Goal: Task Accomplishment & Management: Manage account settings

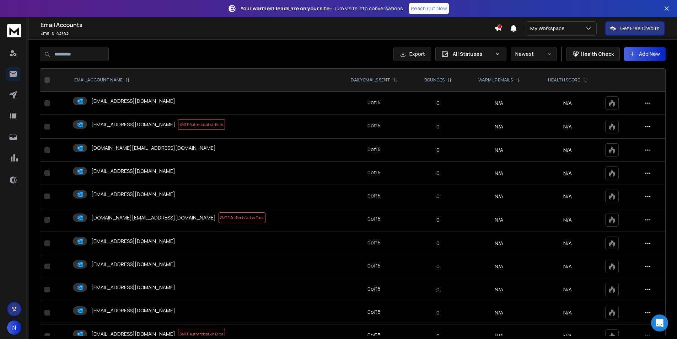
click at [643, 55] on button "Add New" at bounding box center [645, 54] width 42 height 14
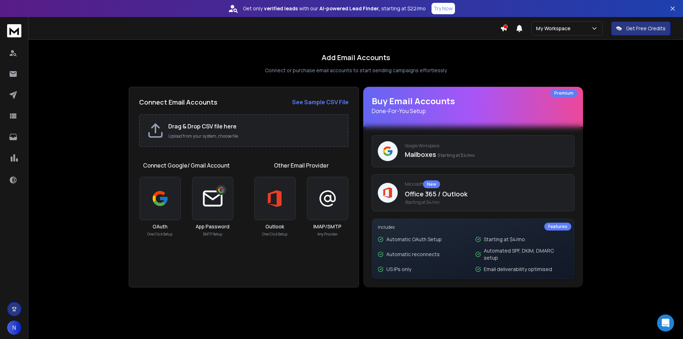
click at [266, 215] on div at bounding box center [274, 198] width 41 height 43
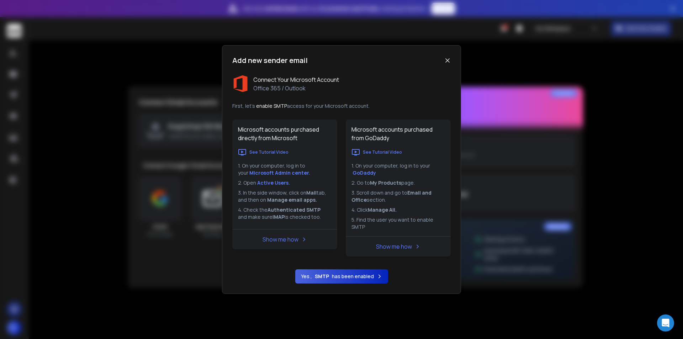
click at [343, 272] on button "Yes , SMTP has been enabled" at bounding box center [341, 276] width 93 height 14
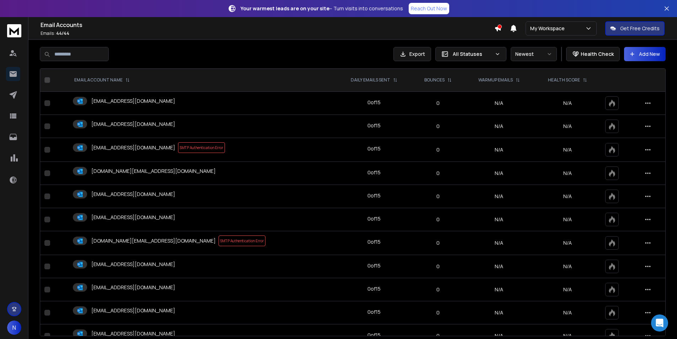
click at [651, 54] on button "Add New" at bounding box center [645, 54] width 42 height 14
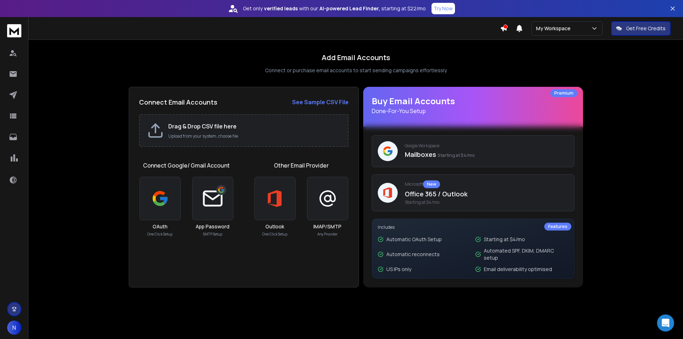
click at [278, 199] on icon at bounding box center [274, 198] width 17 height 17
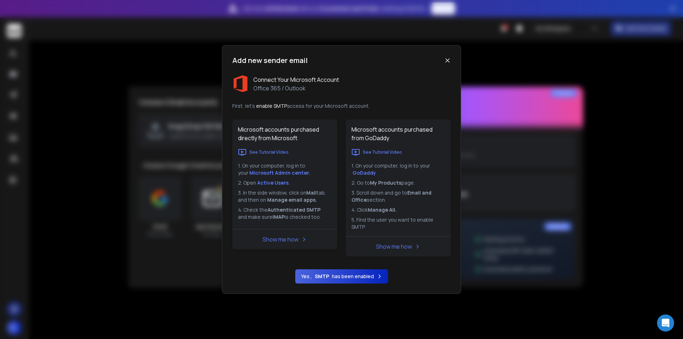
click at [334, 271] on button "Yes , SMTP has been enabled" at bounding box center [341, 276] width 93 height 14
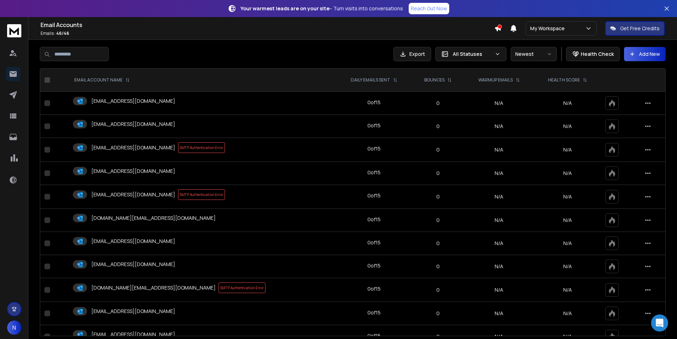
click at [647, 55] on button "Add New" at bounding box center [645, 54] width 42 height 14
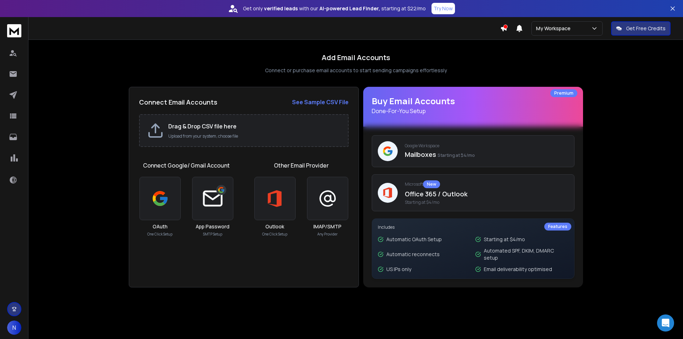
click at [278, 197] on icon at bounding box center [274, 198] width 17 height 17
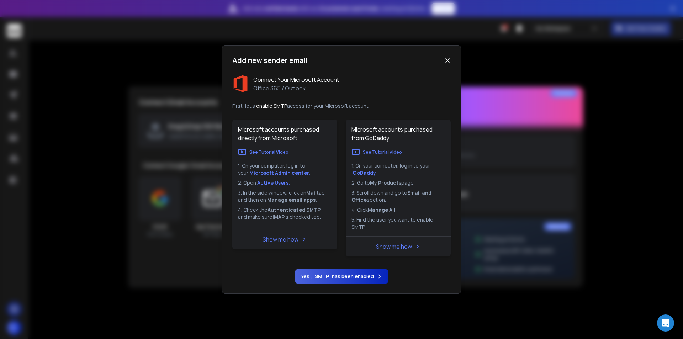
click at [316, 278] on button "Yes , SMTP has been enabled" at bounding box center [341, 276] width 93 height 14
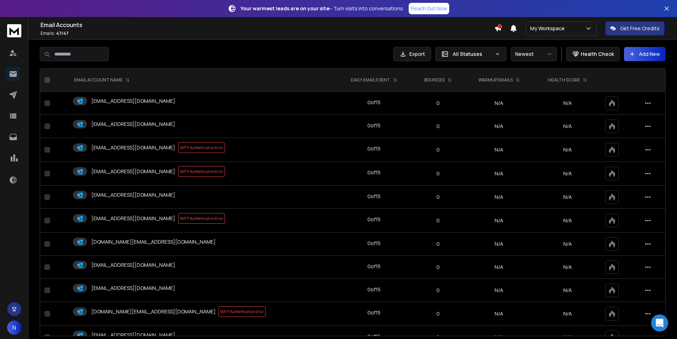
click at [644, 54] on button "Add New" at bounding box center [645, 54] width 42 height 14
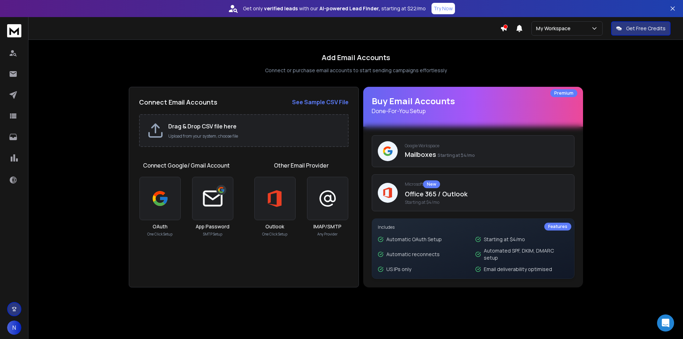
click at [280, 206] on icon at bounding box center [274, 198] width 17 height 17
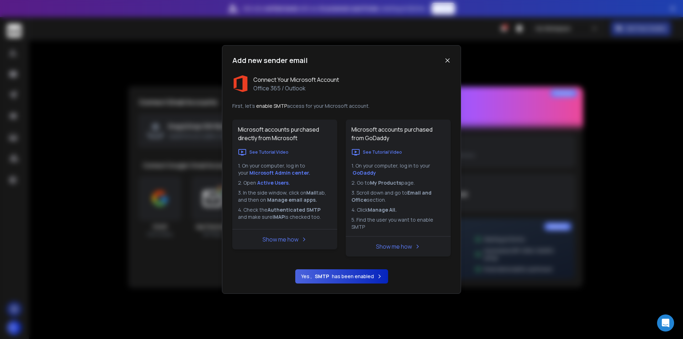
click at [311, 270] on button "Yes , SMTP has been enabled" at bounding box center [341, 276] width 93 height 14
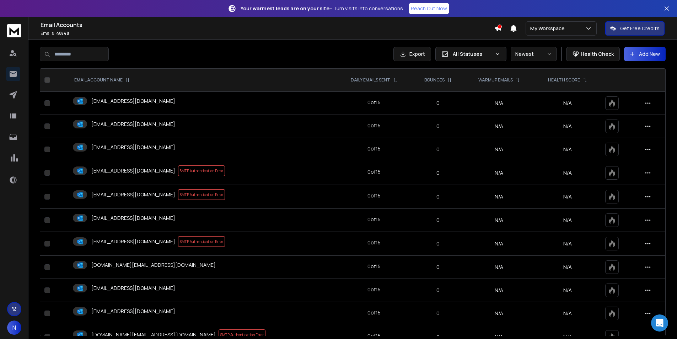
click at [649, 55] on button "Add New" at bounding box center [645, 54] width 42 height 14
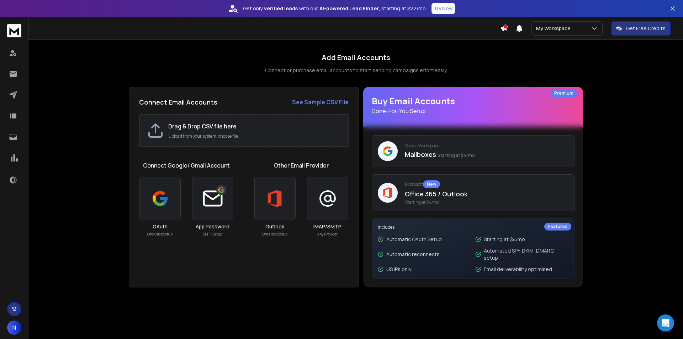
click at [293, 202] on div at bounding box center [274, 198] width 41 height 43
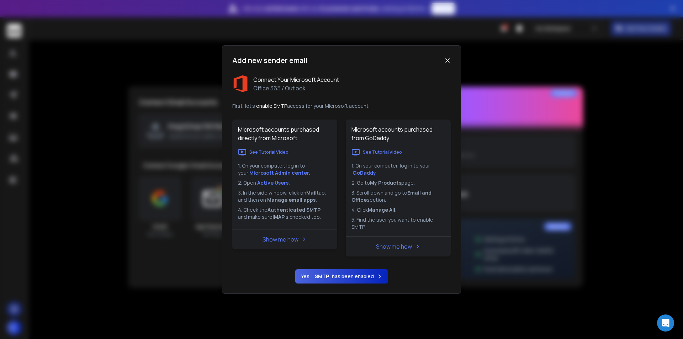
click at [314, 277] on button "Yes , SMTP has been enabled" at bounding box center [341, 276] width 93 height 14
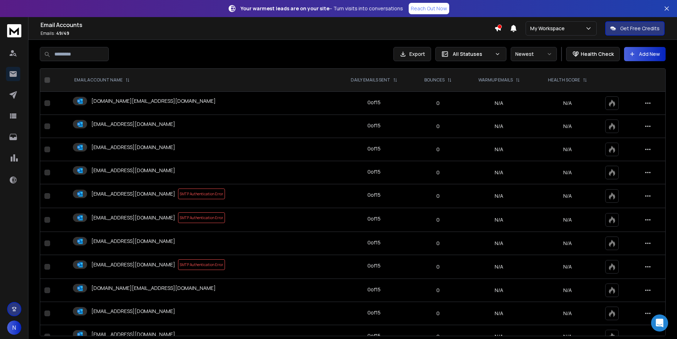
click at [647, 54] on button "Add New" at bounding box center [645, 54] width 42 height 14
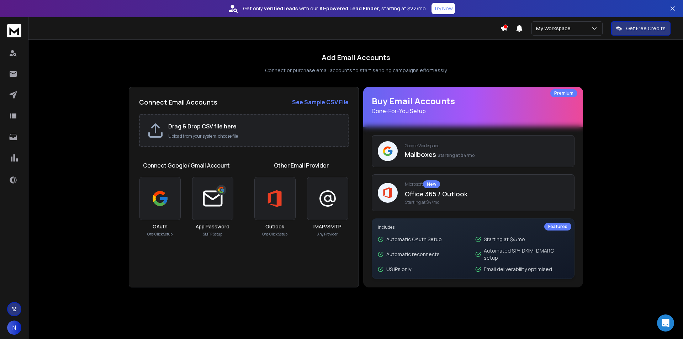
click at [271, 208] on div at bounding box center [275, 198] width 18 height 20
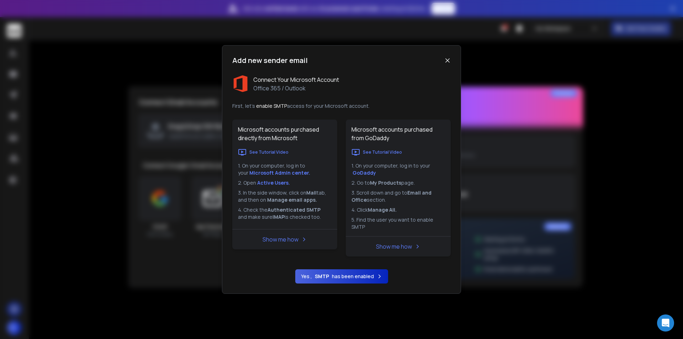
click at [340, 271] on button "Yes , SMTP has been enabled" at bounding box center [341, 276] width 93 height 14
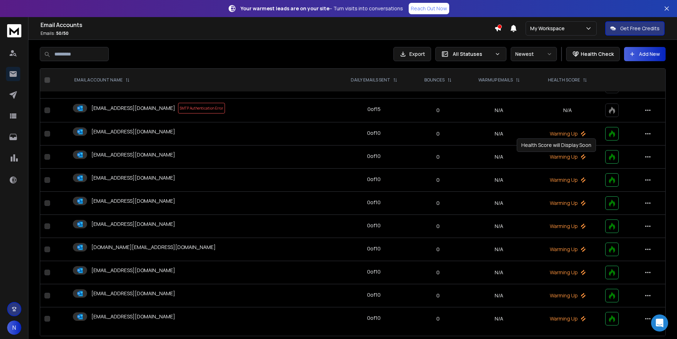
scroll to position [824, 0]
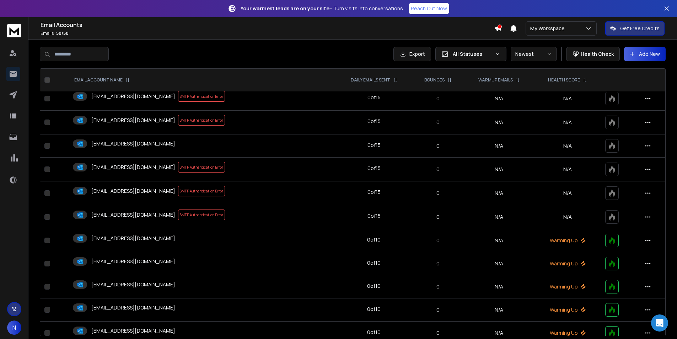
click at [607, 220] on div at bounding box center [612, 217] width 14 height 14
click at [609, 219] on icon at bounding box center [612, 216] width 7 height 7
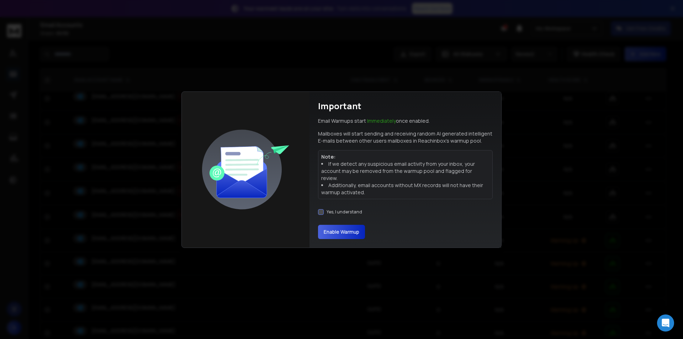
click at [326, 210] on label "Yes, I understand" at bounding box center [344, 212] width 36 height 6
click at [329, 230] on button "Enable Warmup" at bounding box center [341, 232] width 47 height 14
click at [318, 209] on button "Yes, I understand" at bounding box center [321, 212] width 6 height 6
click at [325, 225] on button "Enable Warmup" at bounding box center [341, 232] width 47 height 14
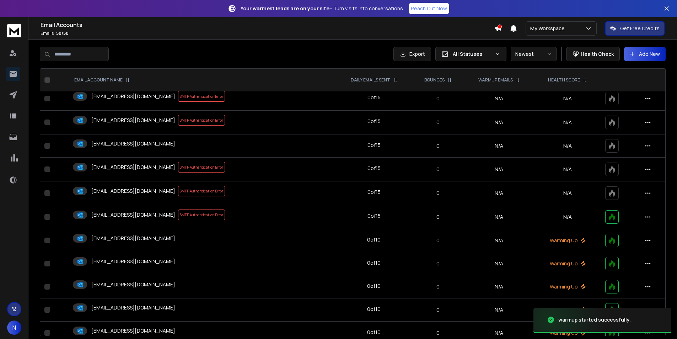
click at [606, 194] on div at bounding box center [612, 193] width 14 height 14
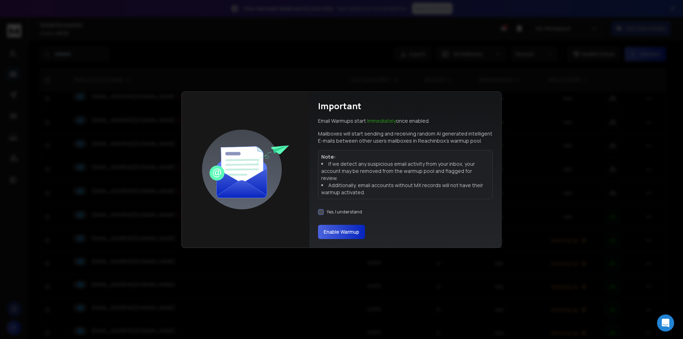
click at [320, 210] on button "Yes, I understand" at bounding box center [321, 212] width 6 height 6
click at [332, 230] on button "Enable Warmup" at bounding box center [341, 232] width 47 height 14
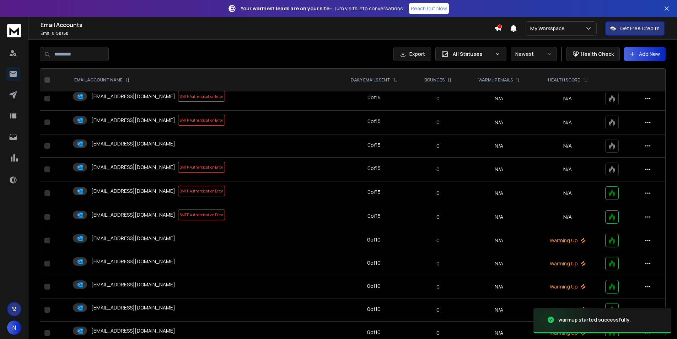
click at [609, 168] on icon at bounding box center [612, 169] width 6 height 7
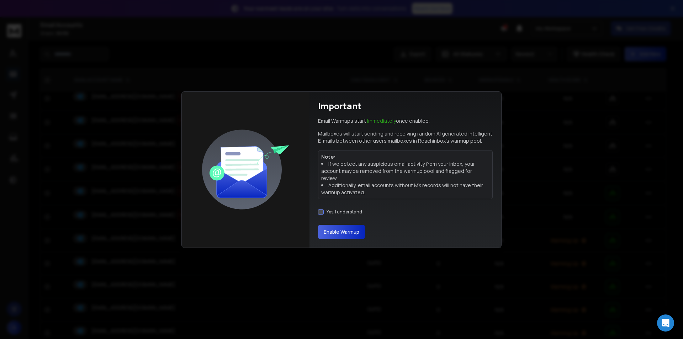
click at [323, 209] on button "Yes, I understand" at bounding box center [321, 212] width 6 height 6
click at [330, 226] on button "Enable Warmup" at bounding box center [341, 232] width 47 height 14
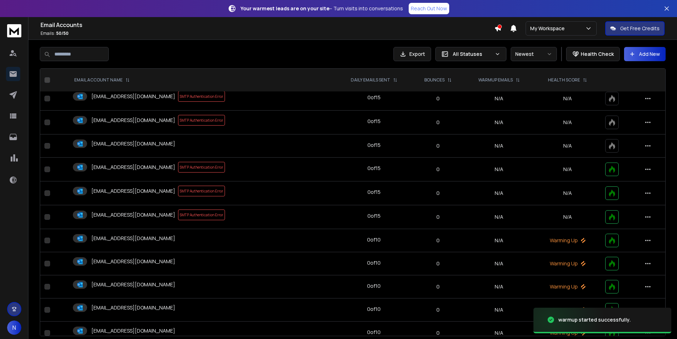
click at [609, 147] on icon at bounding box center [612, 145] width 7 height 7
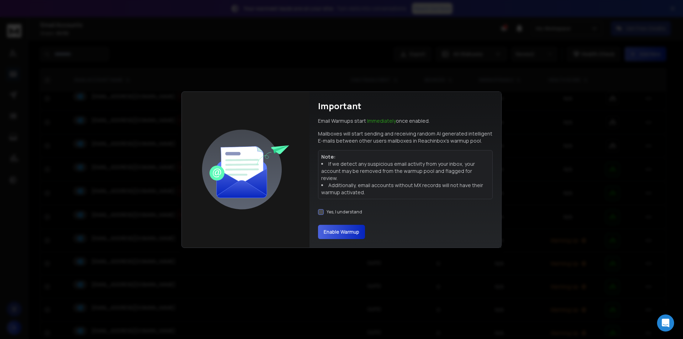
click at [324, 209] on div "Yes, I understand" at bounding box center [340, 212] width 44 height 6
click at [321, 210] on button "Yes, I understand" at bounding box center [321, 212] width 6 height 6
click at [336, 230] on button "Enable Warmup" at bounding box center [341, 232] width 47 height 14
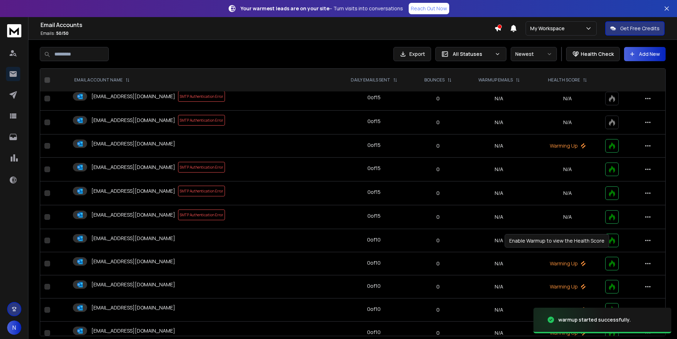
scroll to position [788, 0]
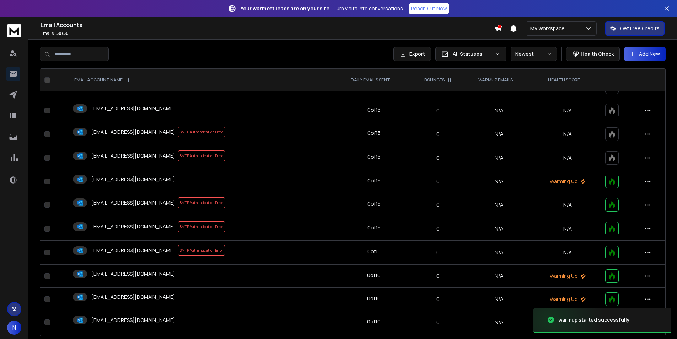
click at [609, 160] on icon at bounding box center [612, 157] width 7 height 7
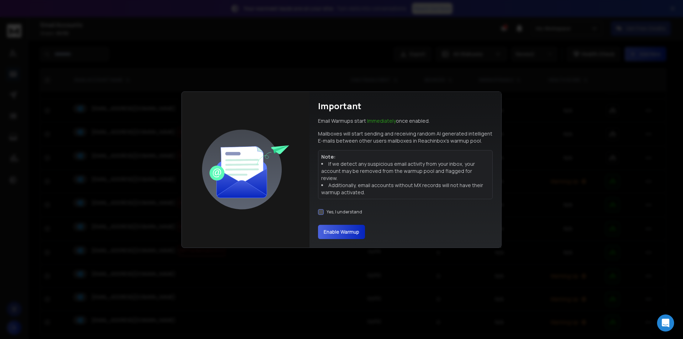
click at [324, 209] on div "Yes, I understand" at bounding box center [340, 212] width 44 height 6
click at [322, 210] on button "Yes, I understand" at bounding box center [321, 212] width 6 height 6
click at [331, 225] on button "Enable Warmup" at bounding box center [341, 232] width 47 height 14
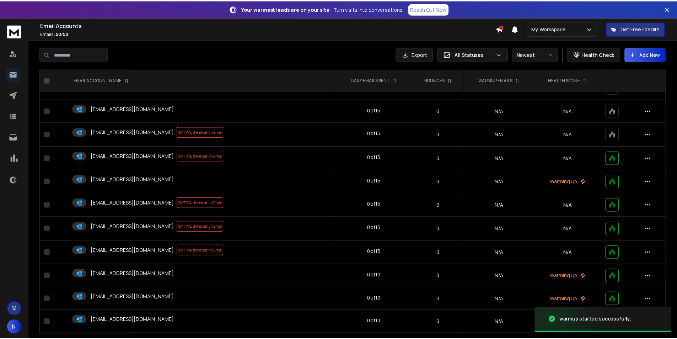
scroll to position [717, 0]
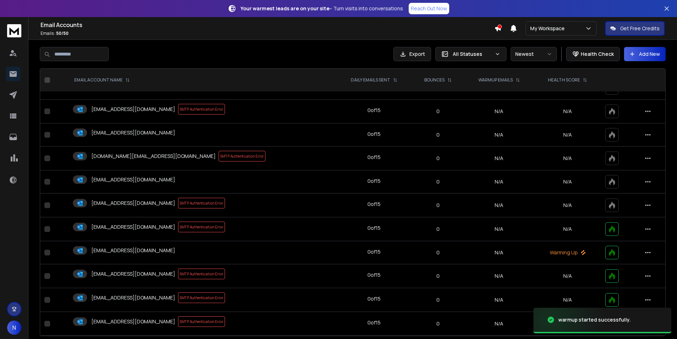
click at [609, 202] on icon at bounding box center [612, 205] width 7 height 7
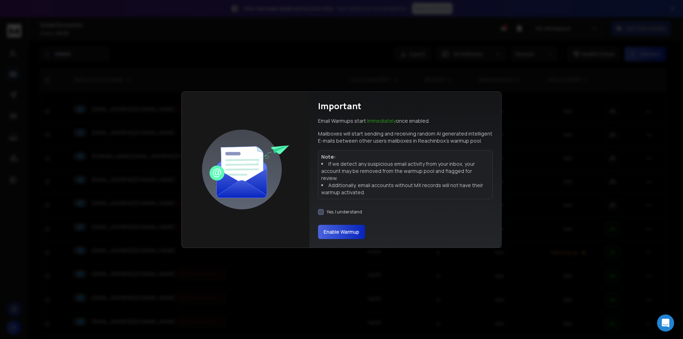
click at [321, 209] on button "Yes, I understand" at bounding box center [321, 212] width 6 height 6
click at [335, 226] on button "Enable Warmup" at bounding box center [341, 232] width 47 height 14
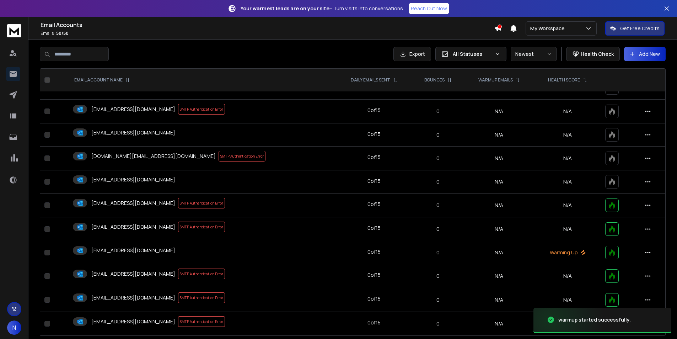
click at [609, 181] on icon at bounding box center [612, 181] width 6 height 7
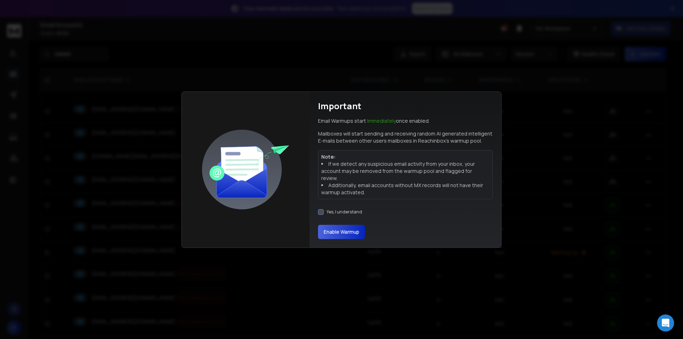
click at [320, 210] on button "Yes, I understand" at bounding box center [321, 212] width 6 height 6
click at [331, 233] on button "Enable Warmup" at bounding box center [341, 232] width 47 height 14
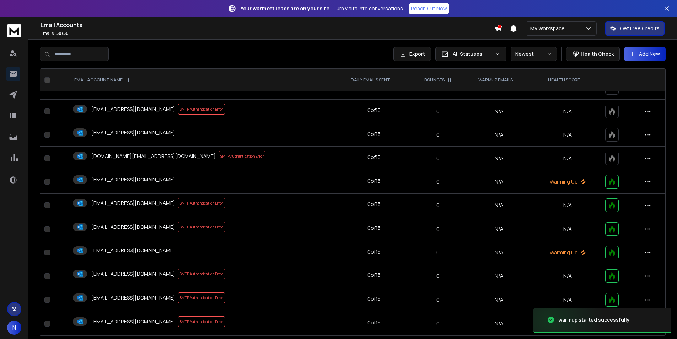
click at [609, 160] on icon at bounding box center [612, 158] width 7 height 7
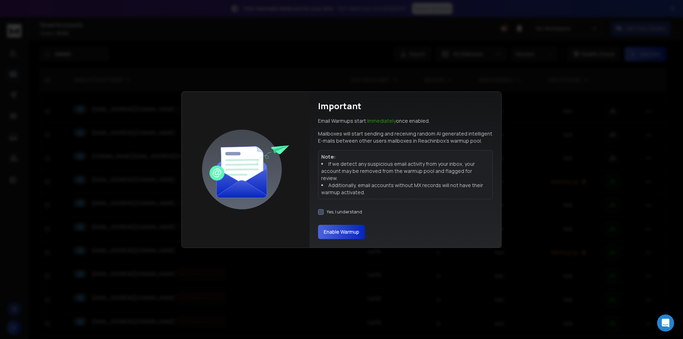
click at [323, 209] on button "Yes, I understand" at bounding box center [321, 212] width 6 height 6
click at [331, 226] on button "Enable Warmup" at bounding box center [341, 232] width 47 height 14
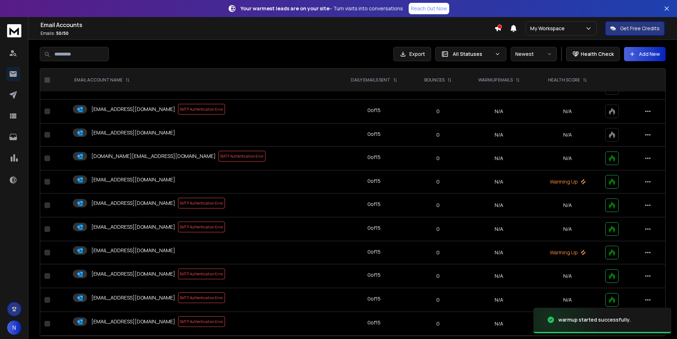
scroll to position [646, 0]
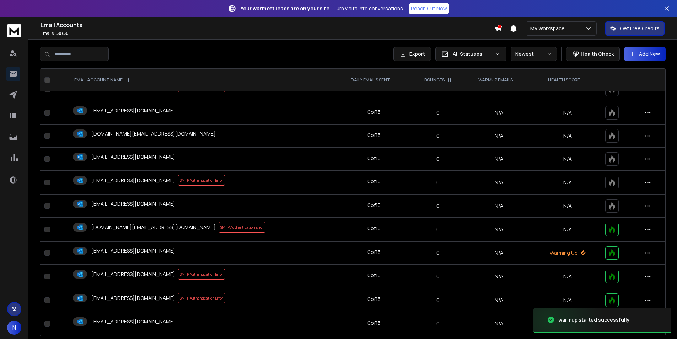
click at [605, 210] on div at bounding box center [612, 206] width 14 height 14
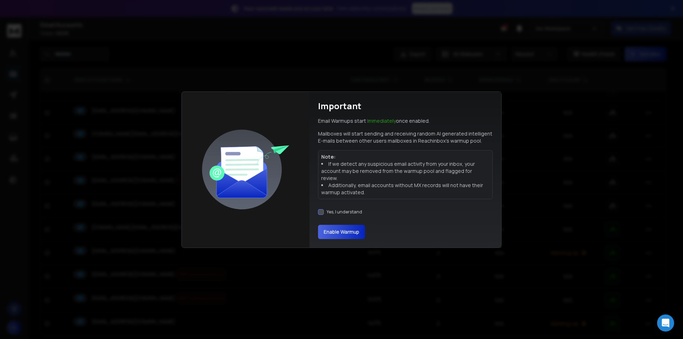
click at [320, 209] on button "Yes, I understand" at bounding box center [321, 212] width 6 height 6
click at [329, 229] on button "Enable Warmup" at bounding box center [341, 232] width 47 height 14
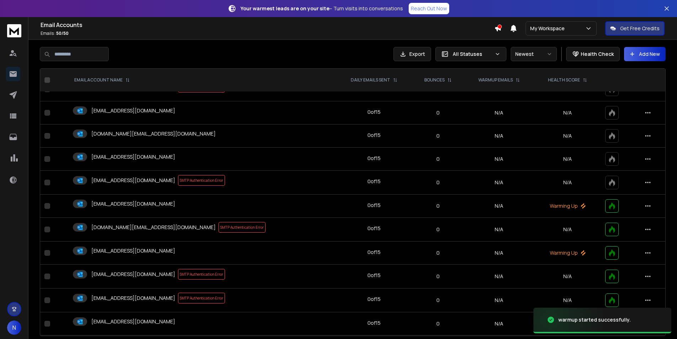
click at [605, 182] on div at bounding box center [612, 183] width 14 height 14
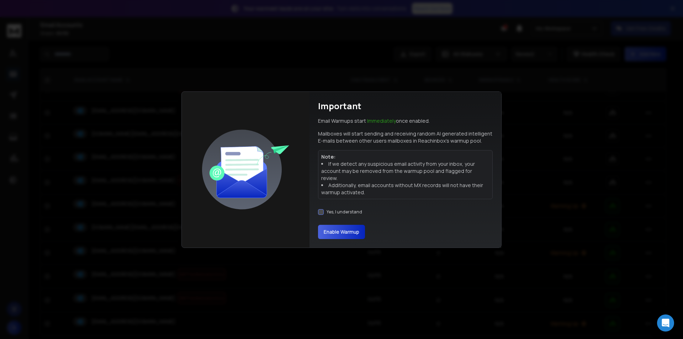
click at [322, 209] on button "Yes, I understand" at bounding box center [321, 212] width 6 height 6
click at [334, 229] on button "Enable Warmup" at bounding box center [341, 232] width 47 height 14
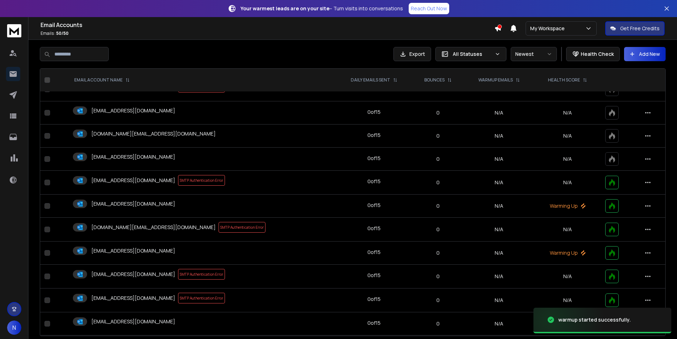
click at [609, 158] on icon at bounding box center [612, 158] width 6 height 7
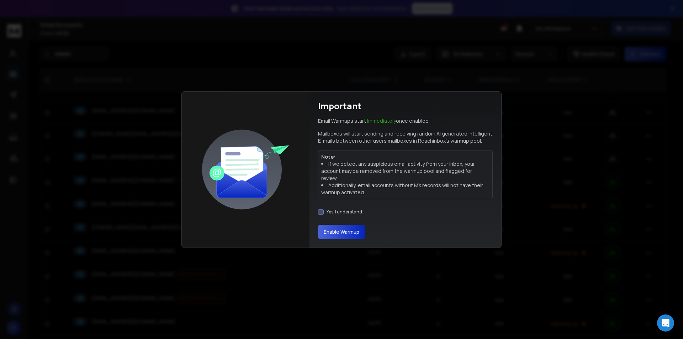
drag, startPoint x: 319, startPoint y: 212, endPoint x: 320, endPoint y: 208, distance: 4.6
click at [320, 208] on div "Yes, I understand" at bounding box center [340, 212] width 44 height 14
click at [321, 209] on button "Yes, I understand" at bounding box center [321, 212] width 6 height 6
click at [326, 225] on button "Enable Warmup" at bounding box center [341, 232] width 47 height 14
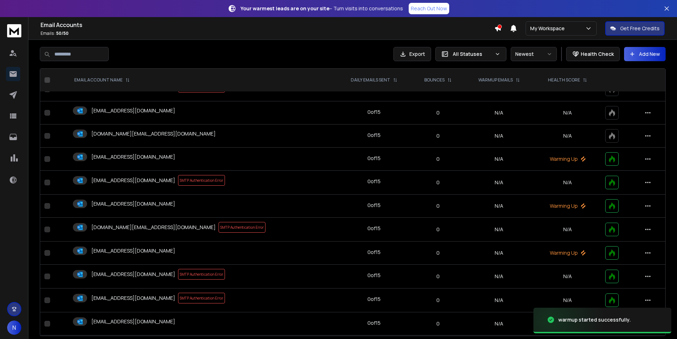
scroll to position [575, 0]
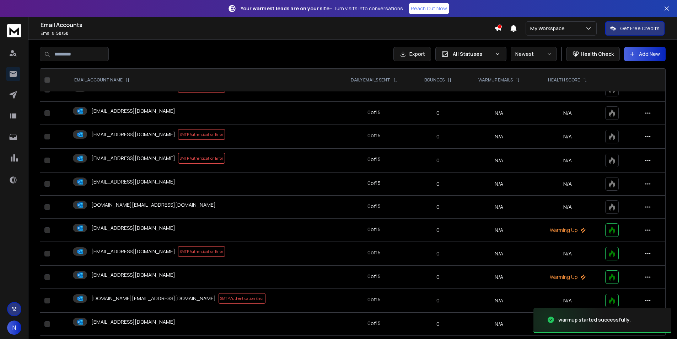
click at [609, 209] on icon at bounding box center [612, 206] width 7 height 7
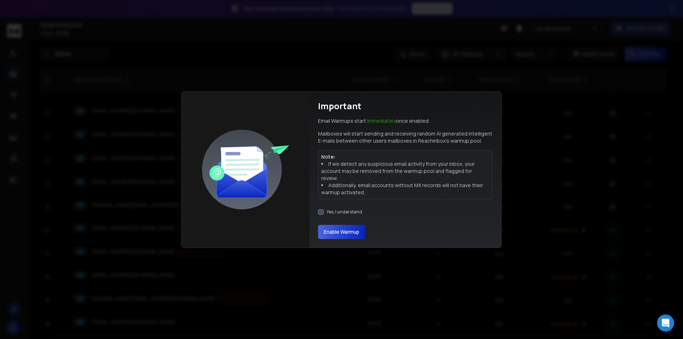
click at [322, 211] on div "Yes, I understand" at bounding box center [340, 212] width 44 height 14
click at [321, 209] on button "Yes, I understand" at bounding box center [321, 212] width 6 height 6
click at [331, 233] on button "Enable Warmup" at bounding box center [341, 232] width 47 height 14
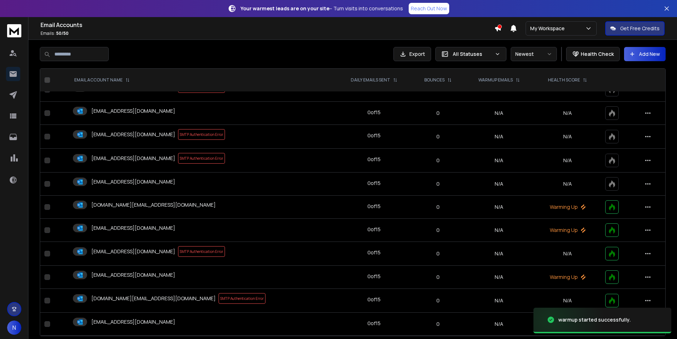
click at [609, 183] on icon at bounding box center [612, 183] width 7 height 7
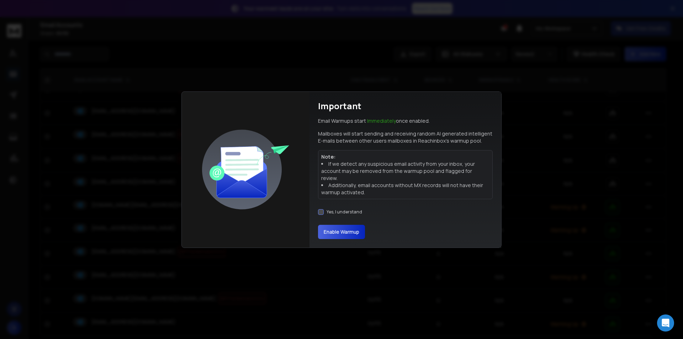
drag, startPoint x: 319, startPoint y: 208, endPoint x: 321, endPoint y: 214, distance: 6.6
click at [319, 209] on button "Yes, I understand" at bounding box center [321, 212] width 6 height 6
click at [327, 226] on button "Enable Warmup" at bounding box center [341, 232] width 47 height 14
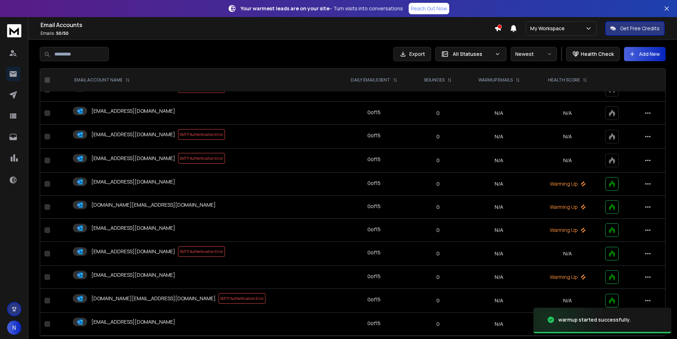
click at [609, 160] on icon at bounding box center [612, 160] width 6 height 7
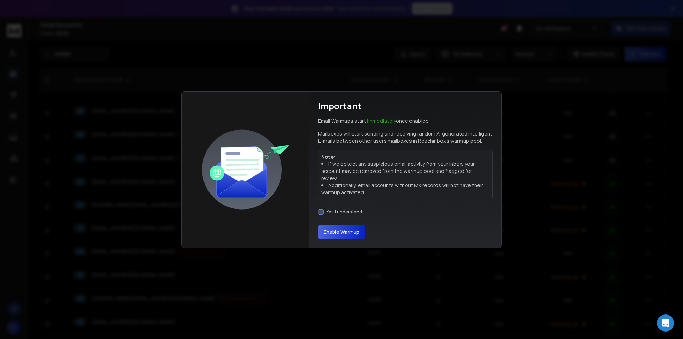
click at [317, 208] on div "Important Email Warmups start Immediately once enabled. Mailboxes will start se…" at bounding box center [405, 170] width 192 height 156
click at [326, 209] on div "Yes, I understand" at bounding box center [340, 212] width 44 height 6
drag, startPoint x: 321, startPoint y: 208, endPoint x: 325, endPoint y: 216, distance: 8.6
click at [321, 209] on button "Yes, I understand" at bounding box center [321, 212] width 6 height 6
click at [329, 226] on button "Enable Warmup" at bounding box center [341, 232] width 47 height 14
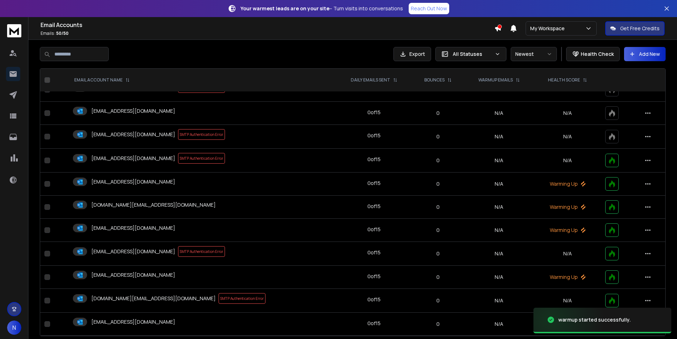
click at [609, 137] on icon at bounding box center [612, 136] width 7 height 7
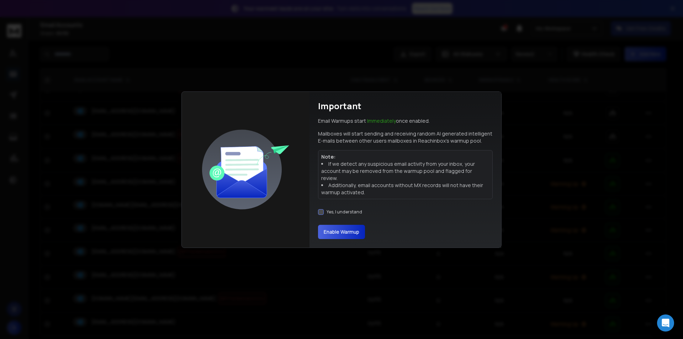
click at [322, 209] on button "Yes, I understand" at bounding box center [321, 212] width 6 height 6
click at [335, 226] on button "Enable Warmup" at bounding box center [341, 232] width 47 height 14
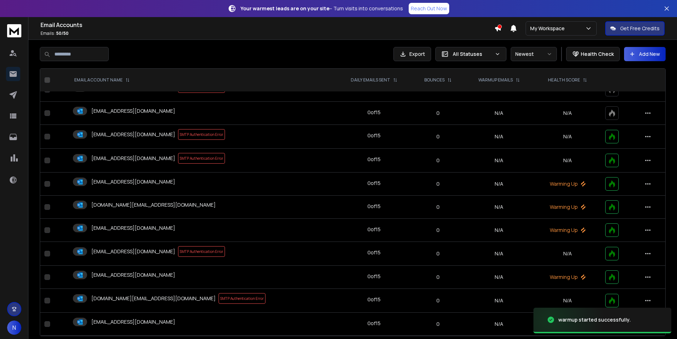
scroll to position [504, 0]
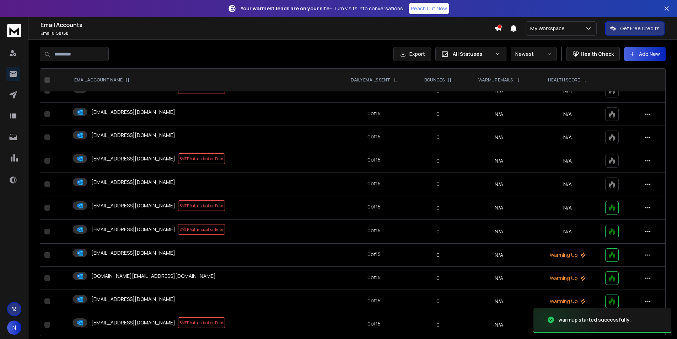
click at [609, 187] on icon at bounding box center [612, 184] width 7 height 7
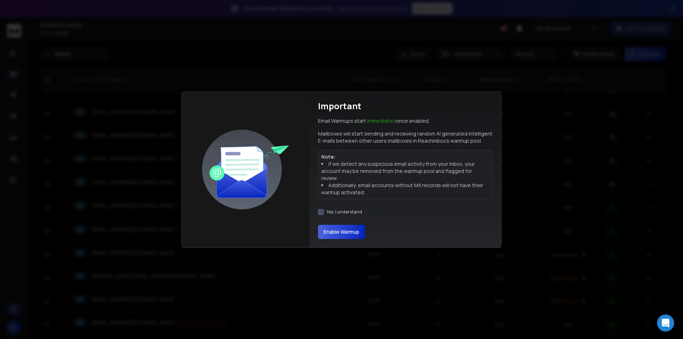
click at [321, 209] on button "Yes, I understand" at bounding box center [321, 212] width 6 height 6
click at [336, 228] on button "Enable Warmup" at bounding box center [341, 232] width 47 height 14
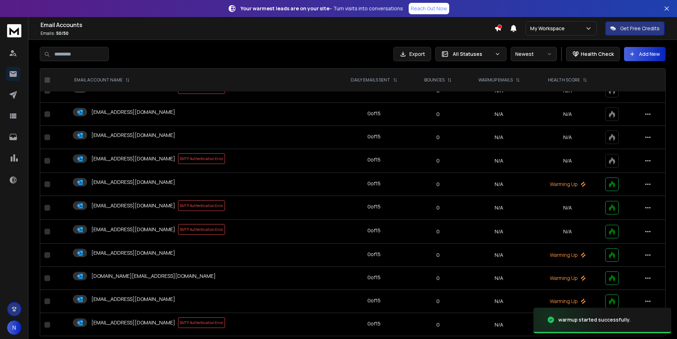
click at [609, 162] on icon at bounding box center [612, 160] width 7 height 7
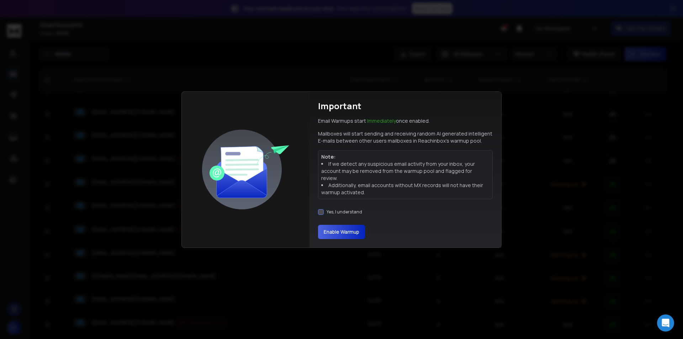
click at [322, 209] on button "Yes, I understand" at bounding box center [321, 212] width 6 height 6
click at [338, 229] on button "Enable Warmup" at bounding box center [341, 232] width 47 height 14
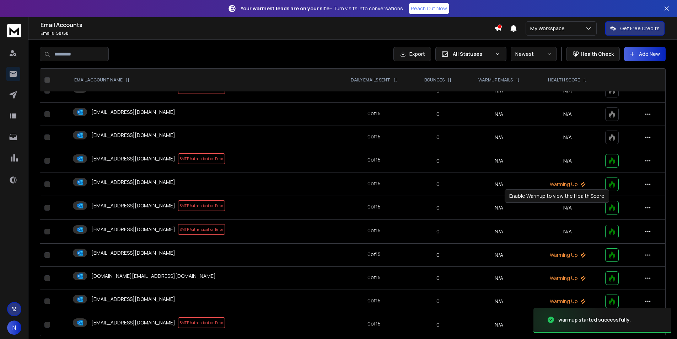
scroll to position [468, 0]
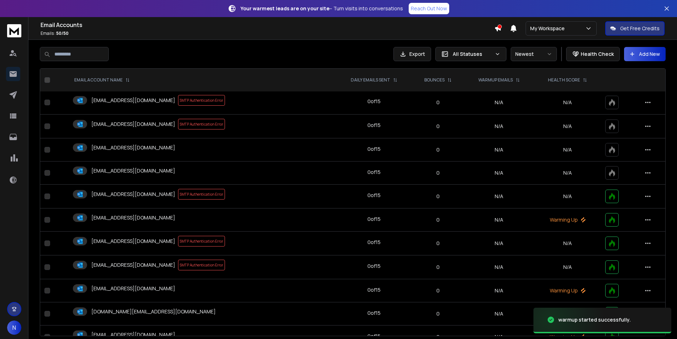
click at [609, 173] on icon at bounding box center [612, 172] width 6 height 7
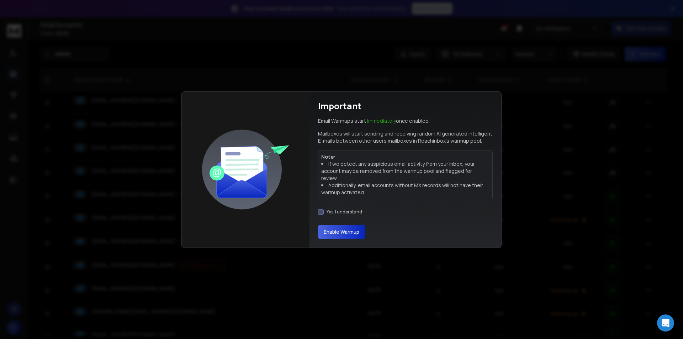
click at [320, 209] on button "Yes, I understand" at bounding box center [321, 212] width 6 height 6
click at [340, 230] on button "Enable Warmup" at bounding box center [341, 232] width 47 height 14
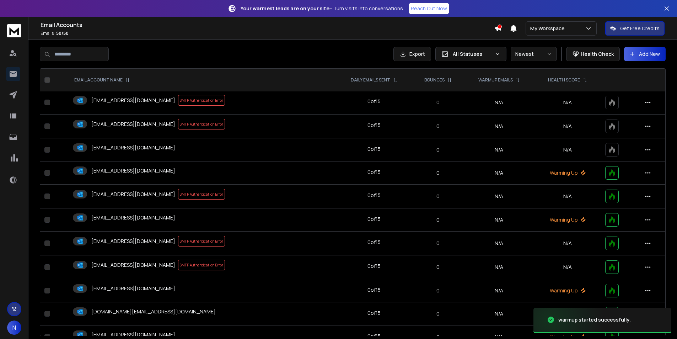
drag, startPoint x: 602, startPoint y: 151, endPoint x: 589, endPoint y: 157, distance: 13.8
click at [609, 150] on icon at bounding box center [612, 149] width 7 height 7
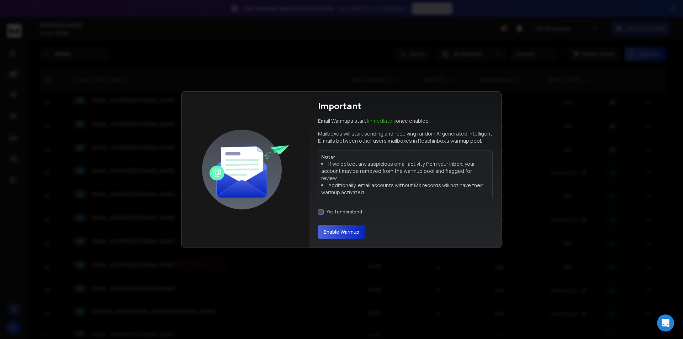
click at [322, 209] on button "Yes, I understand" at bounding box center [321, 212] width 6 height 6
drag, startPoint x: 333, startPoint y: 228, endPoint x: 332, endPoint y: 236, distance: 8.2
click at [333, 229] on button "Enable Warmup" at bounding box center [341, 232] width 47 height 14
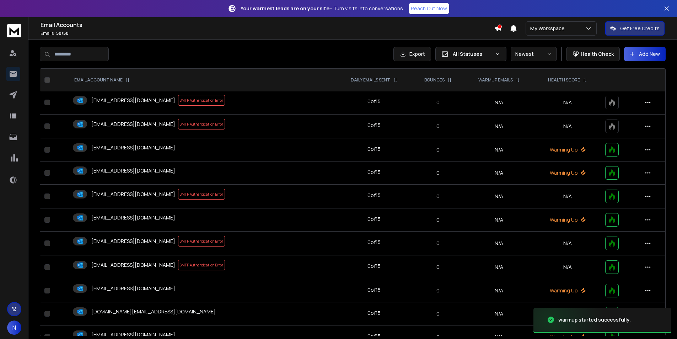
scroll to position [433, 0]
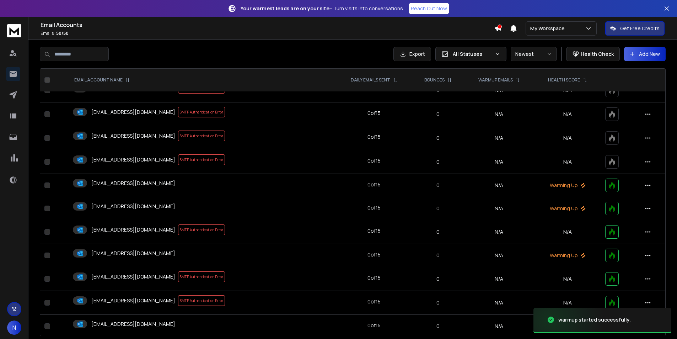
click at [609, 161] on icon at bounding box center [612, 161] width 6 height 7
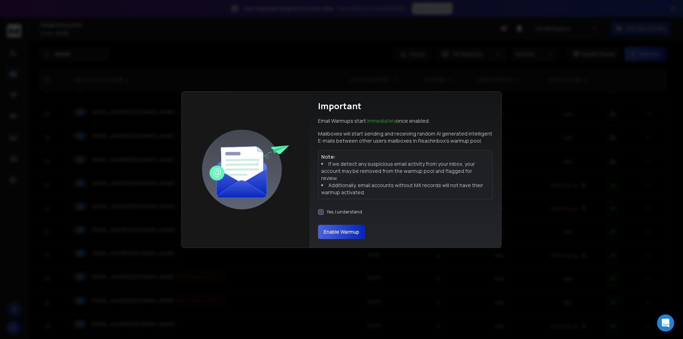
click at [321, 209] on button "Yes, I understand" at bounding box center [321, 212] width 6 height 6
click at [334, 228] on button "Enable Warmup" at bounding box center [341, 232] width 47 height 14
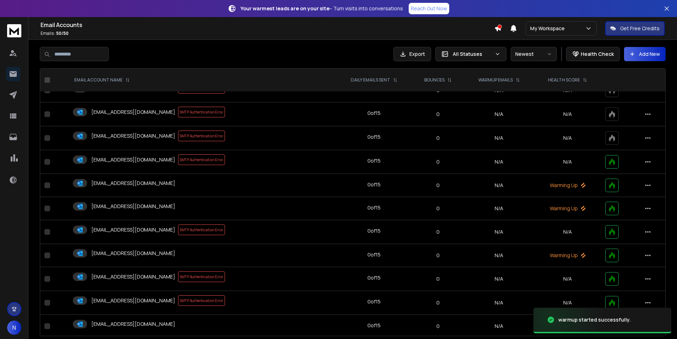
scroll to position [362, 0]
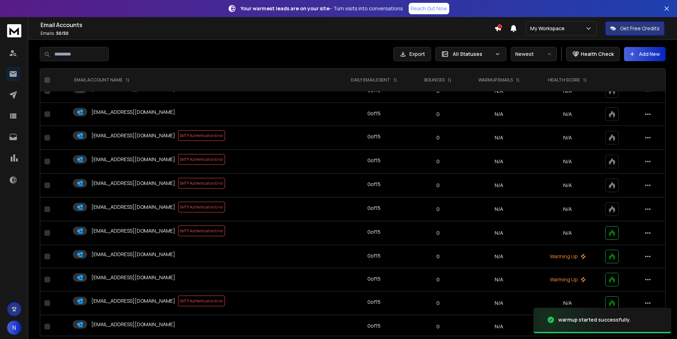
click at [605, 205] on div at bounding box center [612, 209] width 14 height 14
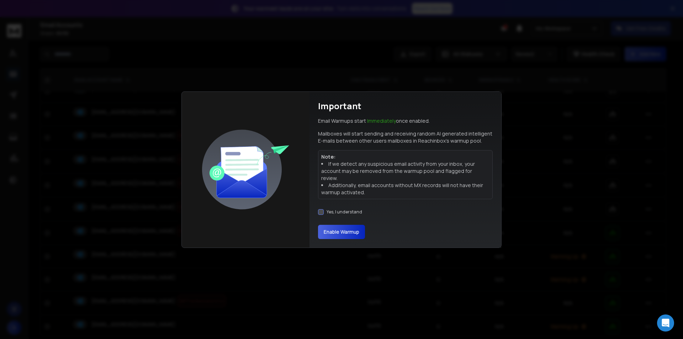
click at [319, 209] on button "Yes, I understand" at bounding box center [321, 212] width 6 height 6
click at [331, 225] on button "Enable Warmup" at bounding box center [341, 232] width 47 height 14
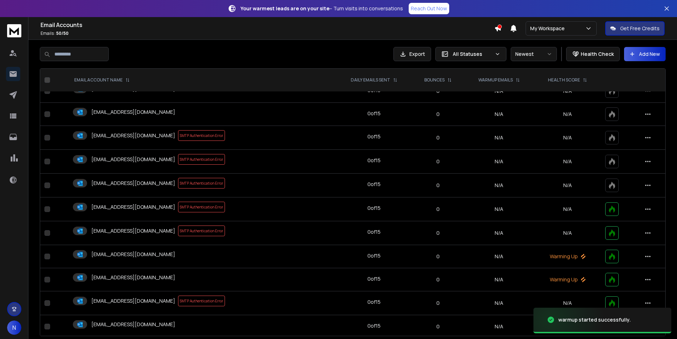
scroll to position [326, 0]
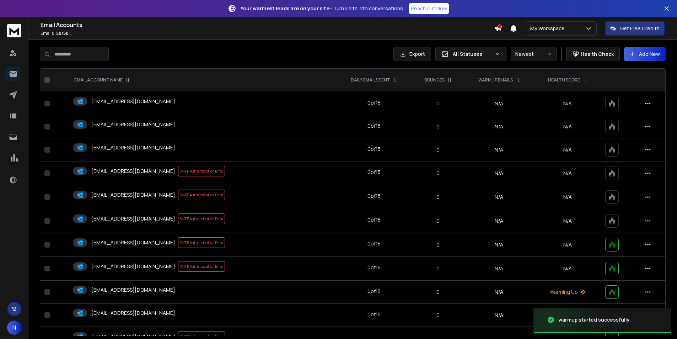
click at [609, 223] on icon at bounding box center [612, 220] width 7 height 7
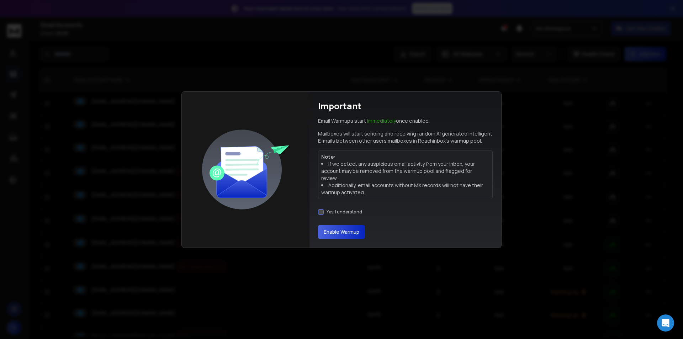
click at [321, 209] on button "Yes, I understand" at bounding box center [321, 212] width 6 height 6
click at [331, 228] on button "Enable Warmup" at bounding box center [341, 232] width 47 height 14
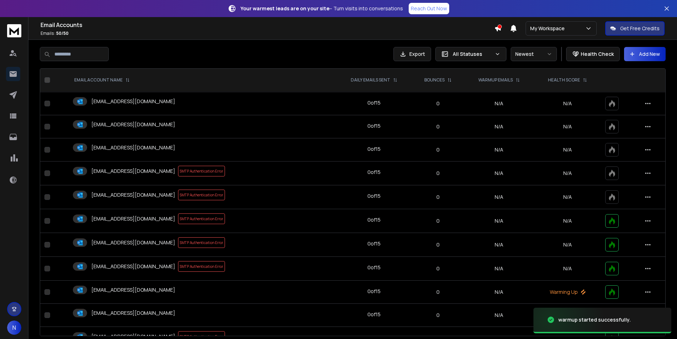
click at [605, 198] on div at bounding box center [612, 197] width 14 height 14
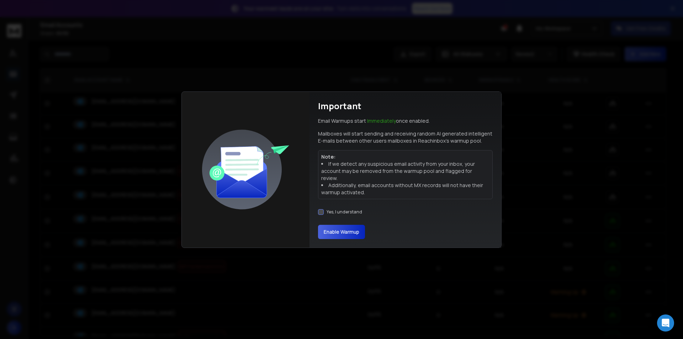
click at [321, 209] on button "Yes, I understand" at bounding box center [321, 212] width 6 height 6
click at [329, 228] on button "Enable Warmup" at bounding box center [341, 232] width 47 height 14
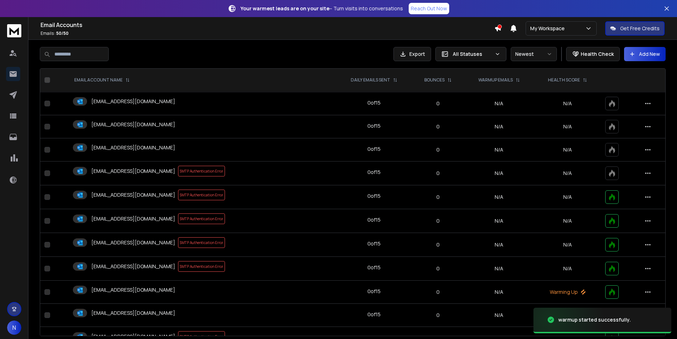
click at [609, 174] on icon at bounding box center [612, 173] width 7 height 7
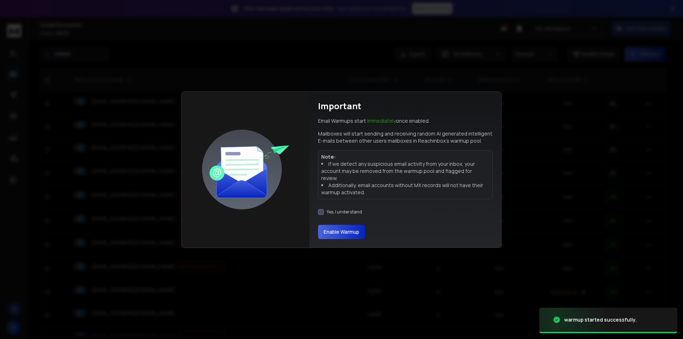
click at [322, 209] on button "Yes, I understand" at bounding box center [321, 212] width 6 height 6
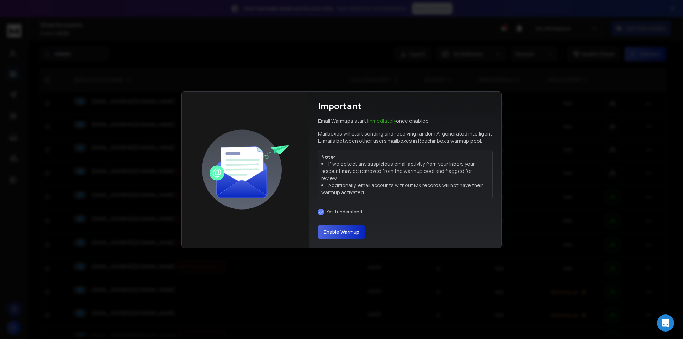
click at [332, 228] on button "Enable Warmup" at bounding box center [341, 232] width 47 height 14
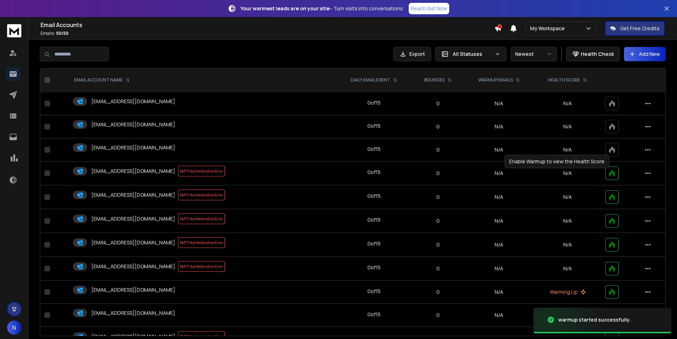
click at [609, 151] on icon at bounding box center [612, 149] width 7 height 7
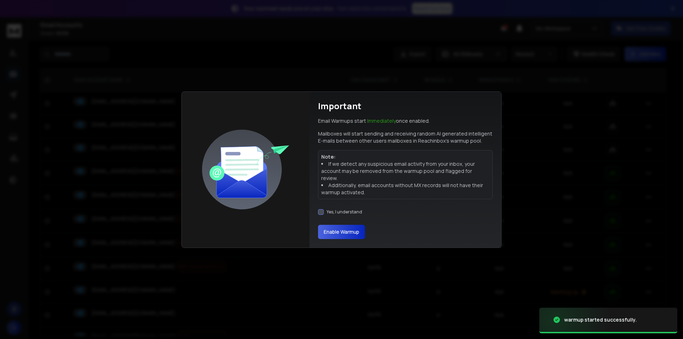
click at [320, 210] on button "Yes, I understand" at bounding box center [321, 212] width 6 height 6
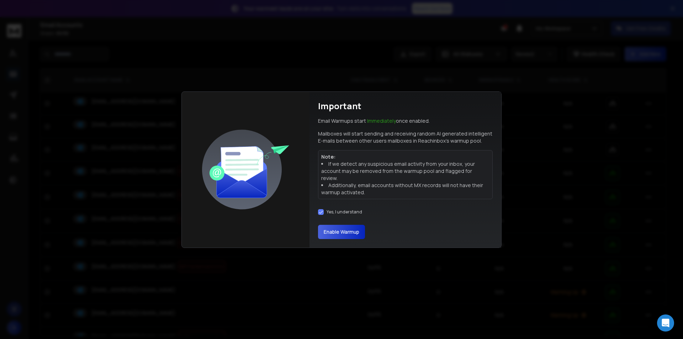
click at [332, 230] on button "Enable Warmup" at bounding box center [341, 232] width 47 height 14
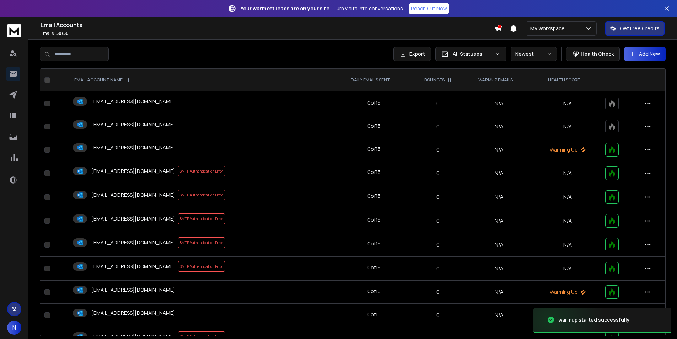
drag, startPoint x: 604, startPoint y: 124, endPoint x: 600, endPoint y: 131, distance: 8.0
click at [609, 124] on icon at bounding box center [612, 126] width 7 height 7
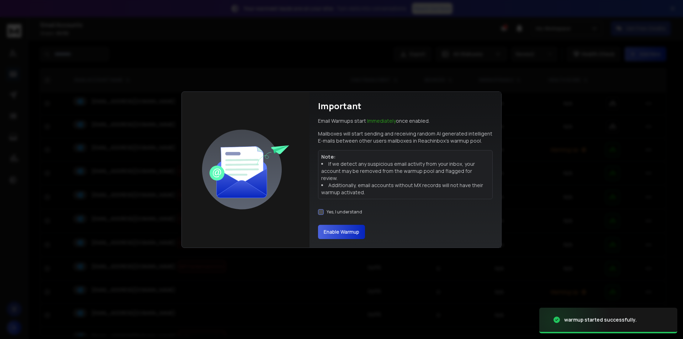
drag, startPoint x: 323, startPoint y: 209, endPoint x: 329, endPoint y: 218, distance: 10.7
click at [323, 209] on button "Yes, I understand" at bounding box center [321, 212] width 6 height 6
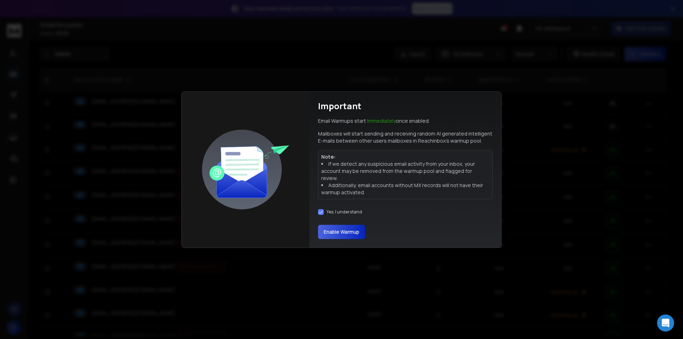
click at [334, 228] on button "Enable Warmup" at bounding box center [341, 232] width 47 height 14
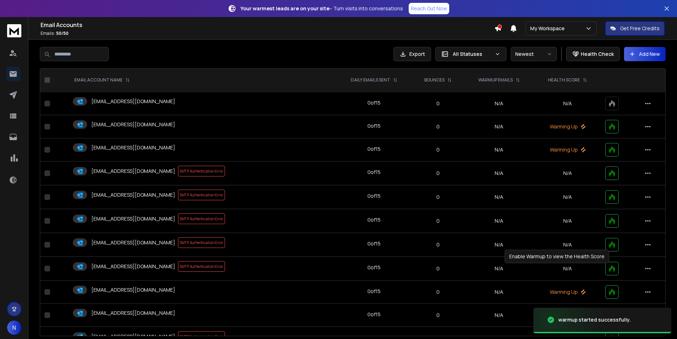
scroll to position [255, 0]
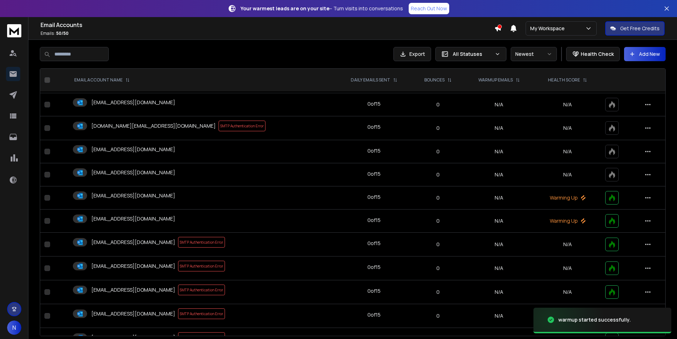
click at [609, 174] on icon at bounding box center [612, 174] width 6 height 7
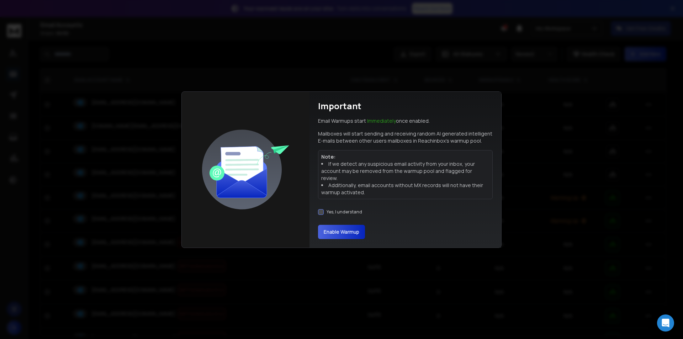
click at [323, 209] on button "Yes, I understand" at bounding box center [321, 212] width 6 height 6
click at [336, 230] on button "Enable Warmup" at bounding box center [341, 232] width 47 height 14
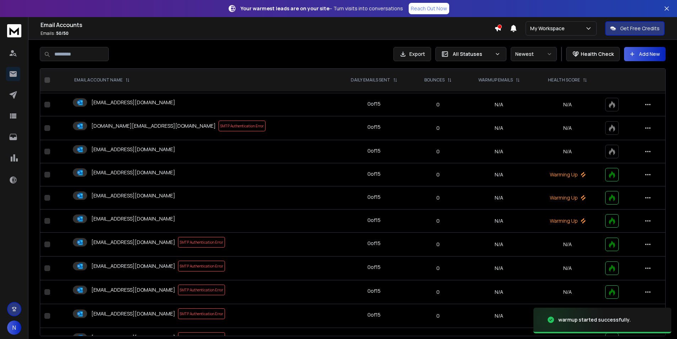
click at [605, 156] on div at bounding box center [612, 152] width 14 height 14
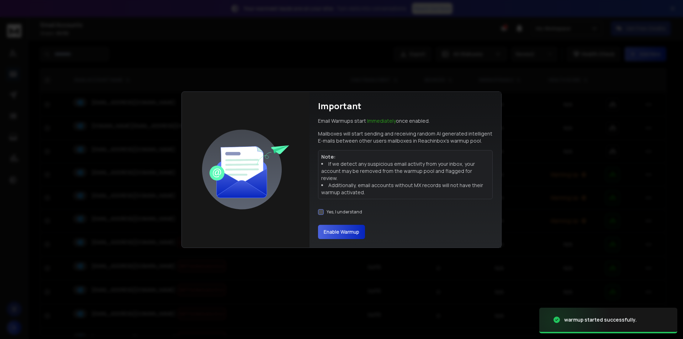
click at [319, 209] on button "Yes, I understand" at bounding box center [321, 212] width 6 height 6
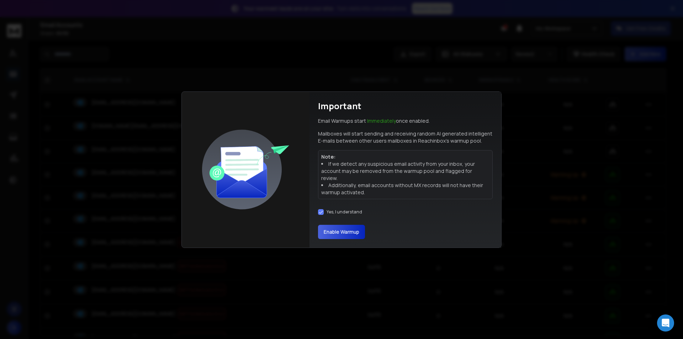
click at [340, 229] on button "Enable Warmup" at bounding box center [341, 232] width 47 height 14
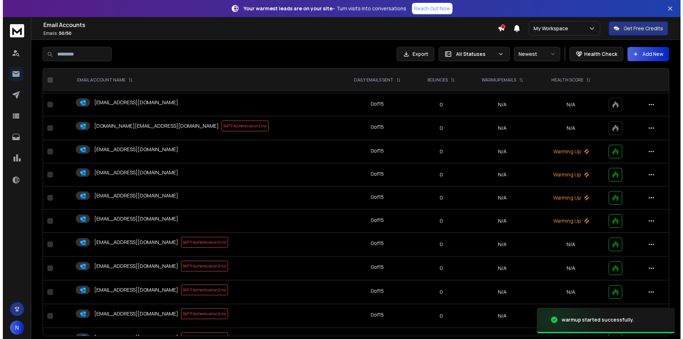
scroll to position [219, 0]
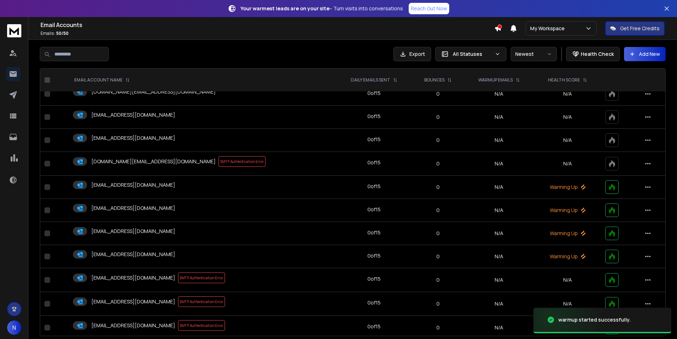
click at [609, 163] on icon at bounding box center [612, 163] width 6 height 7
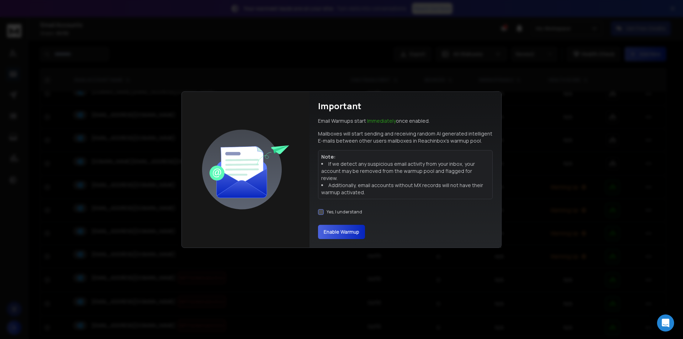
click at [322, 209] on button "Yes, I understand" at bounding box center [321, 212] width 6 height 6
click at [332, 228] on button "Enable Warmup" at bounding box center [341, 232] width 47 height 14
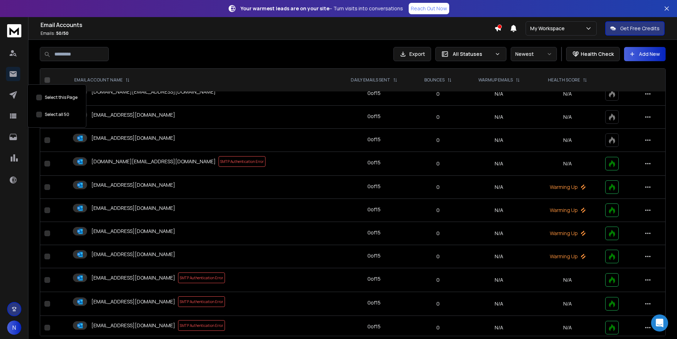
click at [48, 81] on button "Select this Page" at bounding box center [47, 80] width 6 height 6
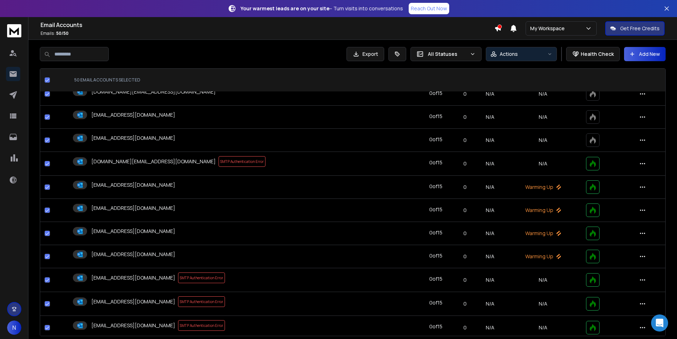
click at [553, 53] on icon "button" at bounding box center [550, 54] width 5 height 6
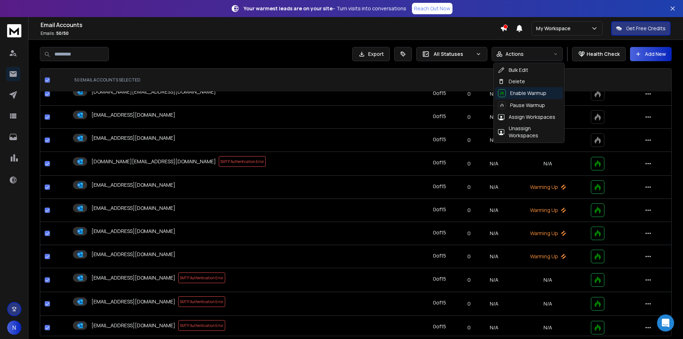
click at [538, 92] on div "Enable Warmup" at bounding box center [522, 93] width 48 height 8
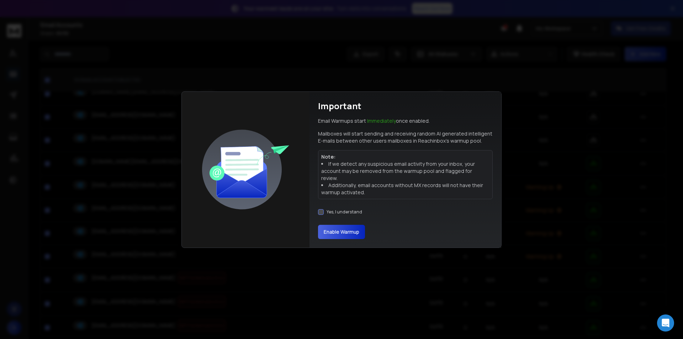
click at [351, 209] on label "Yes, I understand" at bounding box center [344, 212] width 36 height 6
click at [351, 226] on button "Enable Warmup" at bounding box center [341, 232] width 47 height 14
click at [350, 209] on label "Yes, I understand" at bounding box center [344, 212] width 36 height 6
click at [322, 209] on button "Yes, I understand" at bounding box center [321, 212] width 6 height 6
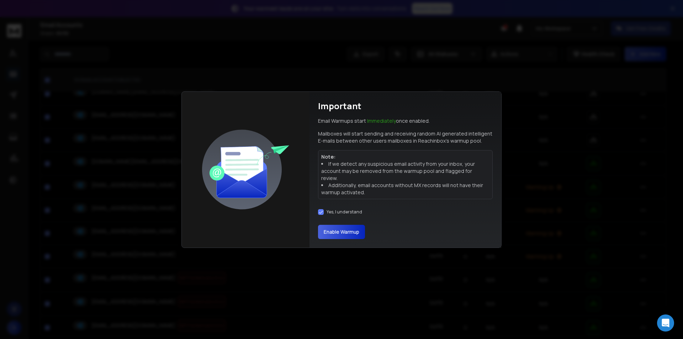
click at [322, 209] on button "Yes, I understand" at bounding box center [321, 212] width 6 height 6
click at [349, 228] on button "Enable Warmup" at bounding box center [341, 232] width 47 height 14
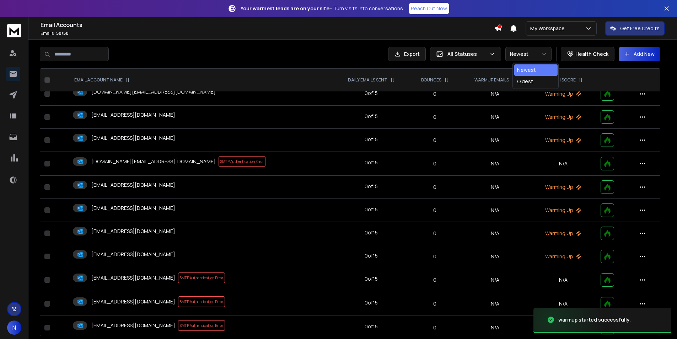
click at [530, 54] on button "Newest" at bounding box center [529, 54] width 46 height 14
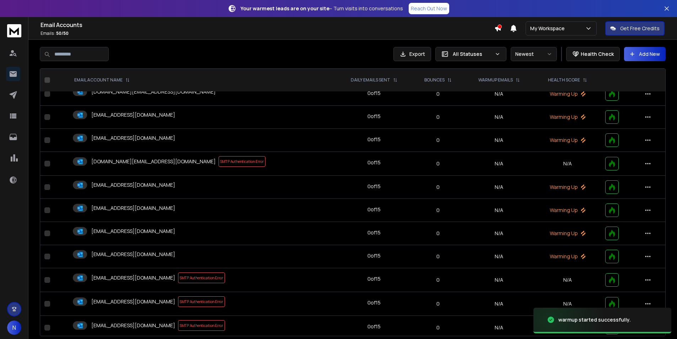
drag, startPoint x: 467, startPoint y: 52, endPoint x: 481, endPoint y: 58, distance: 16.1
click at [468, 52] on p "All Statuses" at bounding box center [472, 53] width 39 height 7
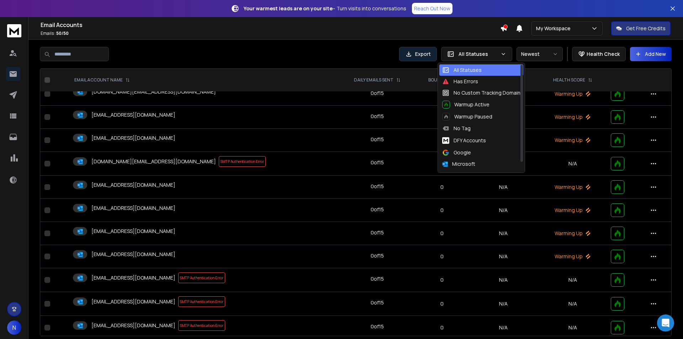
click at [425, 53] on button "Export" at bounding box center [418, 54] width 38 height 14
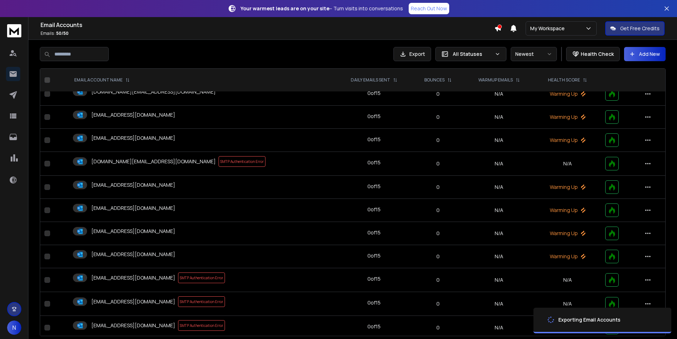
click at [483, 57] on p "All Statuses" at bounding box center [472, 53] width 39 height 7
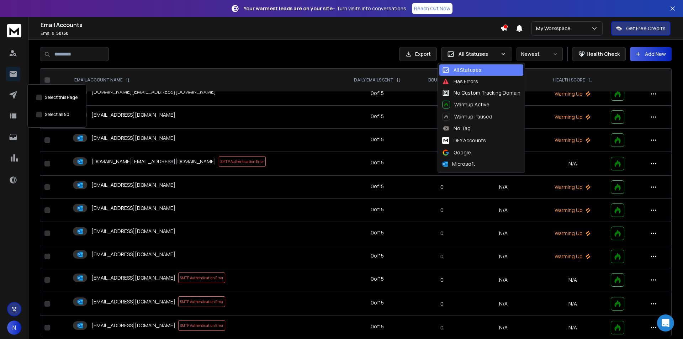
click at [50, 79] on div at bounding box center [56, 80] width 24 height 6
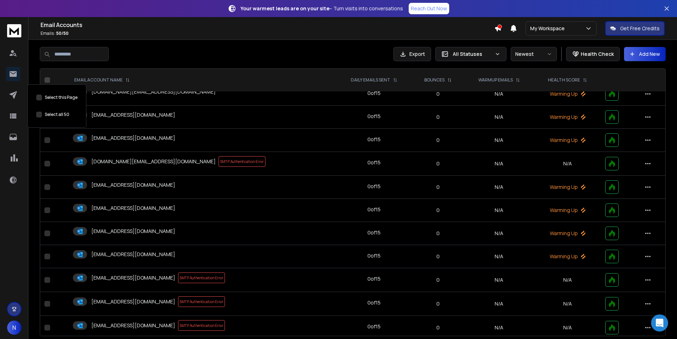
click at [47, 80] on button "Select this Page" at bounding box center [47, 80] width 6 height 6
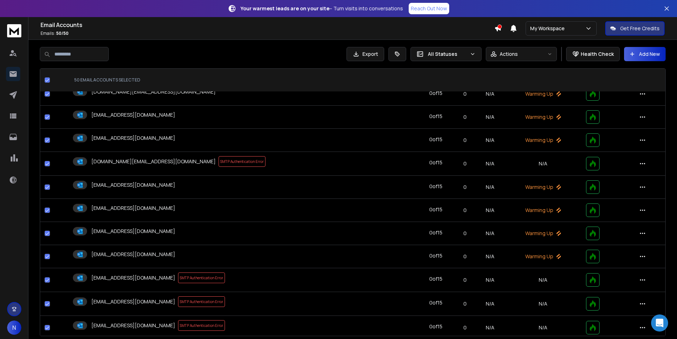
click at [47, 80] on button "button" at bounding box center [47, 80] width 6 height 6
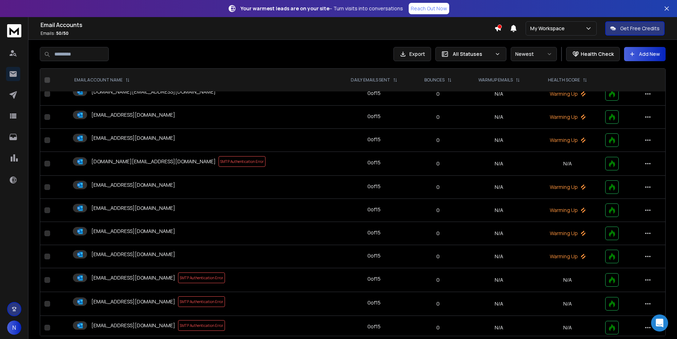
click at [47, 80] on button "button" at bounding box center [47, 80] width 6 height 6
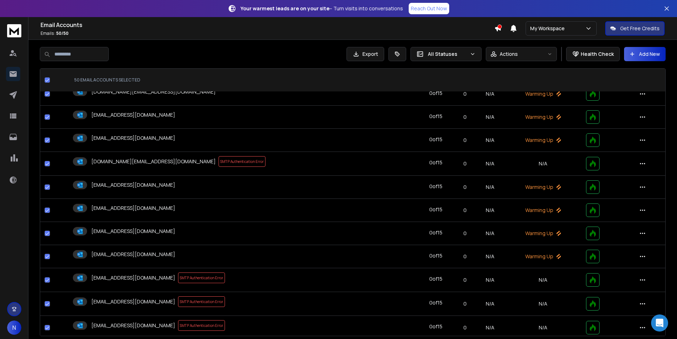
click at [445, 54] on p "All Statuses" at bounding box center [447, 53] width 39 height 7
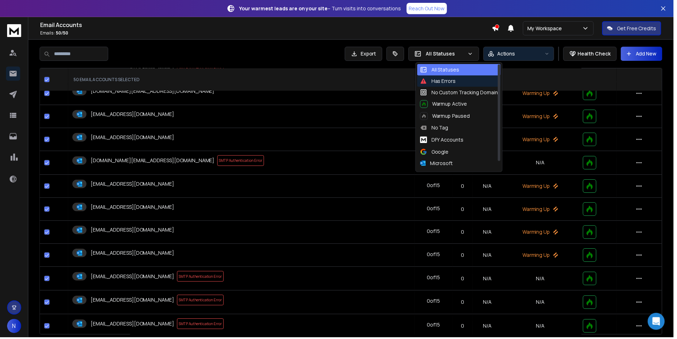
click at [518, 55] on p "Actions" at bounding box center [509, 53] width 18 height 7
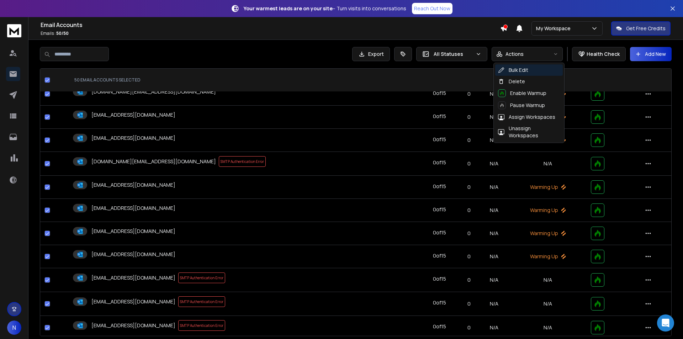
click at [524, 71] on div "Bulk Edit" at bounding box center [513, 69] width 30 height 7
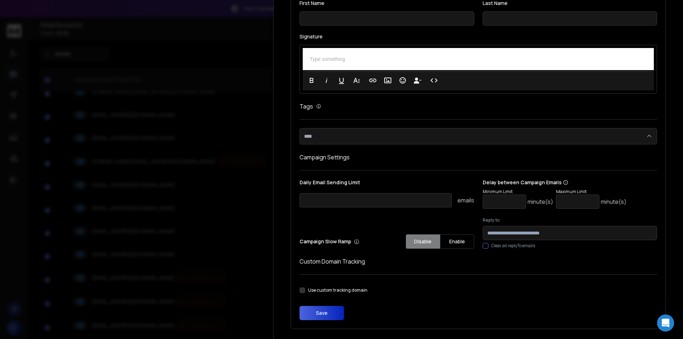
scroll to position [81, 0]
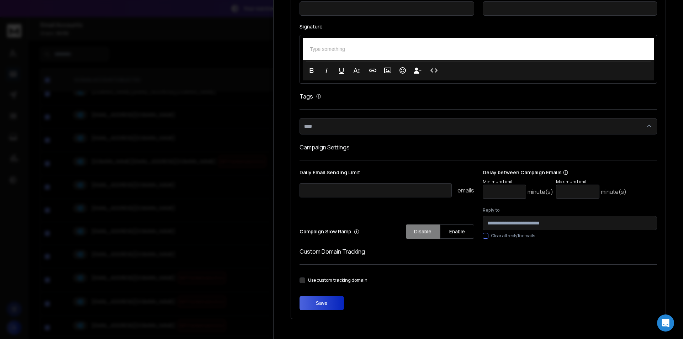
click at [364, 203] on div "Daily Email Sending Limit emails Delay between Campaign Emails Minimum Limit mi…" at bounding box center [477, 204] width 357 height 70
click at [369, 197] on input "number" at bounding box center [375, 190] width 152 height 14
click at [369, 192] on input "number" at bounding box center [375, 190] width 152 height 14
type input "**"
click at [490, 195] on input "number" at bounding box center [503, 192] width 43 height 14
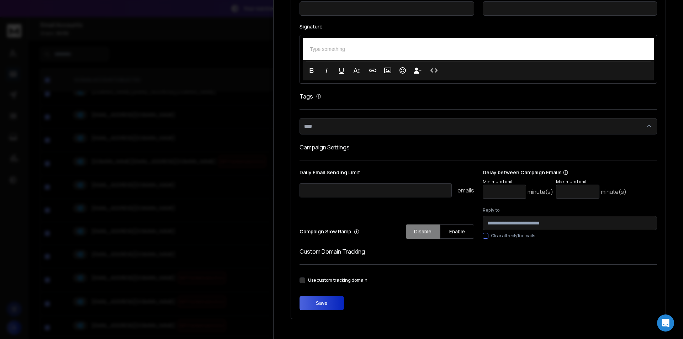
click at [561, 192] on input "number" at bounding box center [577, 192] width 43 height 14
type input "*"
type input "**"
drag, startPoint x: 346, startPoint y: 185, endPoint x: 249, endPoint y: 179, distance: 96.5
click at [240, 177] on body "Your warmest leads are on your site – Turn visits into conversations Reach Out …" at bounding box center [338, 169] width 677 height 339
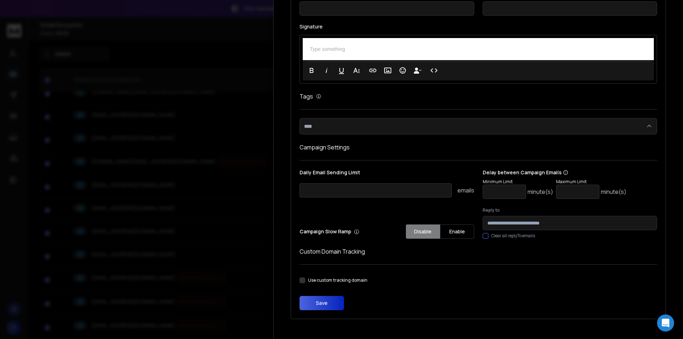
click at [330, 170] on p "Daily Email Sending Limit" at bounding box center [386, 174] width 175 height 10
click at [330, 169] on p "Daily Email Sending Limit" at bounding box center [386, 174] width 175 height 10
click at [550, 220] on input "text" at bounding box center [569, 223] width 175 height 14
click at [583, 298] on form "First Name Last Name Signature Type something Clear Formatting Font Family Aria…" at bounding box center [477, 150] width 357 height 319
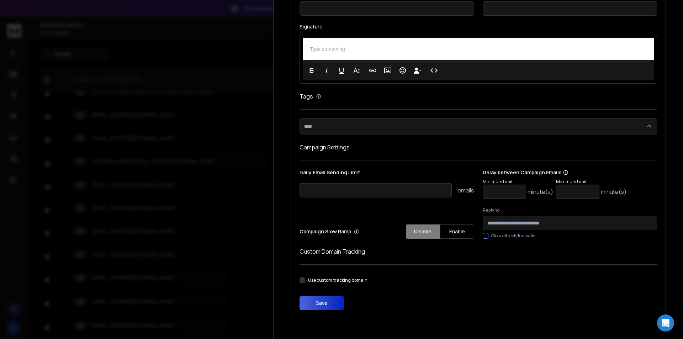
click at [325, 302] on button "Save" at bounding box center [321, 303] width 44 height 14
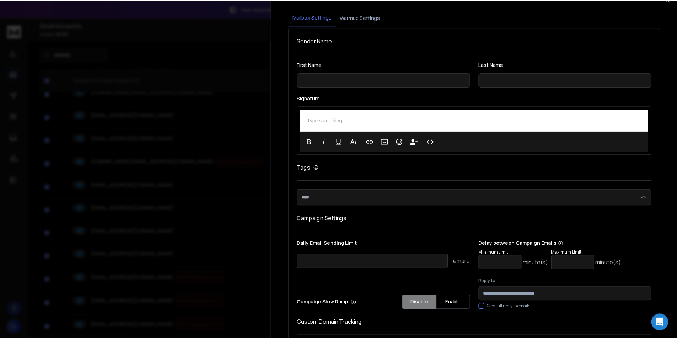
scroll to position [0, 0]
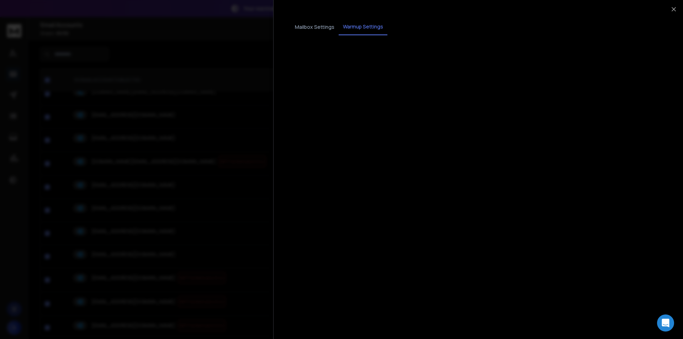
click at [355, 26] on button "Warmup Settings" at bounding box center [362, 27] width 49 height 16
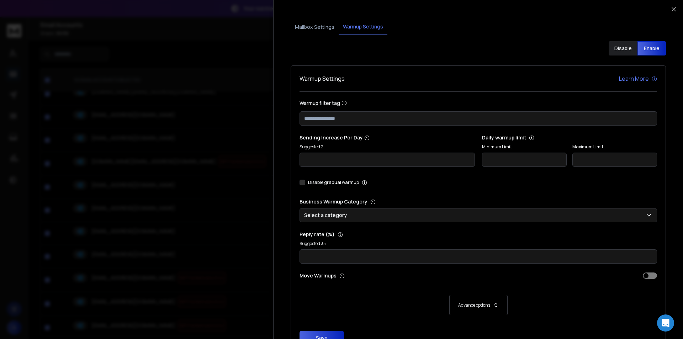
click at [340, 254] on input "number" at bounding box center [477, 256] width 357 height 14
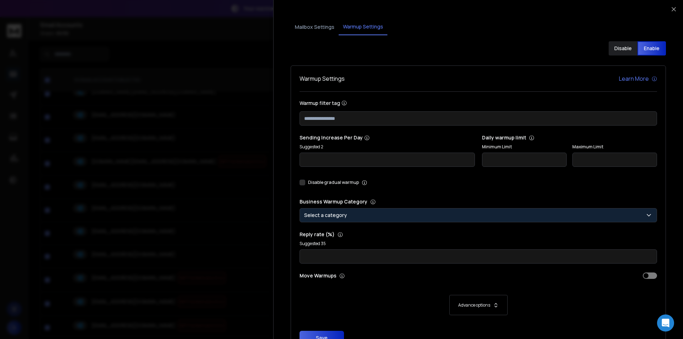
click at [364, 217] on div "Select a category" at bounding box center [478, 215] width 348 height 7
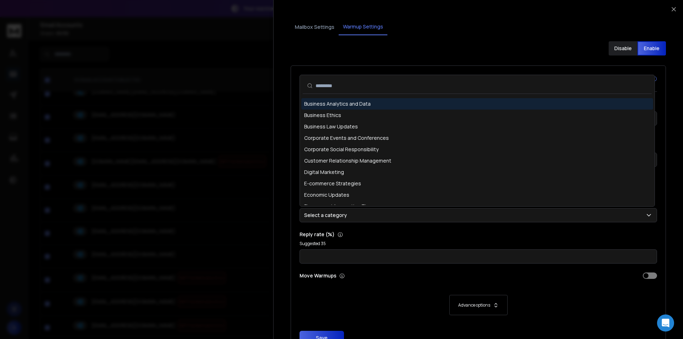
click at [389, 240] on div at bounding box center [341, 169] width 683 height 339
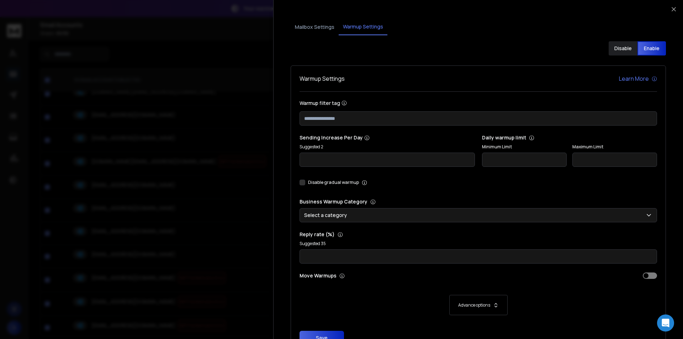
click at [386, 253] on input "number" at bounding box center [477, 256] width 357 height 14
type input "*"
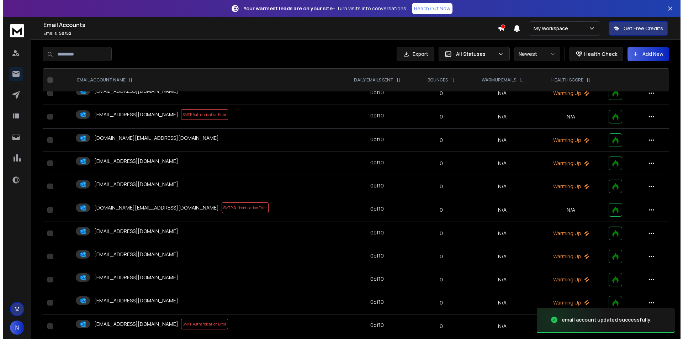
scroll to position [219, 0]
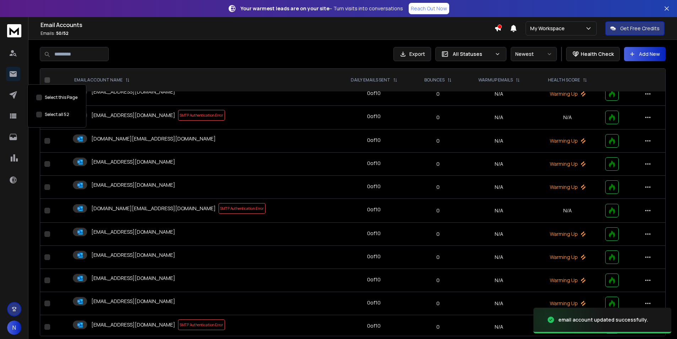
click at [47, 81] on button "Select this Page" at bounding box center [47, 80] width 6 height 6
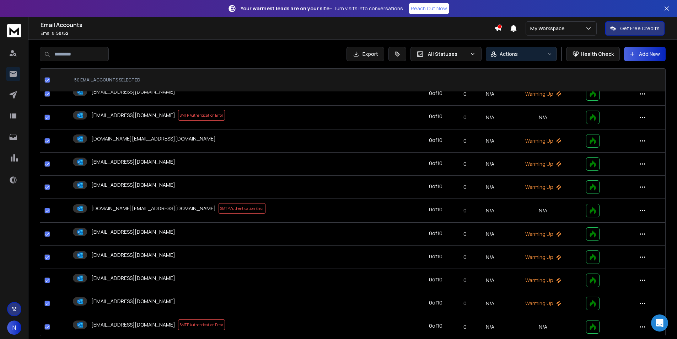
click at [510, 54] on p "Actions" at bounding box center [509, 53] width 18 height 7
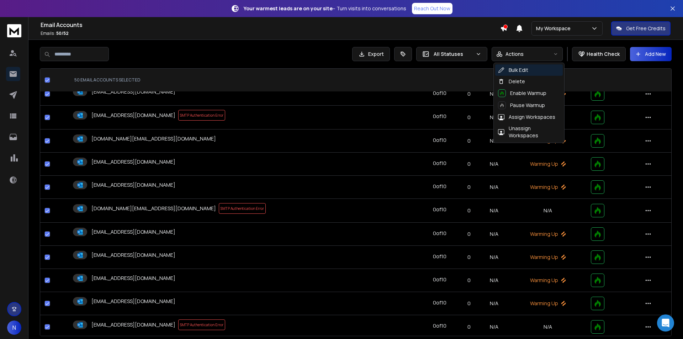
click at [530, 74] on div "Bulk Edit" at bounding box center [529, 69] width 68 height 11
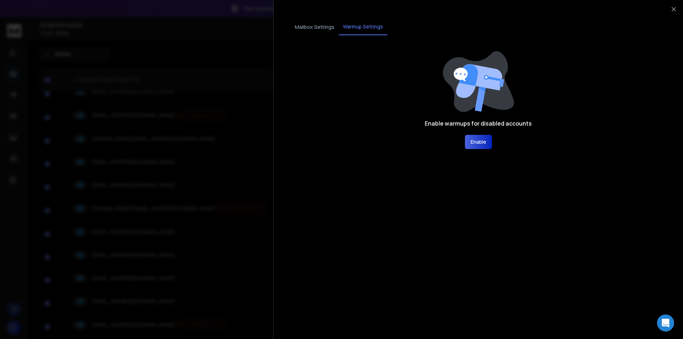
click at [368, 25] on button "Warmup Settings" at bounding box center [362, 27] width 49 height 16
click at [672, 9] on icon "button" at bounding box center [673, 9] width 7 height 7
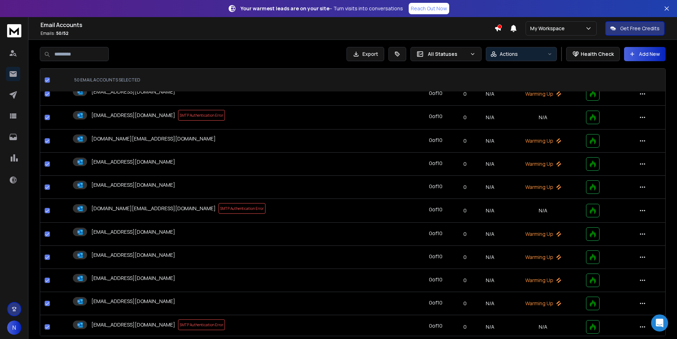
click at [503, 54] on p "Actions" at bounding box center [509, 53] width 18 height 7
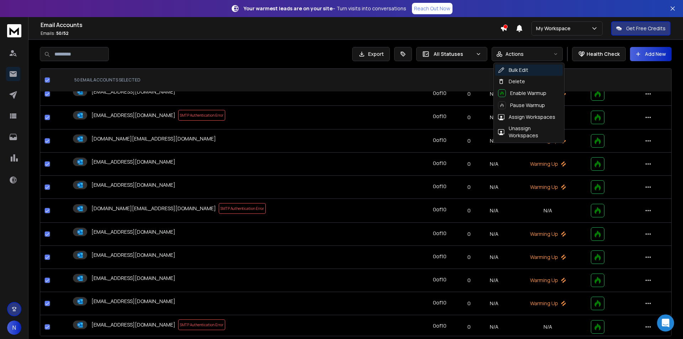
click at [524, 70] on div "Bulk Edit" at bounding box center [513, 69] width 30 height 7
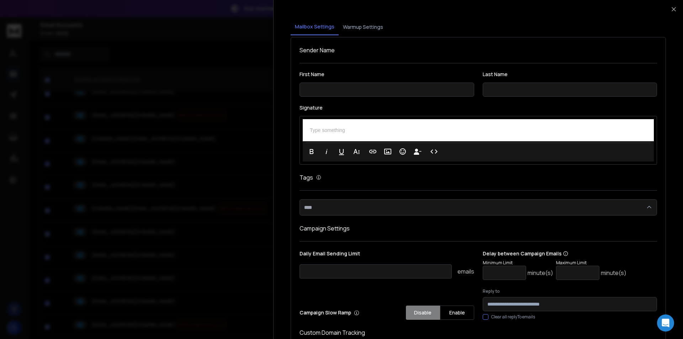
scroll to position [71, 0]
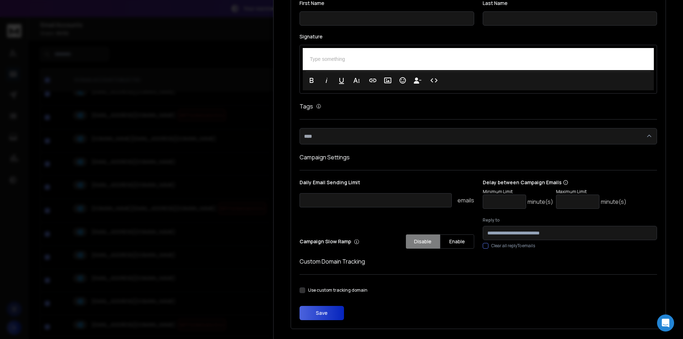
click at [409, 200] on input "number" at bounding box center [375, 200] width 152 height 14
type input "**"
click at [508, 198] on input "number" at bounding box center [503, 201] width 43 height 14
click at [578, 194] on p "Maximum Limit" at bounding box center [591, 192] width 70 height 6
click at [576, 198] on input "number" at bounding box center [577, 201] width 43 height 14
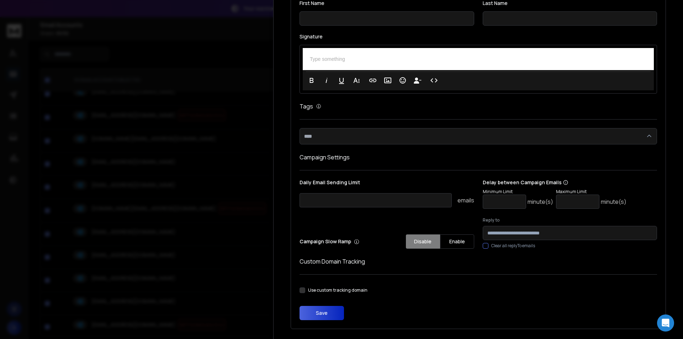
type input "*"
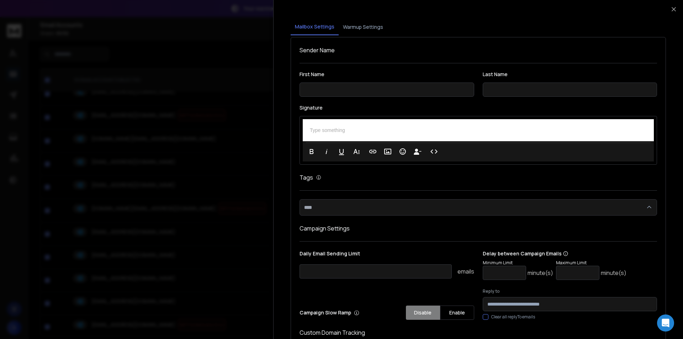
type input "**"
click at [512, 269] on input "*" at bounding box center [503, 273] width 43 height 14
drag, startPoint x: 479, startPoint y: 270, endPoint x: 470, endPoint y: 270, distance: 8.6
click at [468, 269] on div "Daily Email Sending Limit ** emails Delay between Campaign Emails Minimum Limit…" at bounding box center [477, 285] width 357 height 70
type input "**"
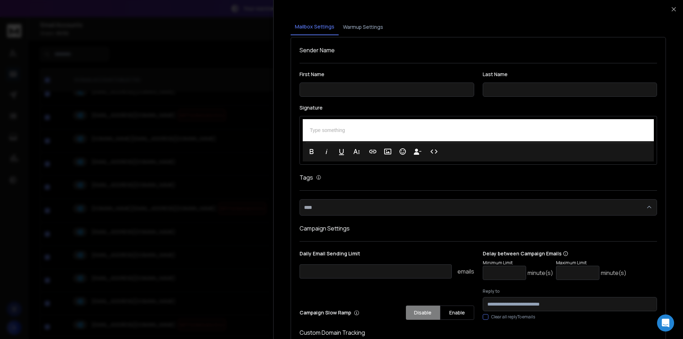
click at [594, 324] on form "First Name Last Name Signature Type something Clear Formatting Font Family Aria…" at bounding box center [477, 231] width 357 height 319
click at [362, 23] on button "Warmup Settings" at bounding box center [362, 27] width 49 height 16
click at [323, 24] on button "Mailbox Settings" at bounding box center [314, 27] width 48 height 16
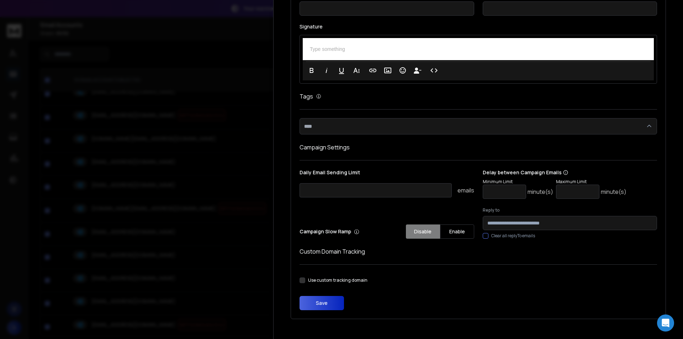
click at [415, 190] on input "number" at bounding box center [375, 190] width 152 height 14
type input "**"
click at [507, 189] on input "number" at bounding box center [503, 192] width 43 height 14
click at [572, 191] on input "number" at bounding box center [577, 192] width 43 height 14
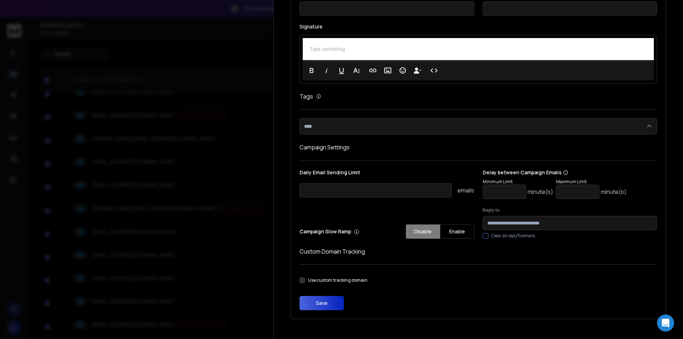
type input "*"
type input "**"
click at [524, 224] on input "text" at bounding box center [569, 223] width 175 height 14
click at [469, 266] on form "First Name Last Name Signature Type something Clear Formatting Font Family Aria…" at bounding box center [477, 150] width 357 height 319
click at [316, 300] on button "Save" at bounding box center [321, 303] width 44 height 14
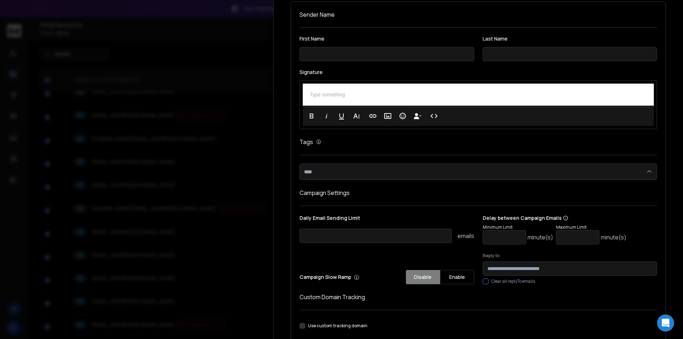
scroll to position [71, 0]
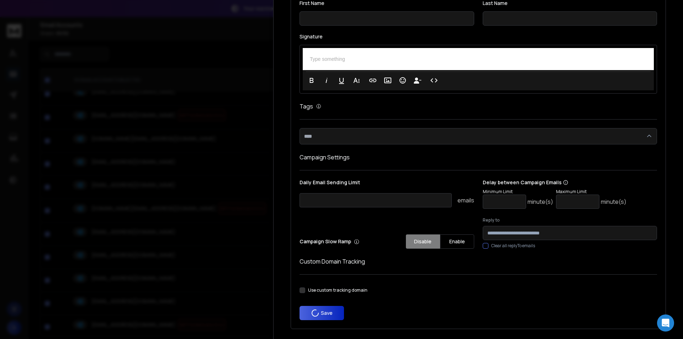
click at [503, 206] on input "*" at bounding box center [503, 201] width 43 height 14
click at [503, 205] on input "*" at bounding box center [503, 201] width 43 height 14
type input "**"
click at [414, 311] on div "Save" at bounding box center [370, 313] width 143 height 14
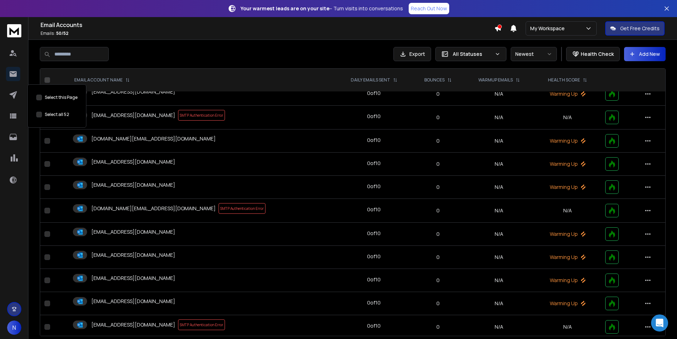
click at [47, 81] on button "Select this Page" at bounding box center [47, 80] width 6 height 6
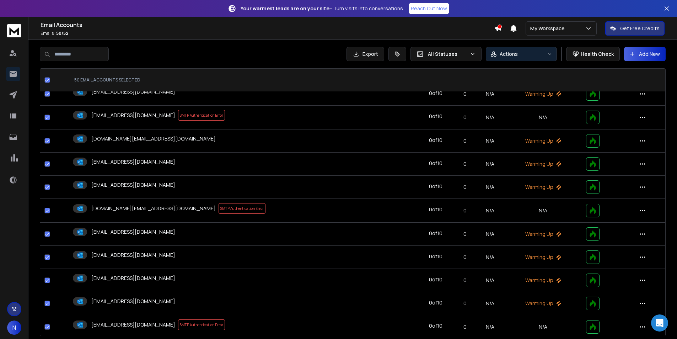
click at [533, 57] on div "Actions" at bounding box center [518, 53] width 54 height 7
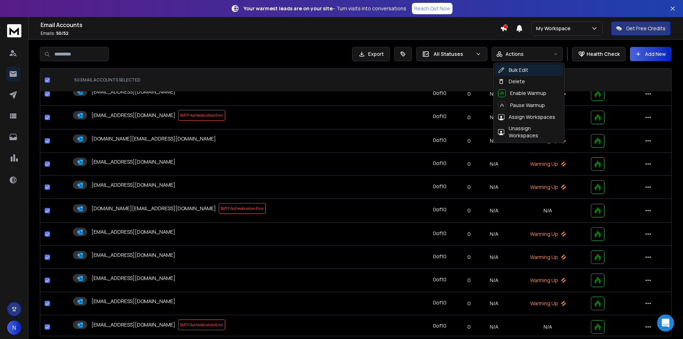
click at [521, 69] on div "Bulk Edit" at bounding box center [513, 69] width 30 height 7
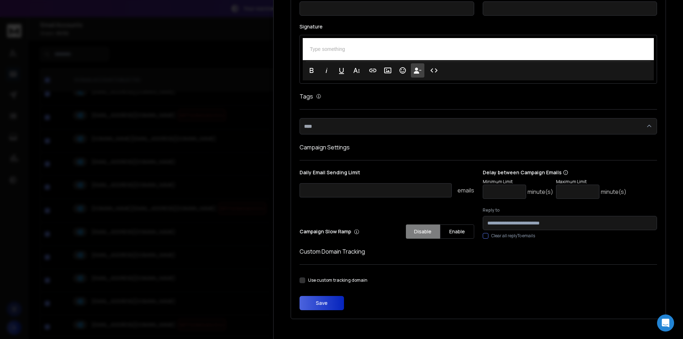
scroll to position [0, 0]
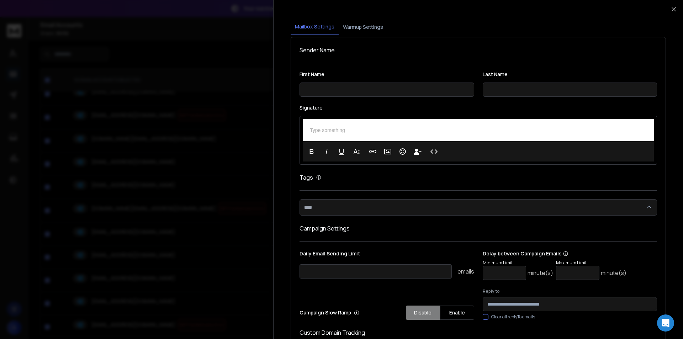
click at [356, 28] on button "Warmup Settings" at bounding box center [362, 27] width 49 height 16
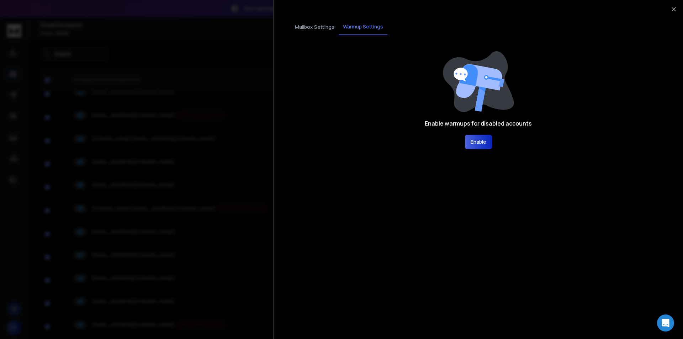
click at [487, 143] on button "Enable" at bounding box center [478, 142] width 27 height 14
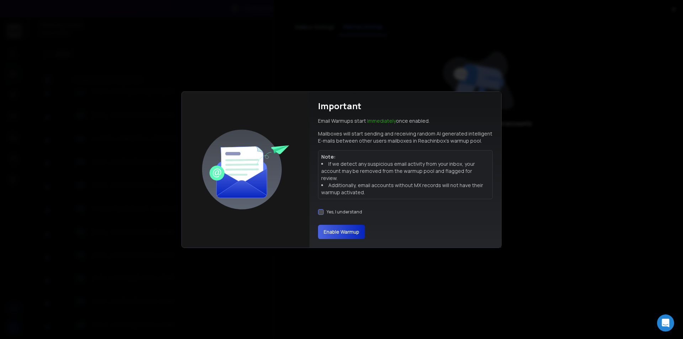
click at [480, 144] on p "Mailboxes will start sending and receiving random AI generated intelligent E-ma…" at bounding box center [405, 137] width 175 height 14
click at [321, 209] on button "Yes, I understand" at bounding box center [321, 212] width 6 height 6
click at [331, 228] on button "Enable Warmup" at bounding box center [341, 232] width 47 height 14
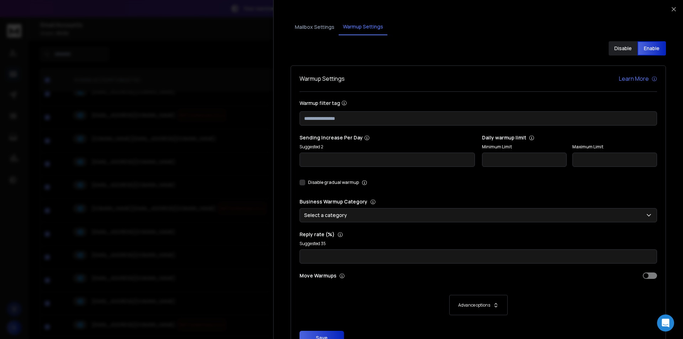
click at [317, 29] on button "Mailbox Settings" at bounding box center [314, 27] width 48 height 16
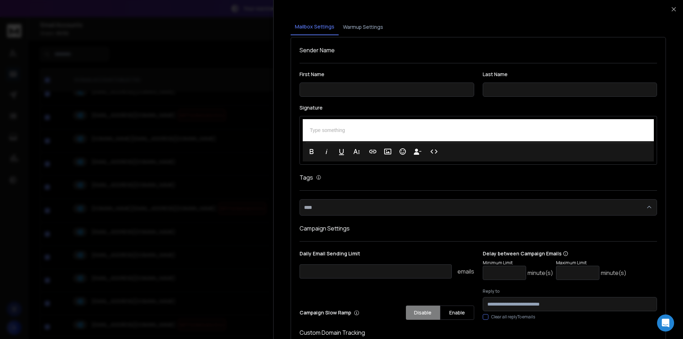
scroll to position [81, 0]
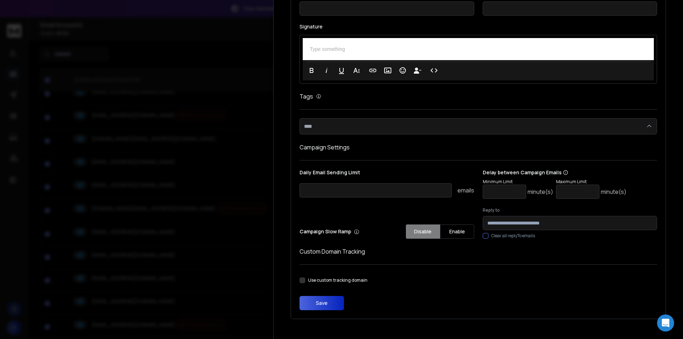
click at [332, 187] on input "number" at bounding box center [375, 190] width 152 height 14
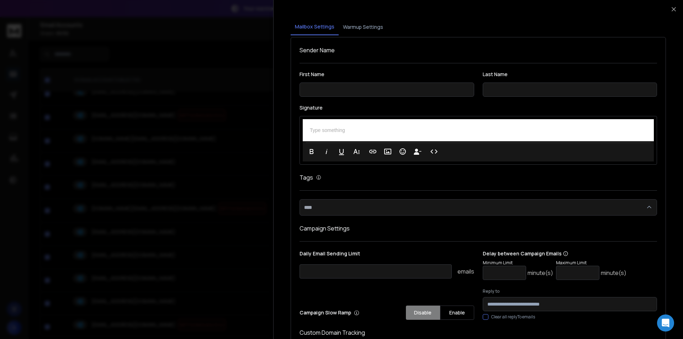
click at [365, 28] on button "Warmup Settings" at bounding box center [362, 27] width 49 height 16
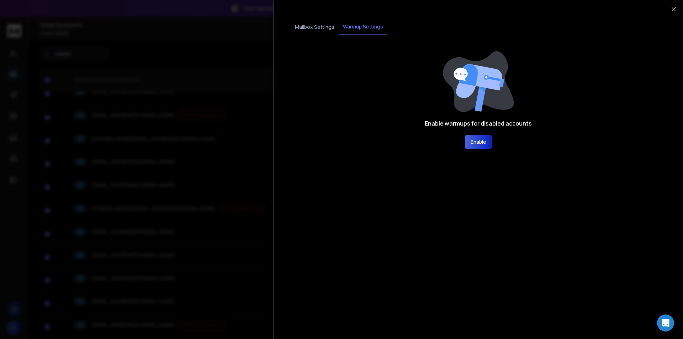
drag, startPoint x: 477, startPoint y: 131, endPoint x: 480, endPoint y: 142, distance: 11.5
click at [477, 131] on div "Enable warmups for disabled accounts Enable" at bounding box center [477, 100] width 375 height 98
click at [480, 142] on button "Enable" at bounding box center [478, 142] width 27 height 14
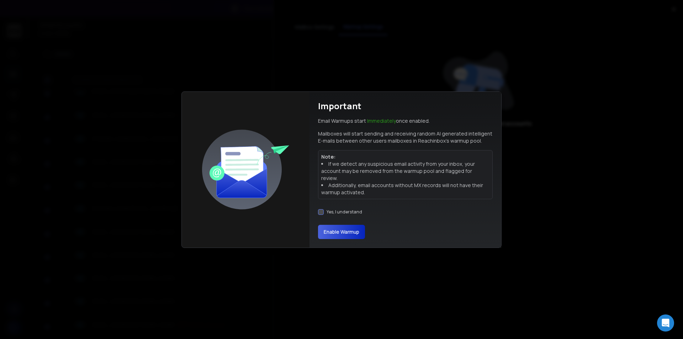
click at [323, 211] on div "Yes, I understand" at bounding box center [340, 212] width 44 height 14
click at [322, 210] on button "Yes, I understand" at bounding box center [321, 212] width 6 height 6
click at [335, 227] on button "Enable Warmup" at bounding box center [341, 232] width 47 height 14
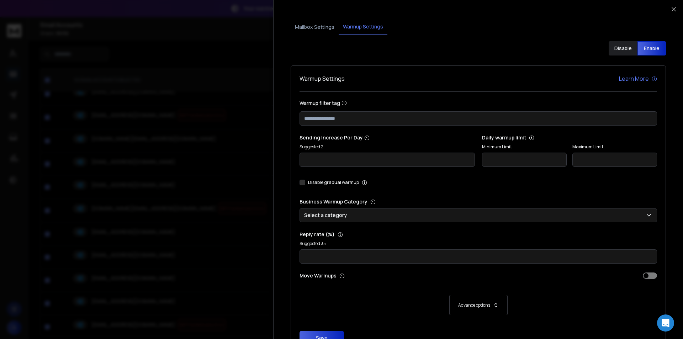
drag, startPoint x: 340, startPoint y: 149, endPoint x: 332, endPoint y: 159, distance: 12.2
click at [338, 150] on div "Sending Increase Per Day Suggested 2" at bounding box center [386, 150] width 175 height 33
click at [332, 159] on input "number" at bounding box center [386, 160] width 175 height 14
type input "**"
click at [515, 161] on input "number" at bounding box center [524, 160] width 85 height 14
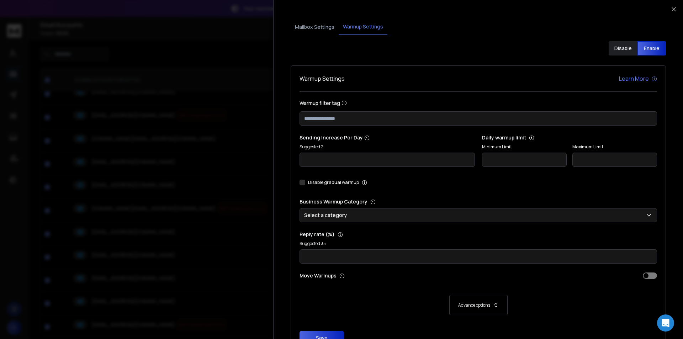
type input "**"
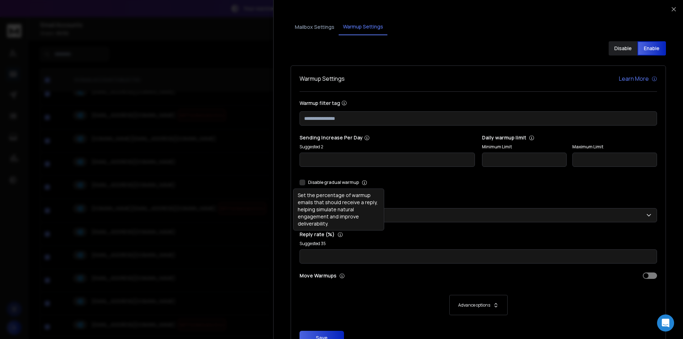
type input "**"
click at [332, 260] on input "number" at bounding box center [477, 256] width 357 height 14
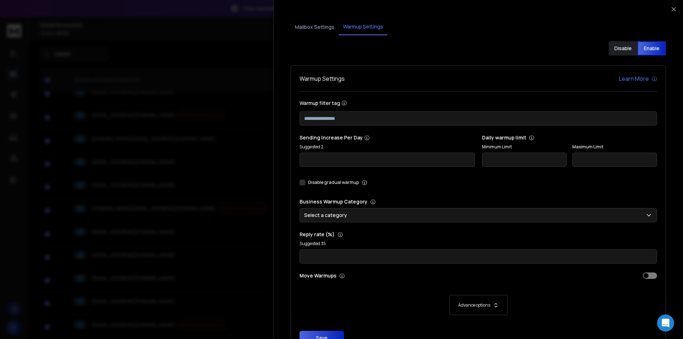
type input "**"
click at [357, 309] on button "Advance options" at bounding box center [477, 305] width 343 height 20
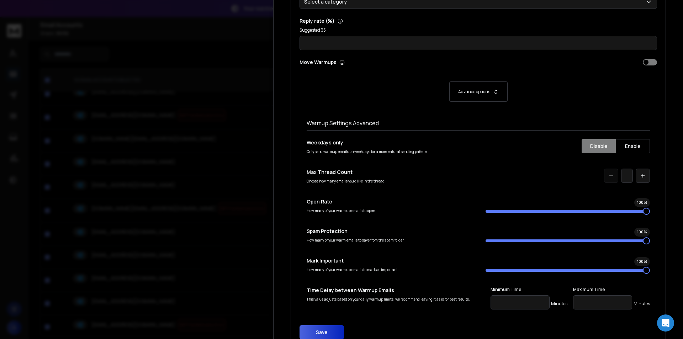
scroll to position [242, 0]
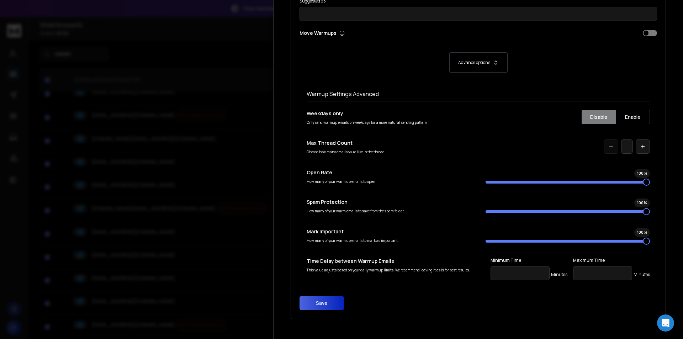
click at [320, 303] on button "Save" at bounding box center [321, 303] width 44 height 14
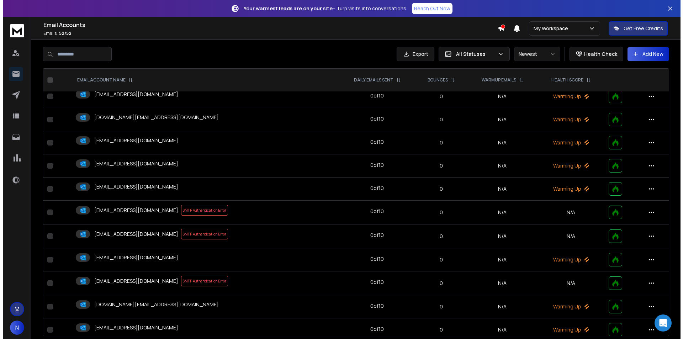
scroll to position [0, 0]
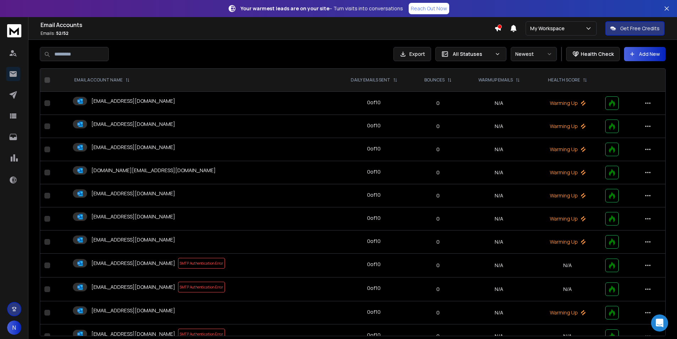
click at [638, 55] on button "Add New" at bounding box center [645, 54] width 42 height 14
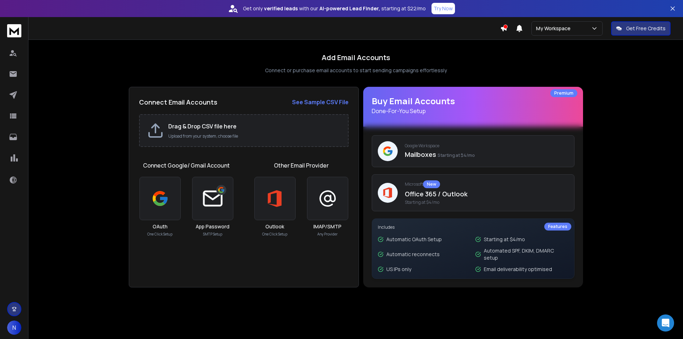
click at [283, 194] on icon at bounding box center [274, 198] width 17 height 17
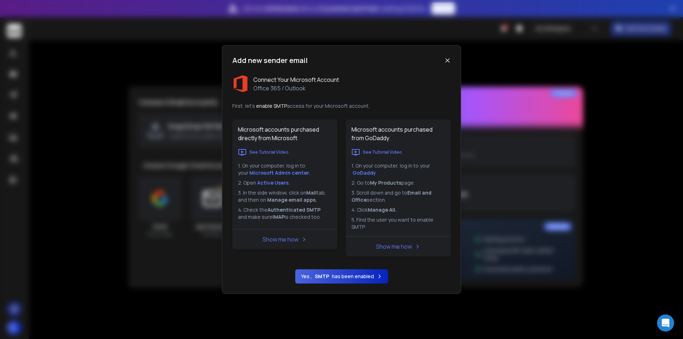
click at [352, 278] on button "Yes , SMTP has been enabled" at bounding box center [341, 276] width 93 height 14
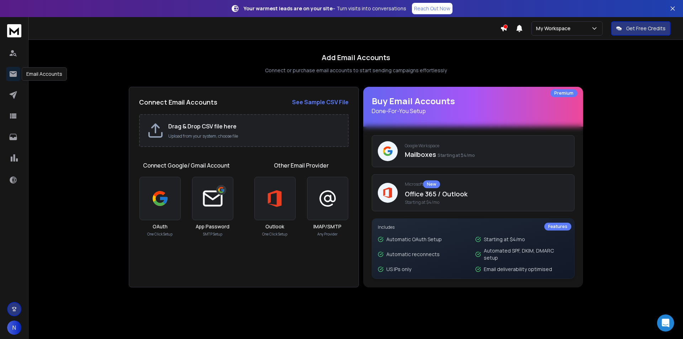
click at [13, 75] on icon at bounding box center [13, 74] width 7 height 6
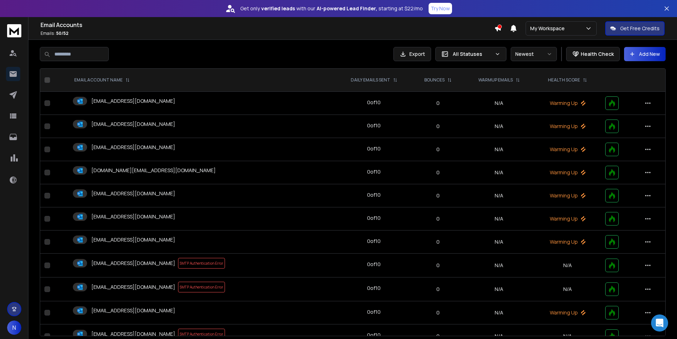
click at [308, 53] on div at bounding box center [214, 54] width 349 height 14
click at [647, 52] on button "Add New" at bounding box center [645, 54] width 42 height 14
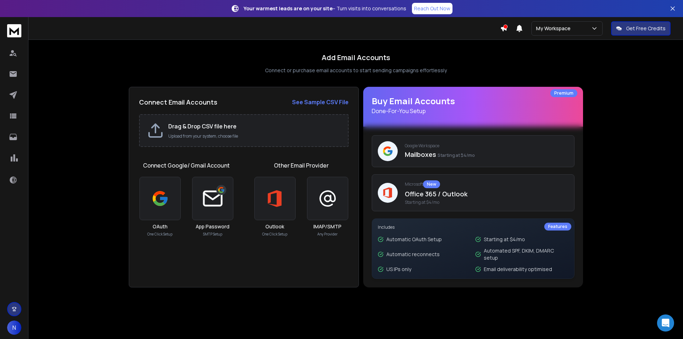
click at [274, 214] on div at bounding box center [274, 198] width 41 height 43
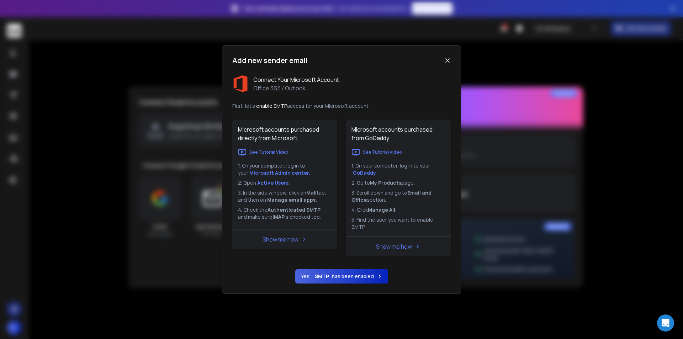
click at [327, 273] on b "SMTP" at bounding box center [322, 276] width 14 height 7
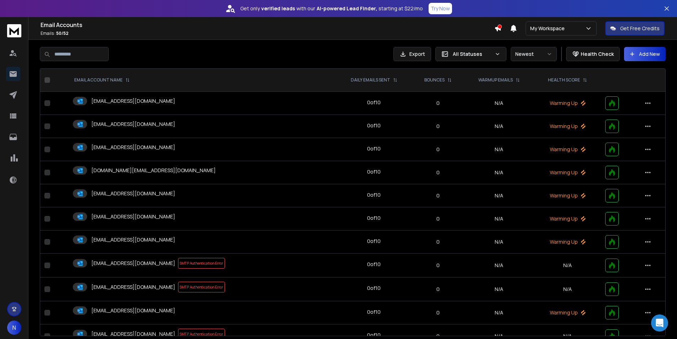
click at [636, 53] on button "Add New" at bounding box center [645, 54] width 42 height 14
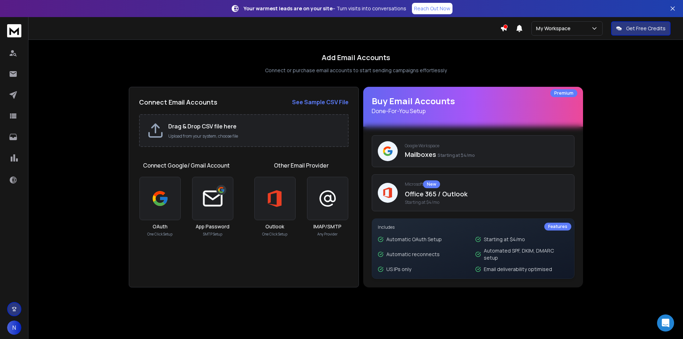
click at [270, 202] on icon at bounding box center [275, 198] width 14 height 17
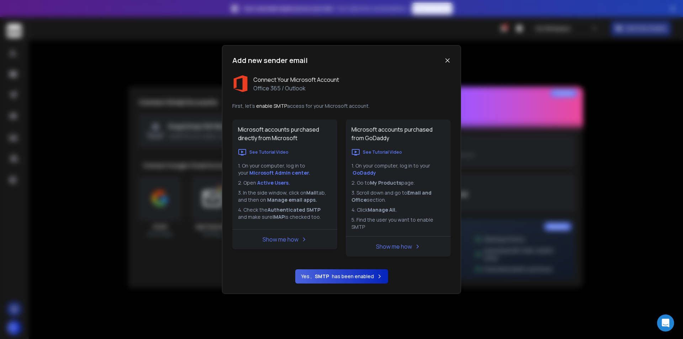
click at [342, 270] on button "Yes , SMTP has been enabled" at bounding box center [341, 276] width 93 height 14
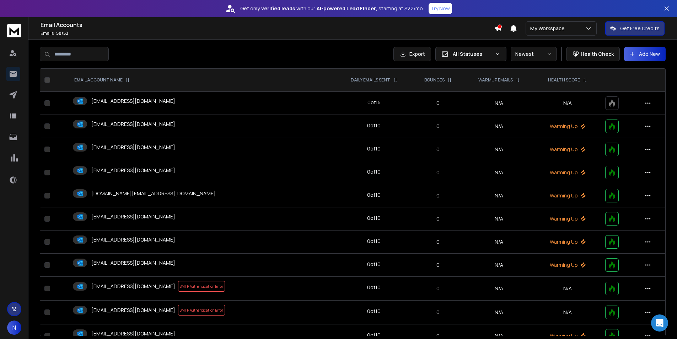
click at [649, 56] on button "Add New" at bounding box center [645, 54] width 42 height 14
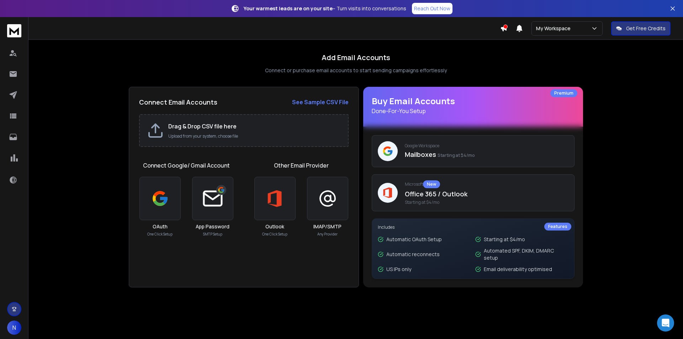
click at [273, 197] on icon at bounding box center [274, 198] width 17 height 17
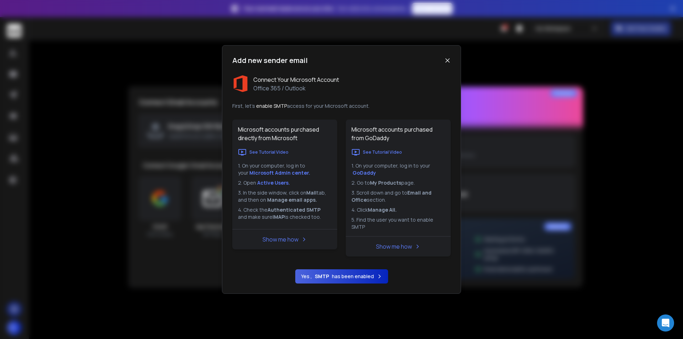
click at [365, 269] on button "Yes , SMTP has been enabled" at bounding box center [341, 276] width 93 height 14
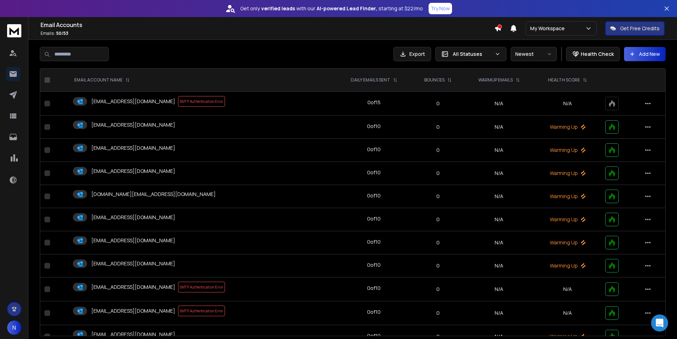
click at [651, 56] on button "Add New" at bounding box center [645, 54] width 42 height 14
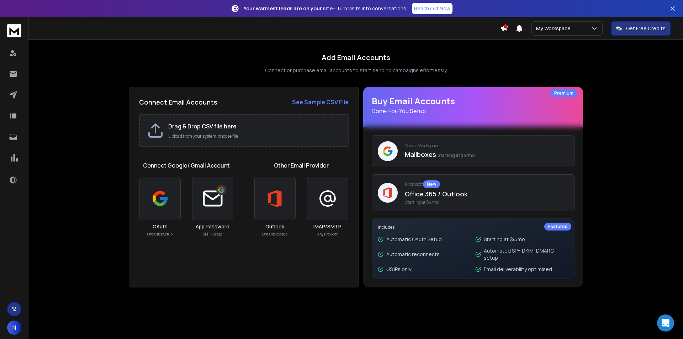
click at [283, 193] on icon at bounding box center [274, 198] width 17 height 17
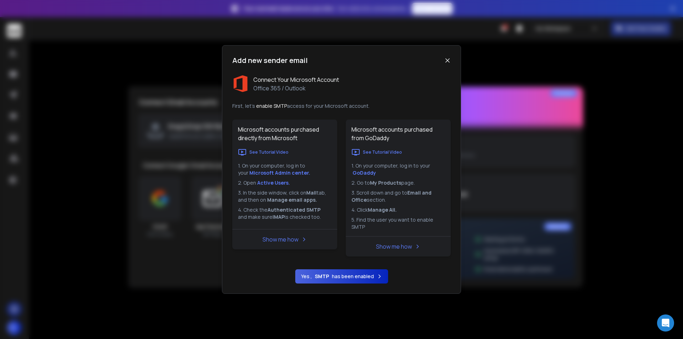
click at [347, 271] on button "Yes , SMTP has been enabled" at bounding box center [341, 276] width 93 height 14
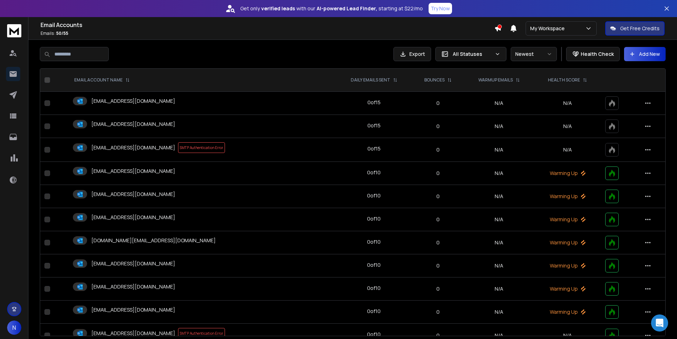
click at [638, 53] on button "Add New" at bounding box center [645, 54] width 42 height 14
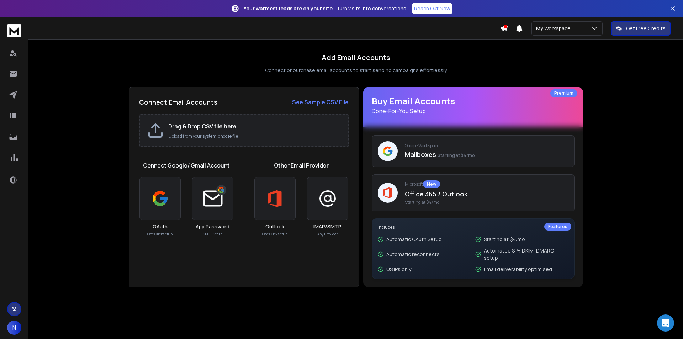
click at [269, 202] on icon at bounding box center [275, 198] width 14 height 17
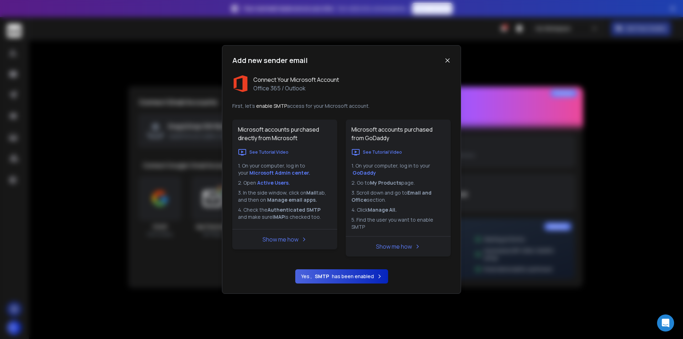
click at [349, 271] on button "Yes , SMTP has been enabled" at bounding box center [341, 276] width 93 height 14
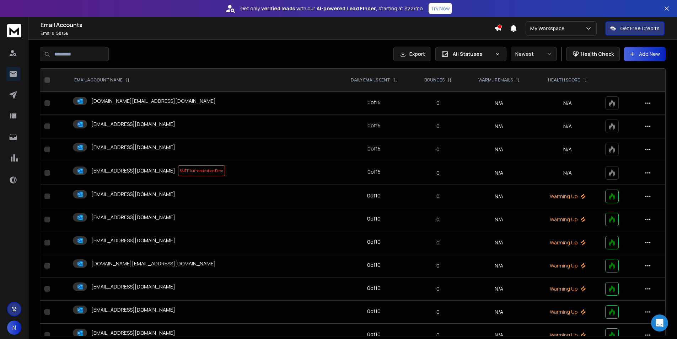
click at [644, 55] on button "Add New" at bounding box center [645, 54] width 42 height 14
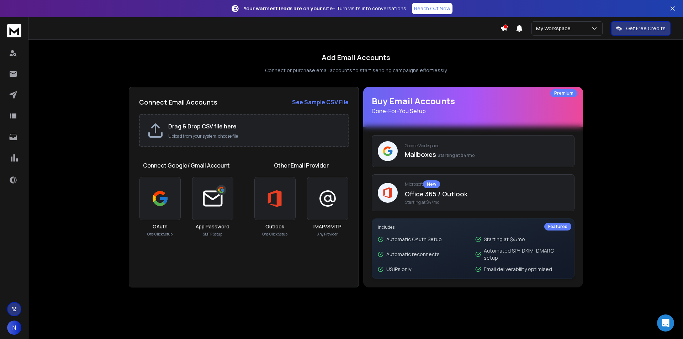
click at [278, 200] on icon at bounding box center [275, 198] width 14 height 17
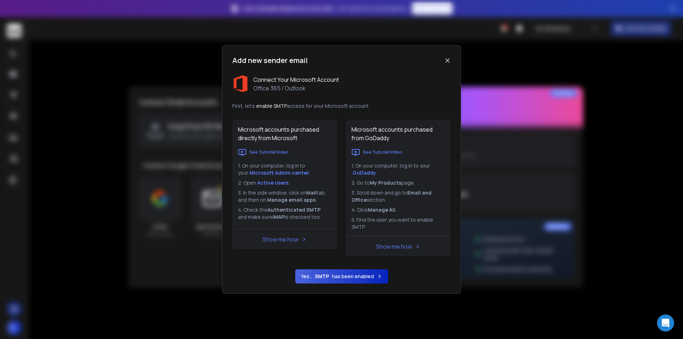
click at [352, 272] on button "Yes , SMTP has been enabled" at bounding box center [341, 276] width 93 height 14
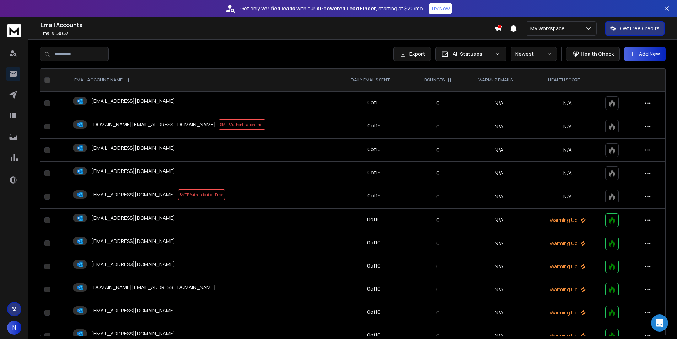
click at [644, 52] on button "Add New" at bounding box center [645, 54] width 42 height 14
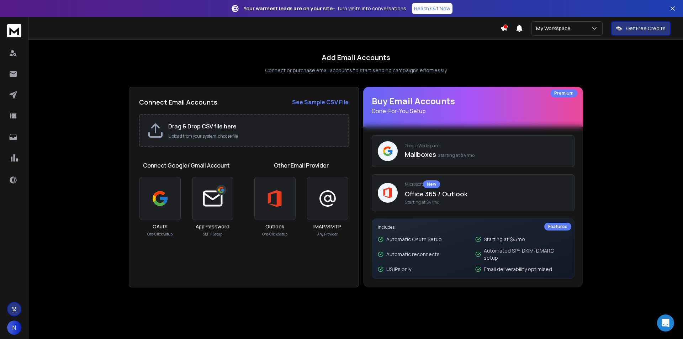
click at [284, 187] on div at bounding box center [274, 198] width 41 height 43
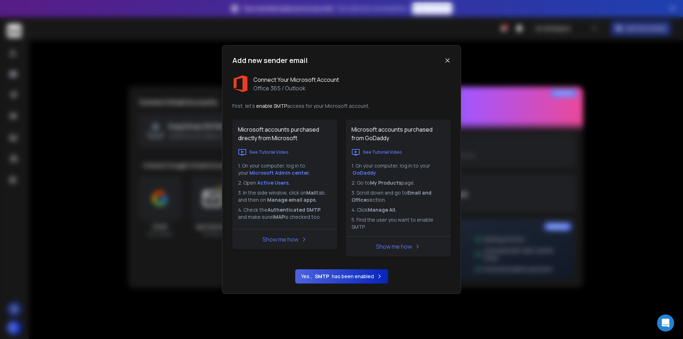
click at [352, 271] on button "Yes , SMTP has been enabled" at bounding box center [341, 276] width 93 height 14
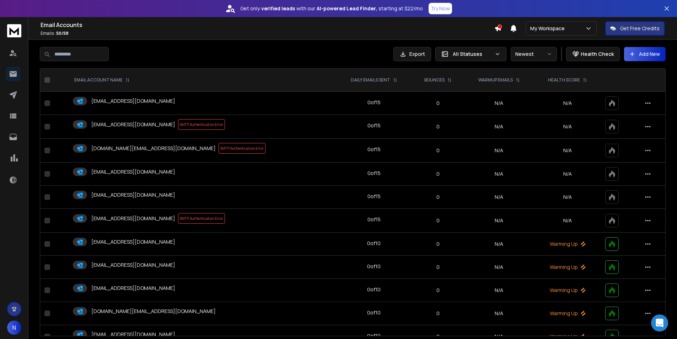
click at [644, 50] on button "Add New" at bounding box center [645, 54] width 42 height 14
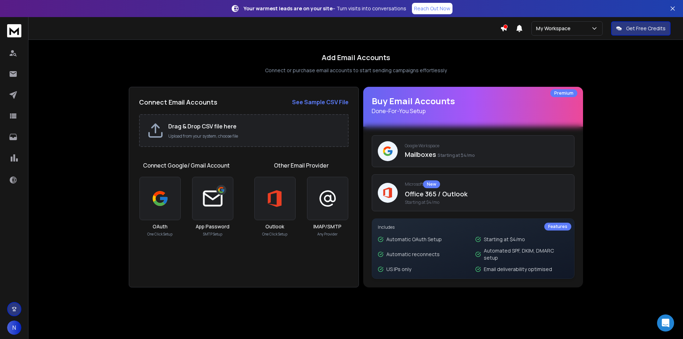
click at [288, 214] on div at bounding box center [274, 198] width 41 height 43
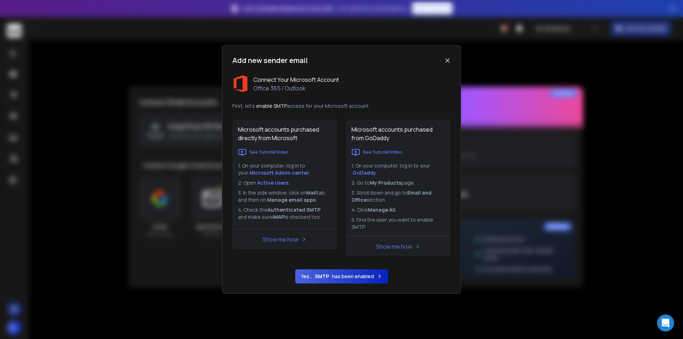
click at [333, 274] on button "Yes , SMTP has been enabled" at bounding box center [341, 276] width 93 height 14
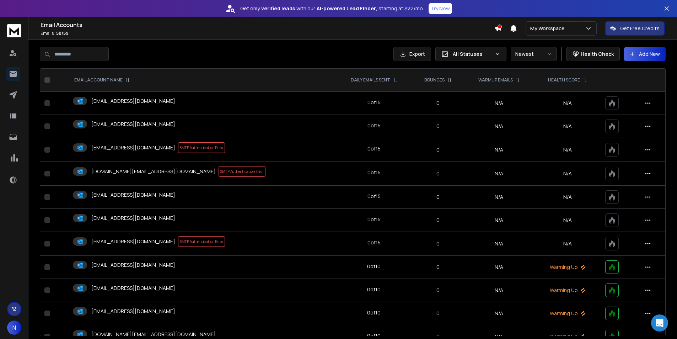
click at [639, 55] on button "Add New" at bounding box center [645, 54] width 42 height 14
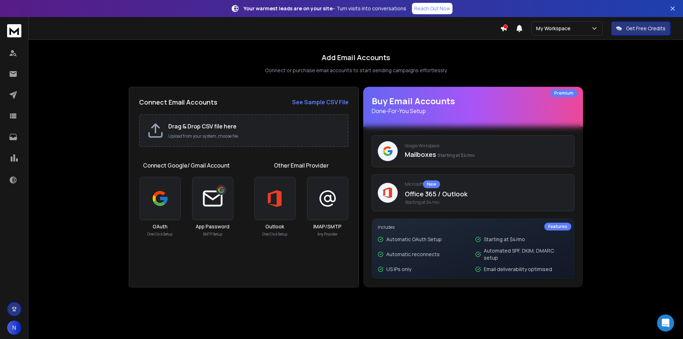
click at [275, 212] on div at bounding box center [274, 198] width 41 height 43
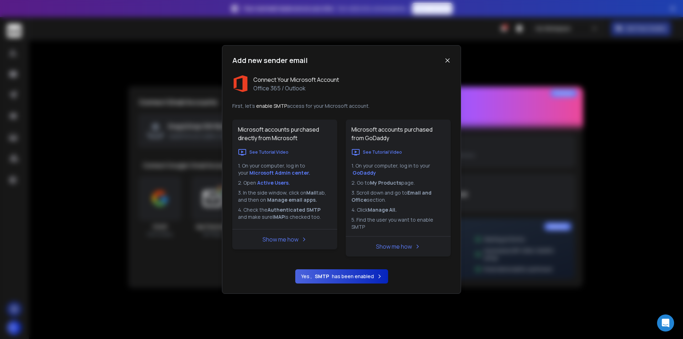
click at [374, 270] on button "Yes , SMTP has been enabled" at bounding box center [341, 276] width 93 height 14
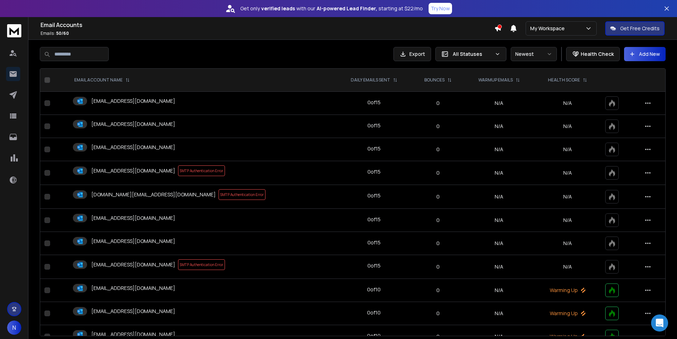
click at [652, 54] on button "Add New" at bounding box center [645, 54] width 42 height 14
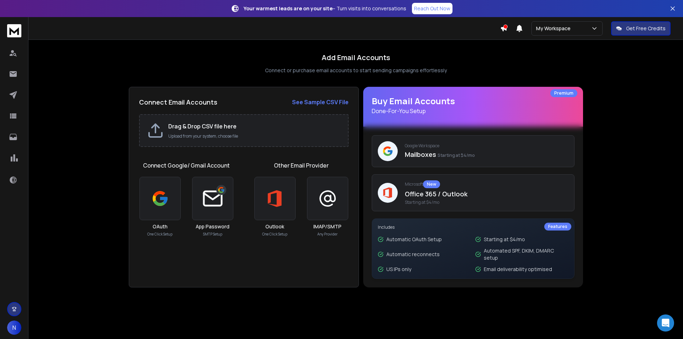
click at [281, 208] on div at bounding box center [274, 198] width 41 height 43
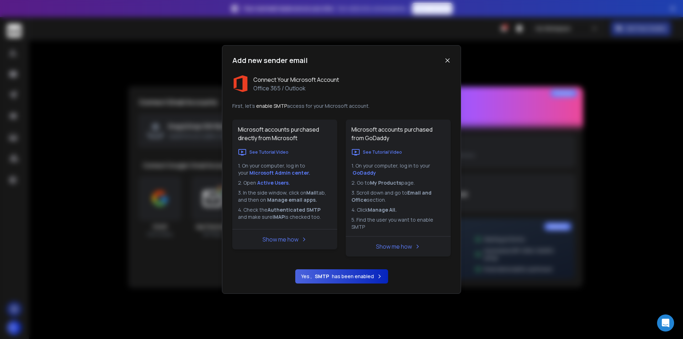
click at [358, 271] on button "Yes , SMTP has been enabled" at bounding box center [341, 276] width 93 height 14
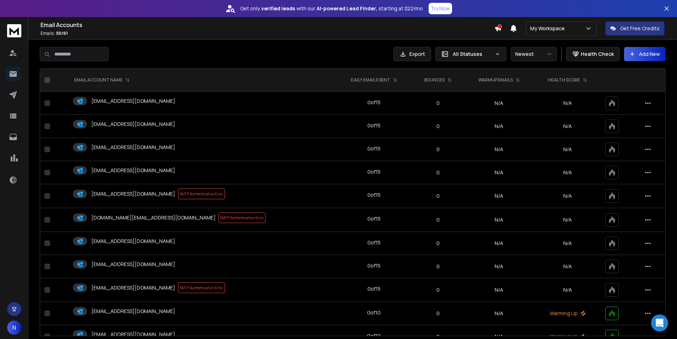
click at [647, 50] on button "Add New" at bounding box center [645, 54] width 42 height 14
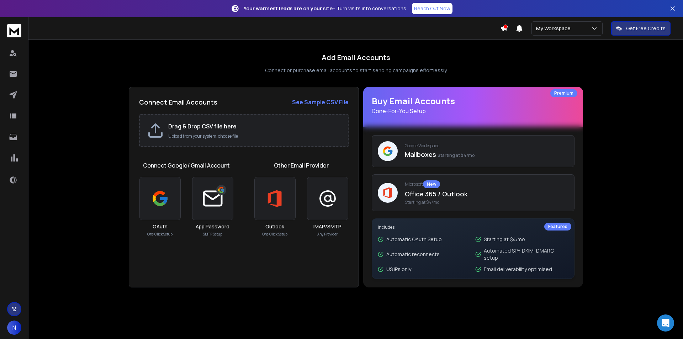
click at [271, 206] on icon at bounding box center [274, 198] width 17 height 17
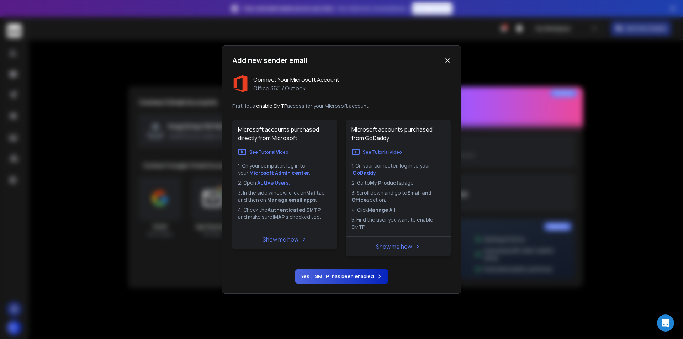
click at [356, 277] on button "Yes , SMTP has been enabled" at bounding box center [341, 276] width 93 height 14
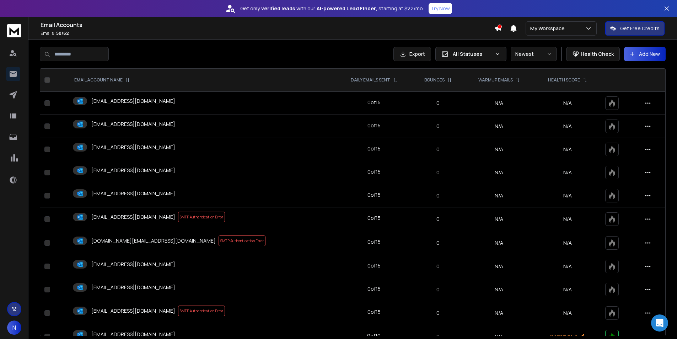
click at [640, 57] on button "Add New" at bounding box center [645, 54] width 42 height 14
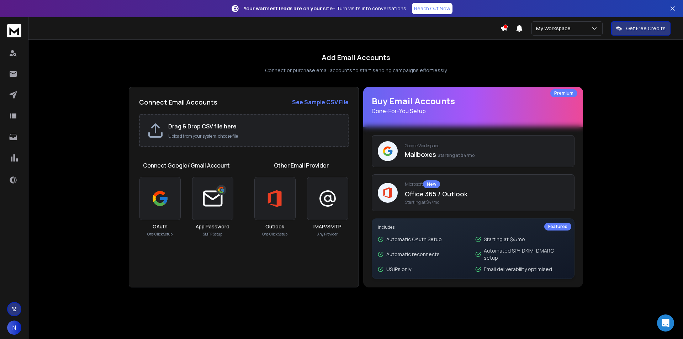
click at [271, 204] on icon at bounding box center [275, 198] width 14 height 17
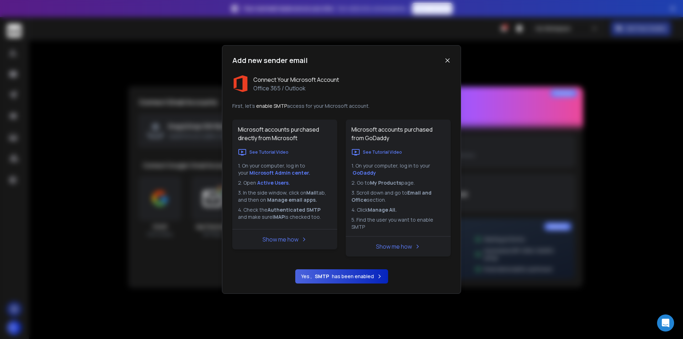
click at [328, 274] on b "SMTP" at bounding box center [322, 276] width 14 height 7
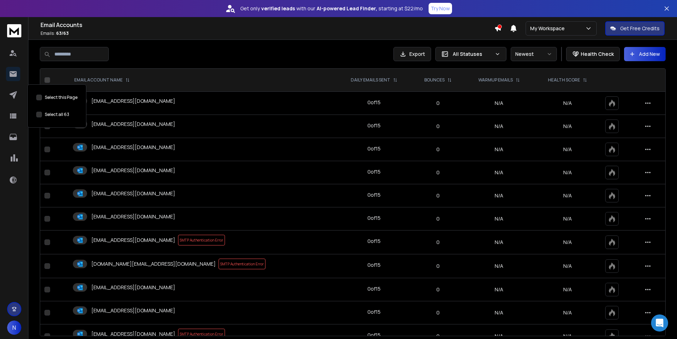
click at [47, 82] on body "Get only verified leads with our AI-powered Lead Finder, starting at $22/mo Try…" at bounding box center [338, 169] width 677 height 339
click at [48, 78] on button "Select this Page" at bounding box center [47, 80] width 6 height 6
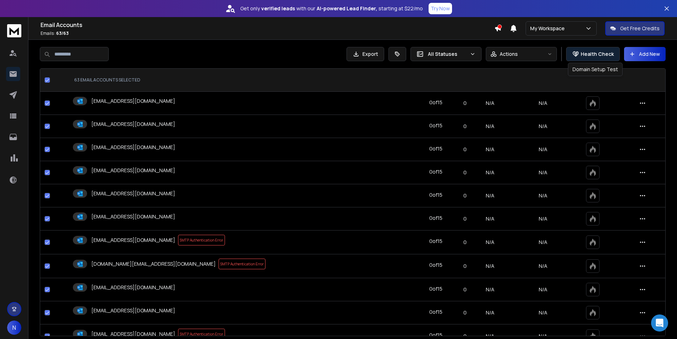
click at [587, 56] on p "Health Check" at bounding box center [597, 53] width 33 height 7
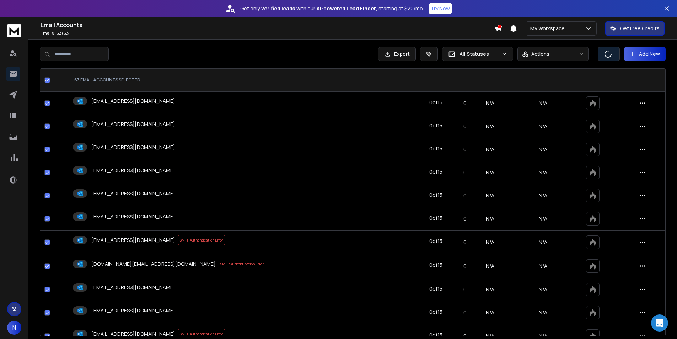
click at [499, 56] on p "All Statuses" at bounding box center [479, 53] width 39 height 7
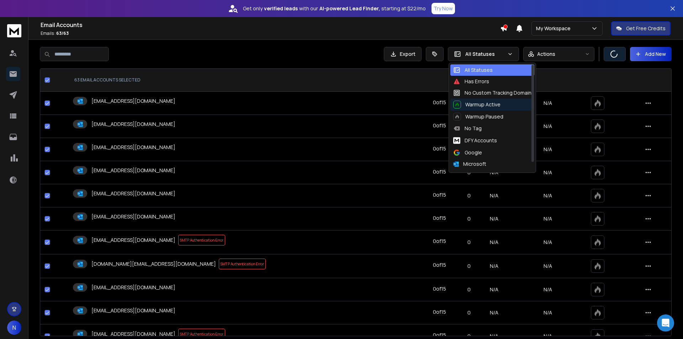
click at [477, 105] on div "Warmup Active" at bounding box center [476, 105] width 47 height 8
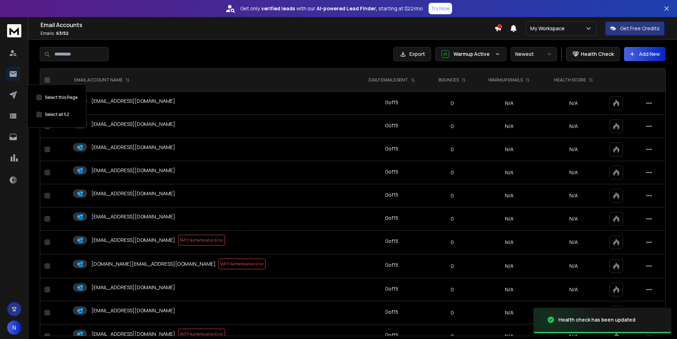
click at [46, 82] on button "Select this Page" at bounding box center [47, 80] width 6 height 6
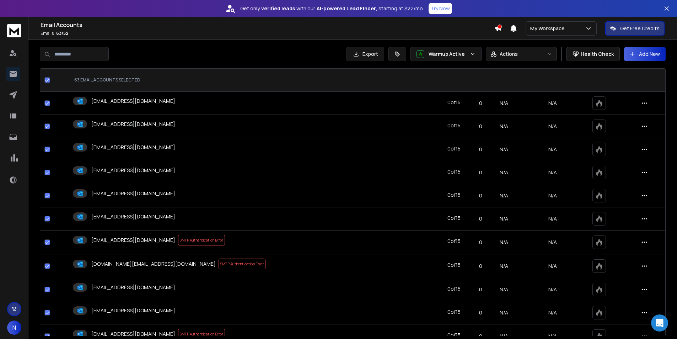
click at [467, 57] on p "Warmup Active" at bounding box center [448, 53] width 38 height 7
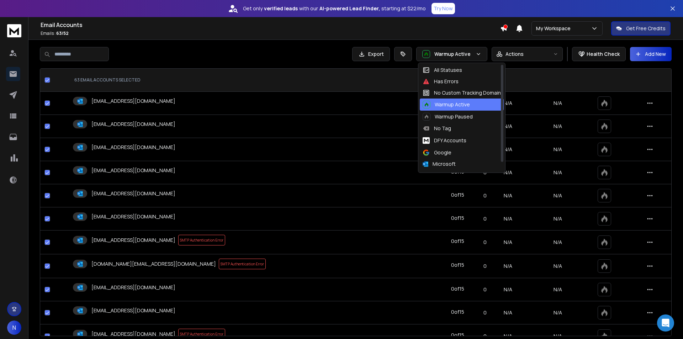
click at [447, 107] on div "Warmup Active" at bounding box center [445, 105] width 47 height 8
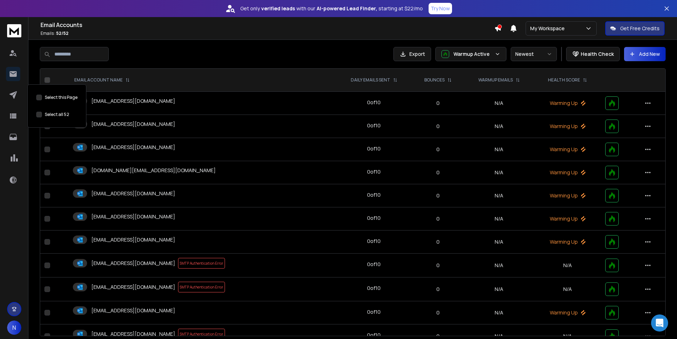
click at [47, 79] on button "Select this Page" at bounding box center [47, 80] width 6 height 6
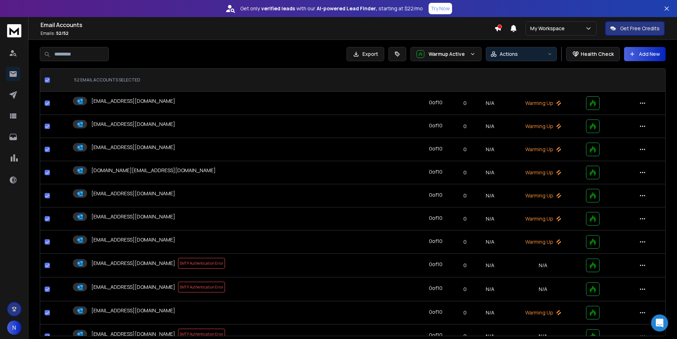
click at [535, 56] on div "Actions" at bounding box center [518, 53] width 54 height 7
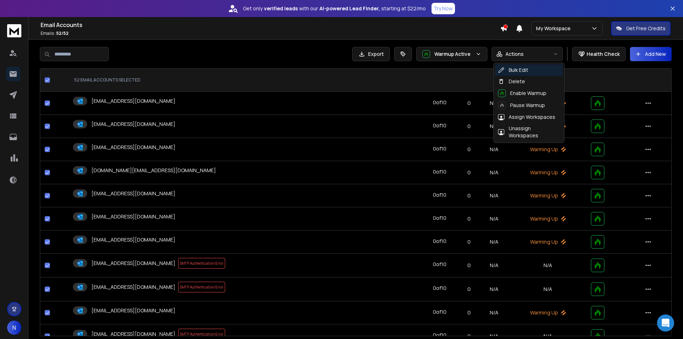
click at [531, 68] on div "Bulk Edit" at bounding box center [529, 69] width 68 height 11
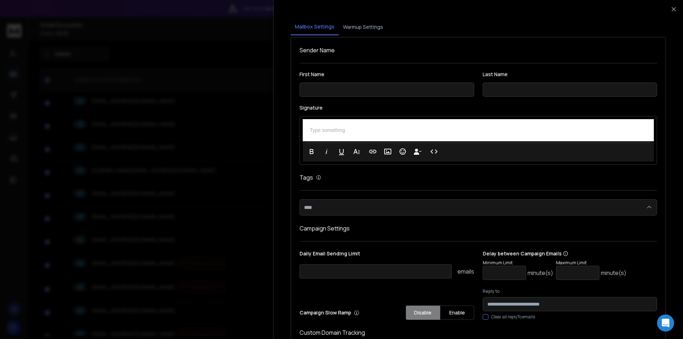
click at [356, 26] on button "Warmup Settings" at bounding box center [362, 27] width 49 height 16
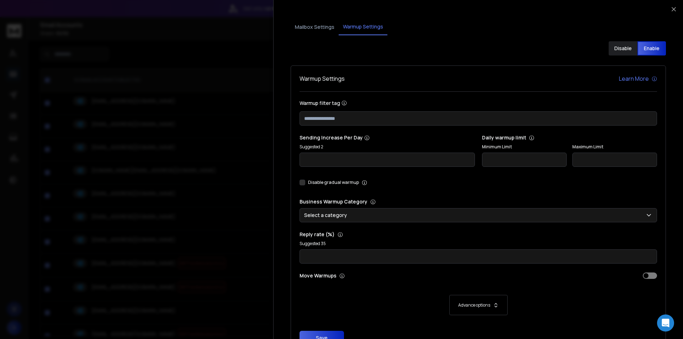
click at [336, 160] on input "number" at bounding box center [386, 160] width 175 height 14
type input "**"
click at [315, 252] on input "number" at bounding box center [477, 256] width 357 height 14
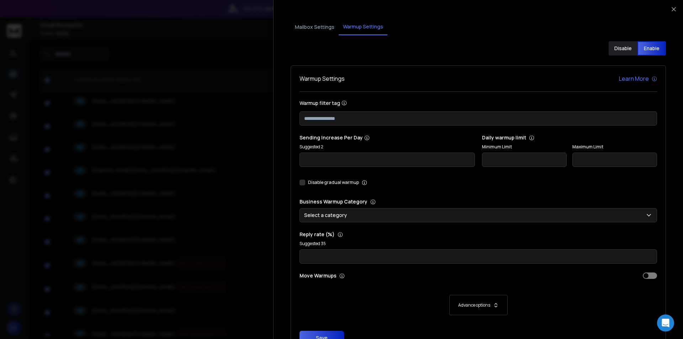
type input "**"
click at [325, 335] on button "Save" at bounding box center [321, 338] width 44 height 14
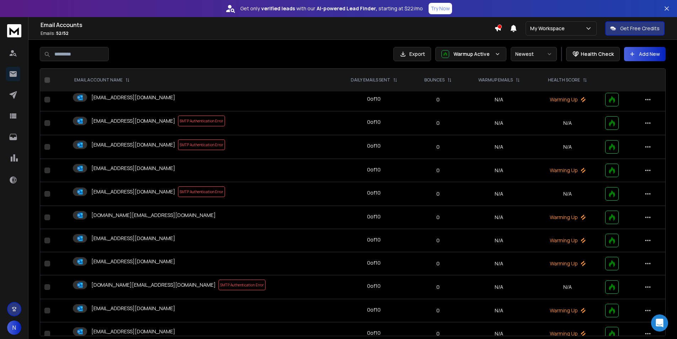
drag, startPoint x: 363, startPoint y: 236, endPoint x: 382, endPoint y: 240, distance: 19.1
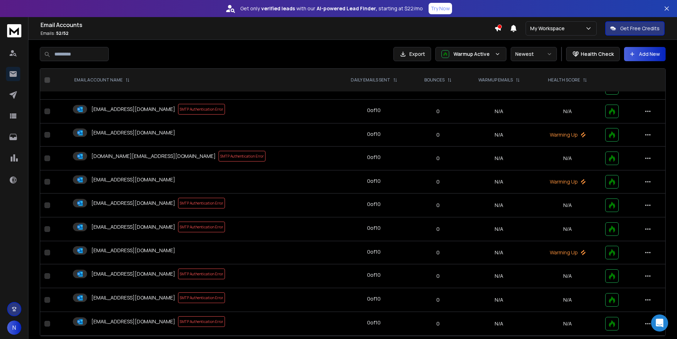
scroll to position [977, 0]
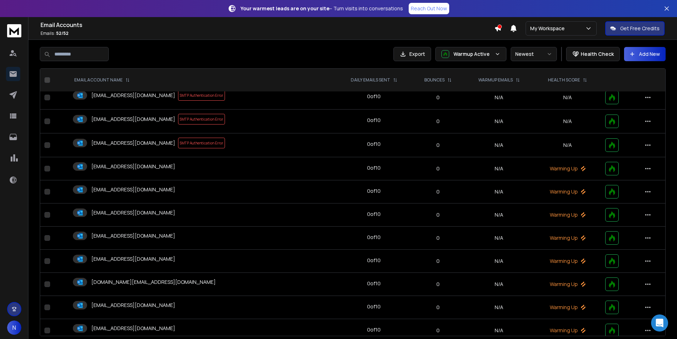
scroll to position [977, 0]
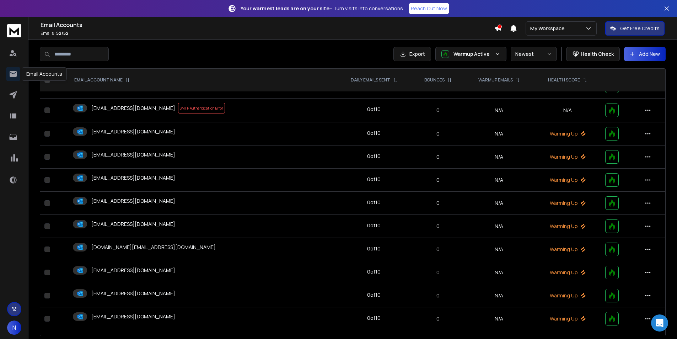
click at [15, 60] on div at bounding box center [14, 54] width 16 height 17
click at [17, 73] on icon at bounding box center [13, 74] width 9 height 9
click at [652, 57] on button "Add New" at bounding box center [645, 54] width 42 height 14
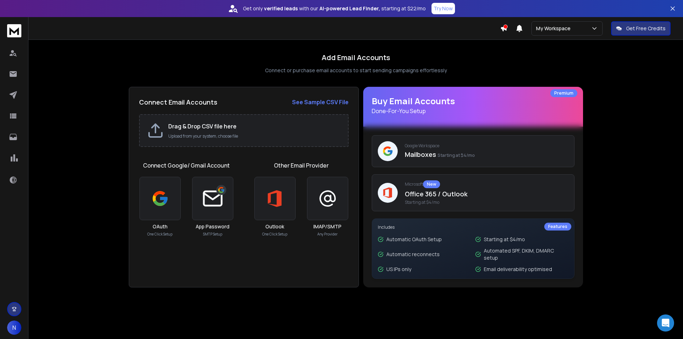
click at [287, 199] on div at bounding box center [274, 198] width 41 height 43
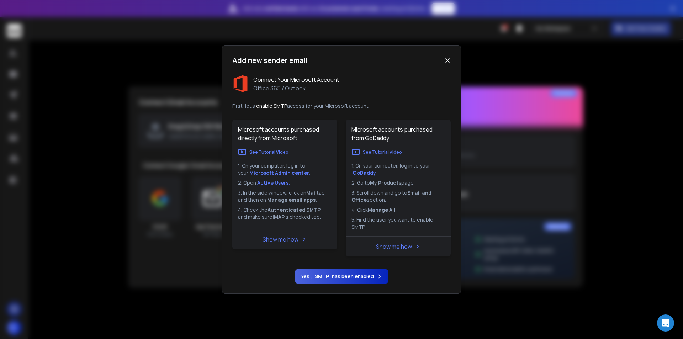
click at [362, 269] on button "Yes , SMTP has been enabled" at bounding box center [341, 276] width 93 height 14
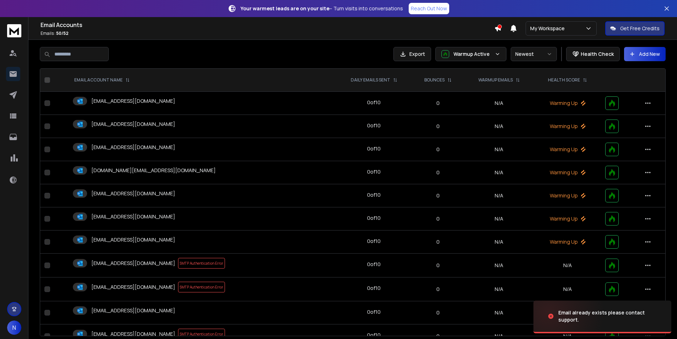
click at [631, 51] on button "Add New" at bounding box center [645, 54] width 42 height 14
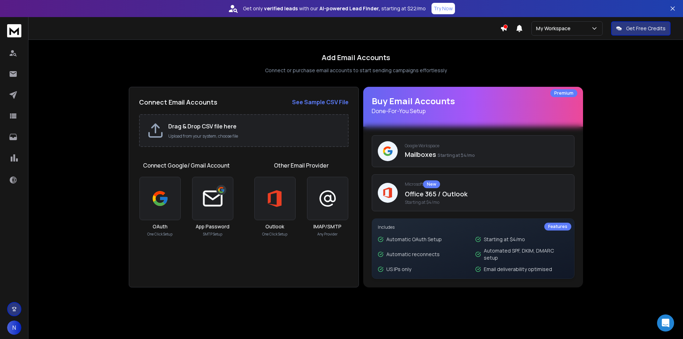
click at [271, 207] on div at bounding box center [275, 198] width 18 height 20
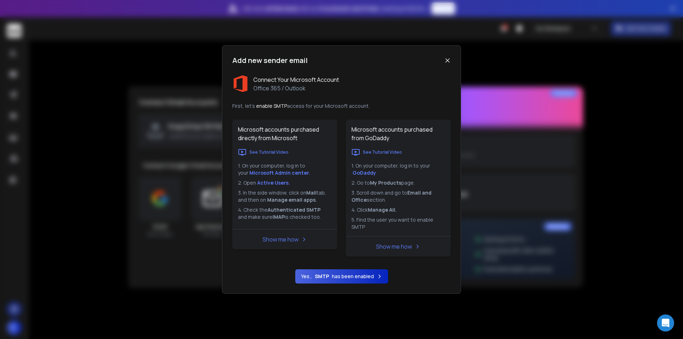
click at [331, 272] on button "Yes , SMTP has been enabled" at bounding box center [341, 276] width 93 height 14
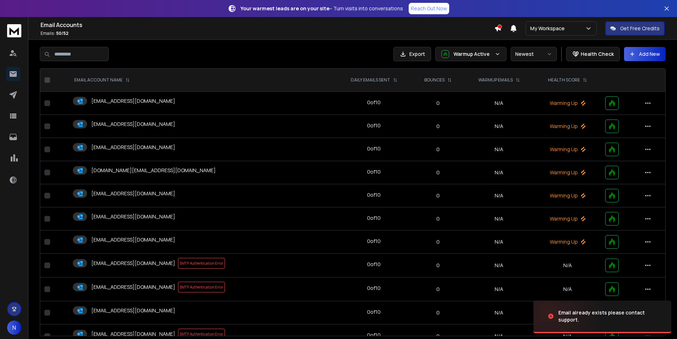
click at [213, 49] on div at bounding box center [214, 54] width 349 height 14
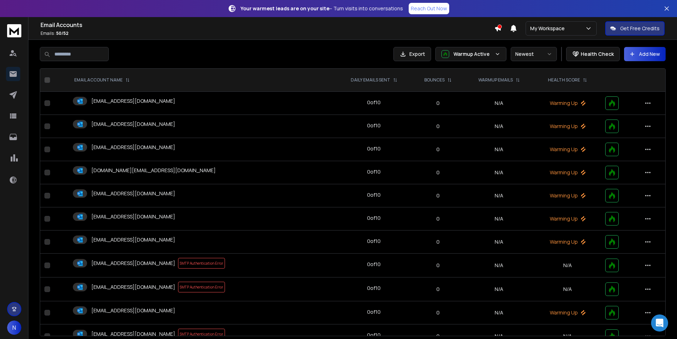
click at [375, 7] on p "Your warmest leads are on your site – Turn visits into conversations" at bounding box center [322, 8] width 162 height 7
copy p "Your warmest leads are on your site – Turn visits into conversations"
copy div "Health Check"
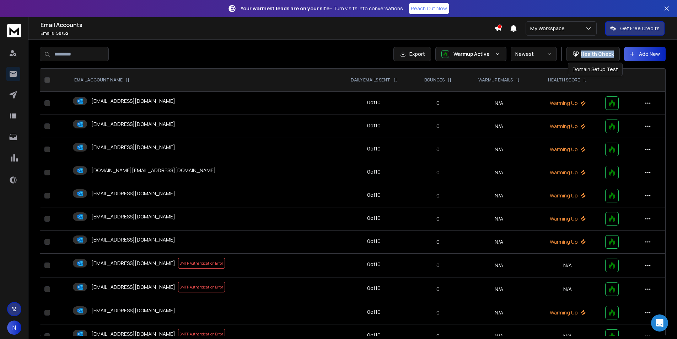
drag, startPoint x: 565, startPoint y: 45, endPoint x: 594, endPoint y: 65, distance: 35.4
click at [614, 59] on div "Export Warmup Active Newest Health Check Add New EMAIL ACCOUNT NAME DAILY EMAIL…" at bounding box center [352, 191] width 649 height 303
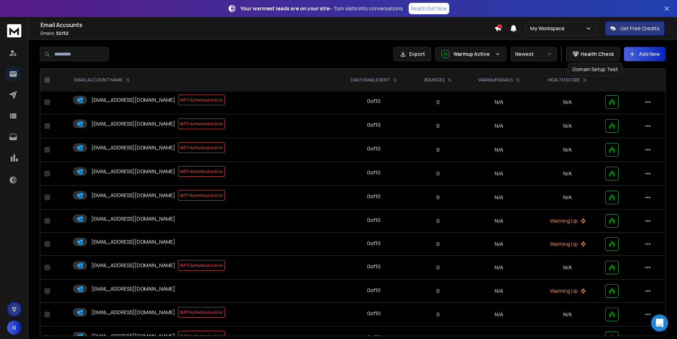
scroll to position [372, 0]
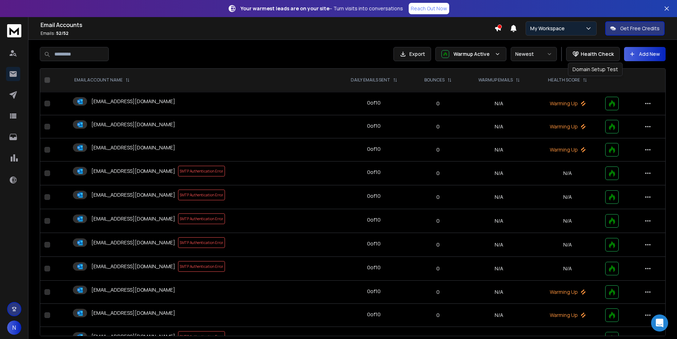
click at [583, 34] on button "My Workspace" at bounding box center [561, 28] width 71 height 14
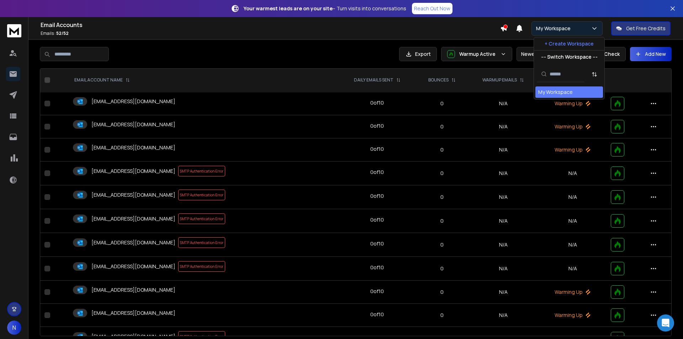
click at [591, 25] on div "My Workspace" at bounding box center [567, 28] width 62 height 7
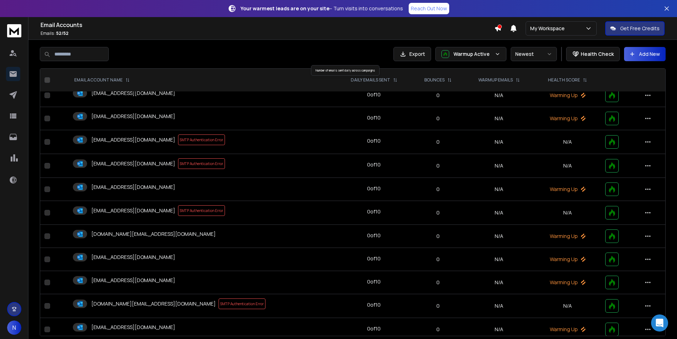
scroll to position [88, 0]
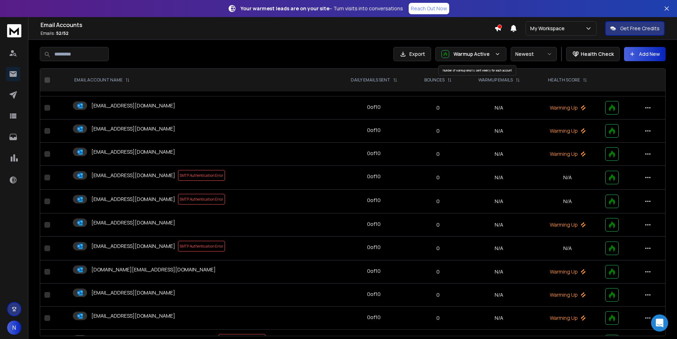
click at [486, 52] on p "Warmup Active" at bounding box center [473, 53] width 38 height 7
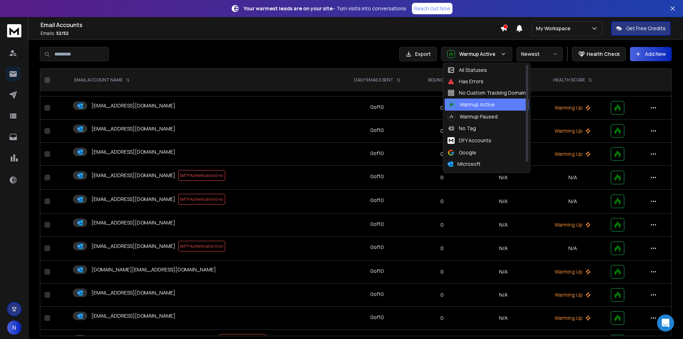
click at [471, 102] on div "Warmup Active" at bounding box center [470, 105] width 47 height 8
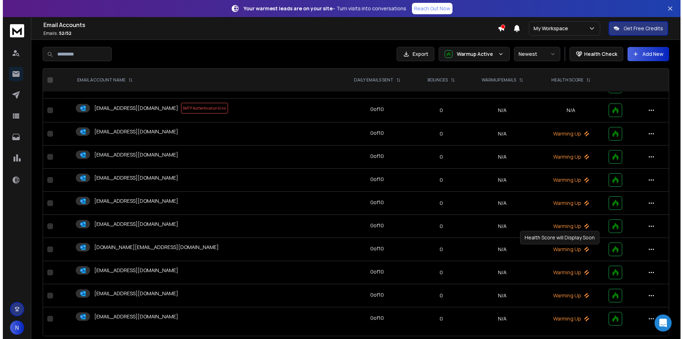
scroll to position [4, 0]
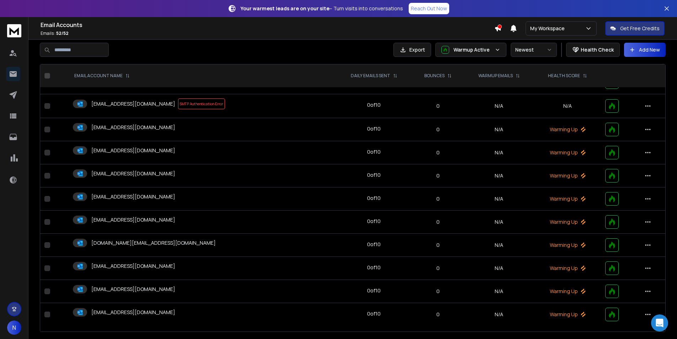
click at [461, 52] on p "Warmup Active" at bounding box center [473, 49] width 38 height 7
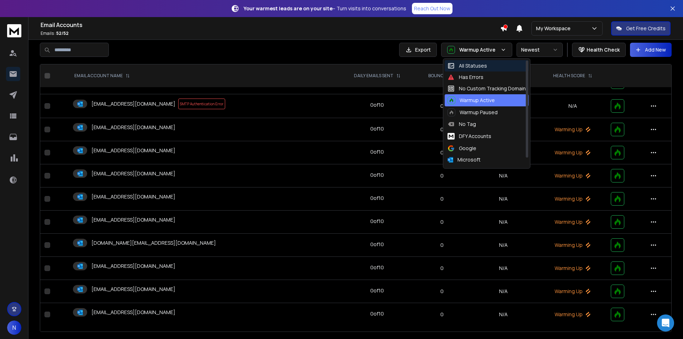
click at [484, 64] on div "All Statuses" at bounding box center [466, 65] width 39 height 7
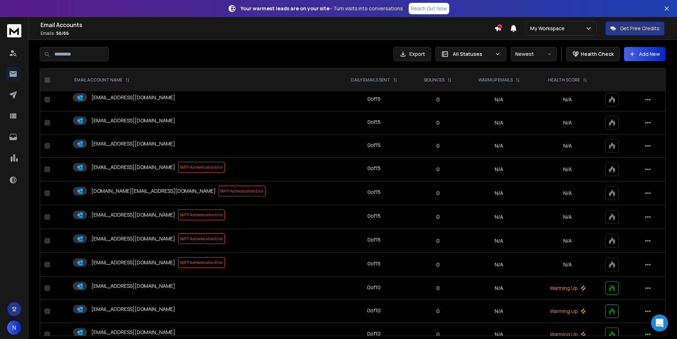
scroll to position [0, 0]
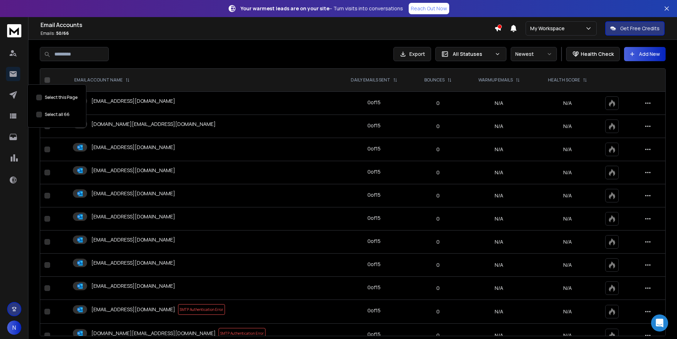
click at [47, 81] on button "Select this Page" at bounding box center [47, 80] width 6 height 6
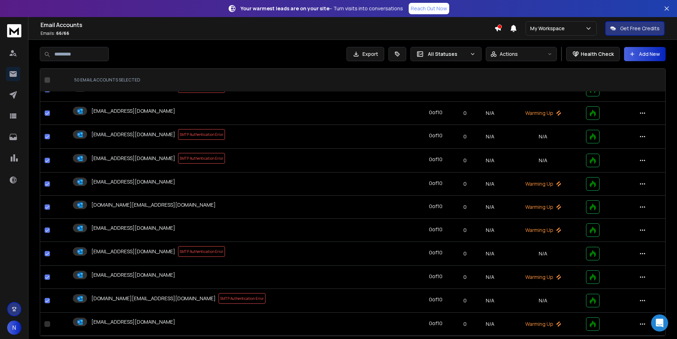
scroll to position [770, 0]
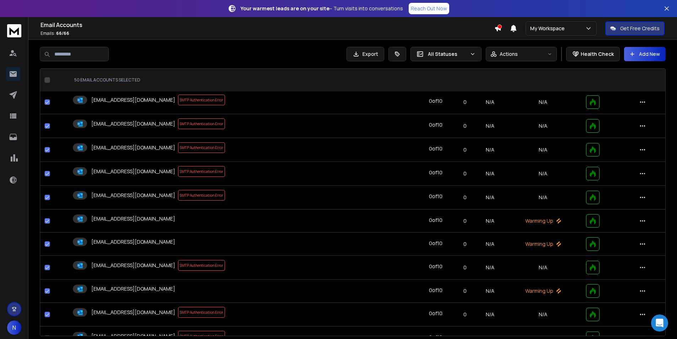
click at [478, 54] on div "All Statuses" at bounding box center [446, 54] width 71 height 14
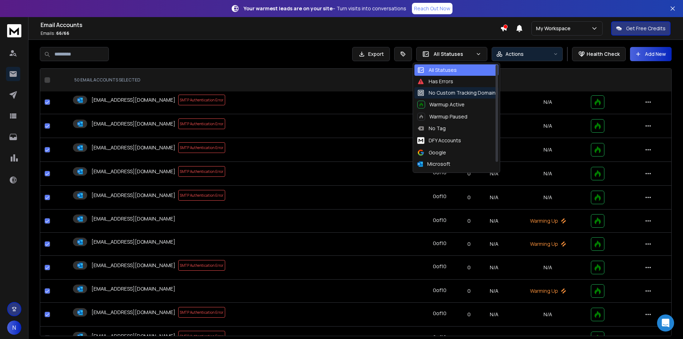
drag, startPoint x: 521, startPoint y: 52, endPoint x: 522, endPoint y: 56, distance: 3.7
click at [521, 52] on div "Actions" at bounding box center [523, 53] width 54 height 7
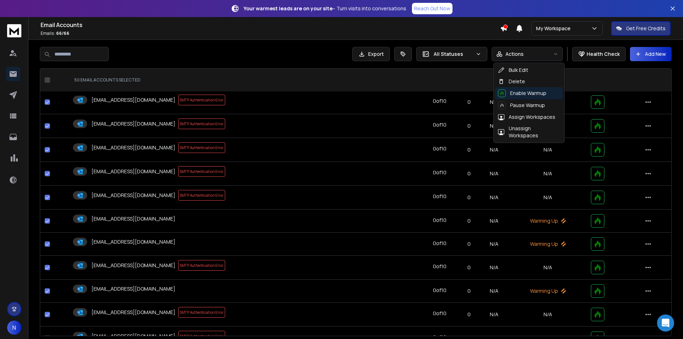
click at [524, 89] on div "Enable Warmup" at bounding box center [522, 93] width 48 height 8
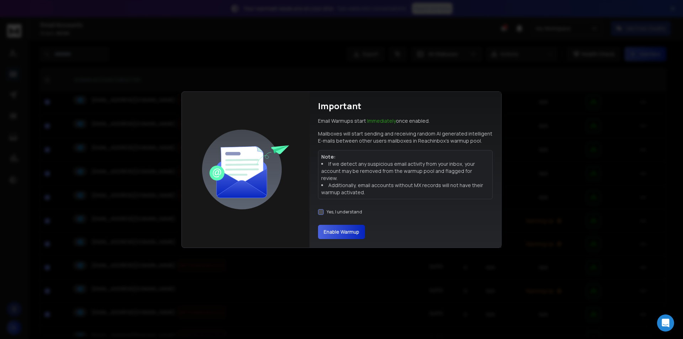
click at [321, 209] on button "Yes, I understand" at bounding box center [321, 212] width 6 height 6
drag, startPoint x: 334, startPoint y: 225, endPoint x: 341, endPoint y: 227, distance: 7.3
click at [334, 226] on button "Enable Warmup" at bounding box center [341, 232] width 47 height 14
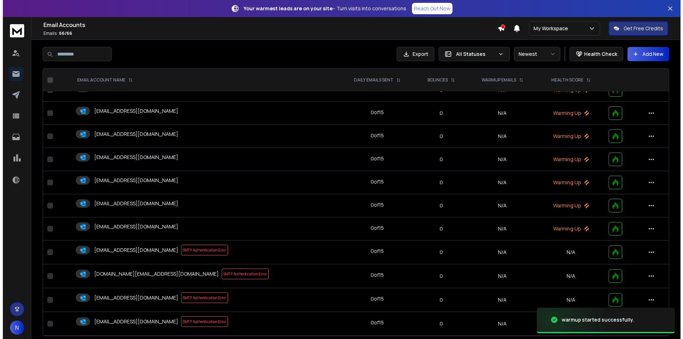
scroll to position [0, 0]
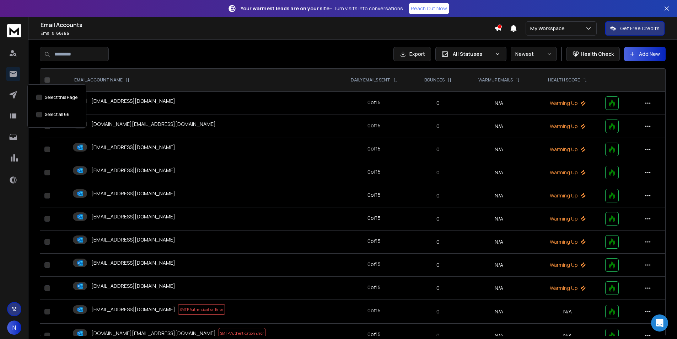
click at [46, 78] on button "Select this Page" at bounding box center [47, 80] width 6 height 6
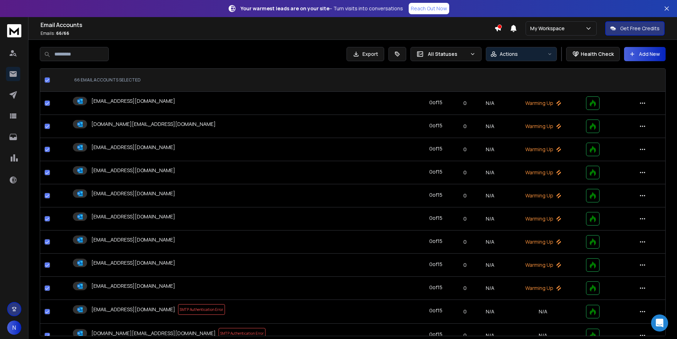
click at [545, 53] on div "Actions" at bounding box center [518, 53] width 54 height 7
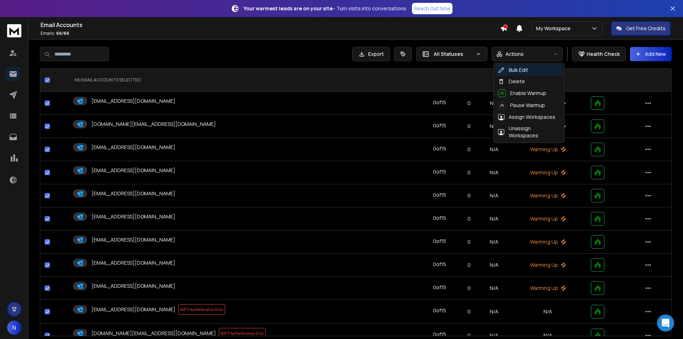
click at [513, 71] on div "Bulk Edit" at bounding box center [513, 69] width 30 height 7
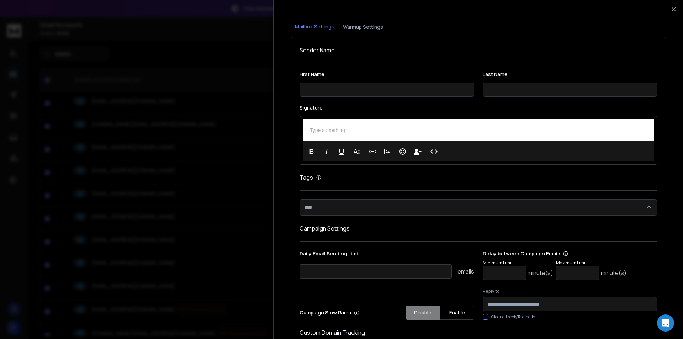
click at [358, 31] on button "Warmup Settings" at bounding box center [362, 27] width 49 height 16
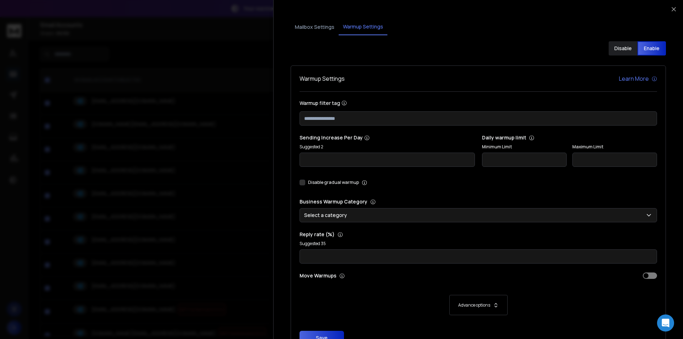
click at [343, 154] on input "number" at bounding box center [386, 160] width 175 height 14
drag, startPoint x: 329, startPoint y: 162, endPoint x: 277, endPoint y: 158, distance: 51.8
click at [277, 158] on div "Shared Sheet Component Mailbox Settings Warmup Settings Disable Enable Warmup S…" at bounding box center [478, 169] width 410 height 339
type input "**"
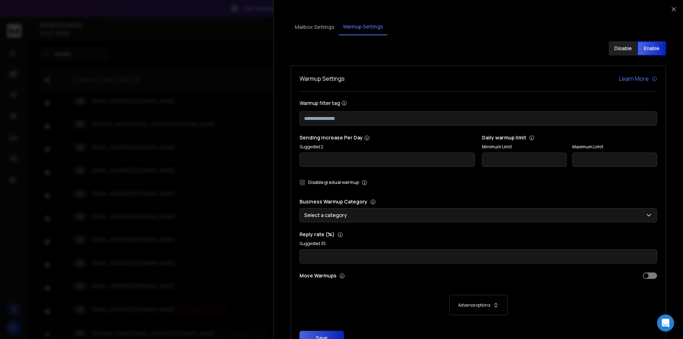
type input "**"
click at [316, 258] on input "number" at bounding box center [477, 256] width 357 height 14
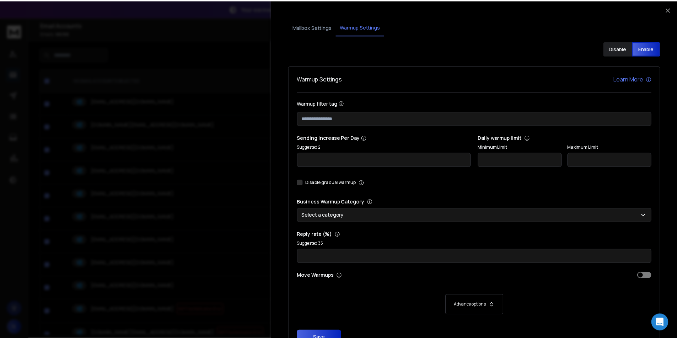
scroll to position [35, 0]
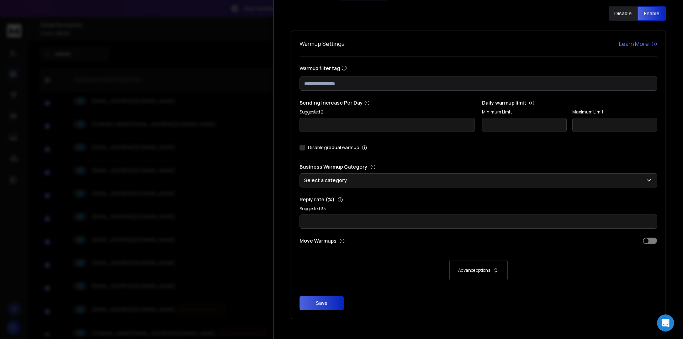
type input "**"
click at [319, 305] on button "Save" at bounding box center [321, 303] width 44 height 14
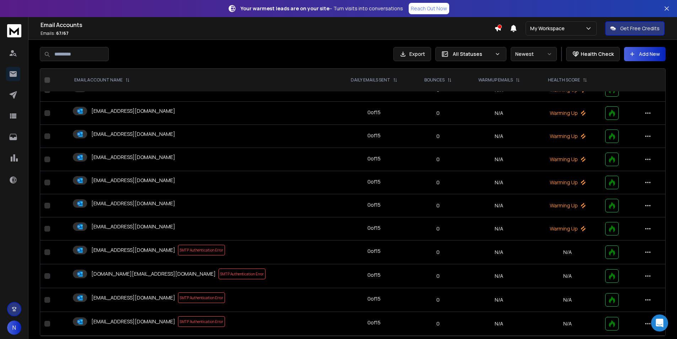
scroll to position [0, 0]
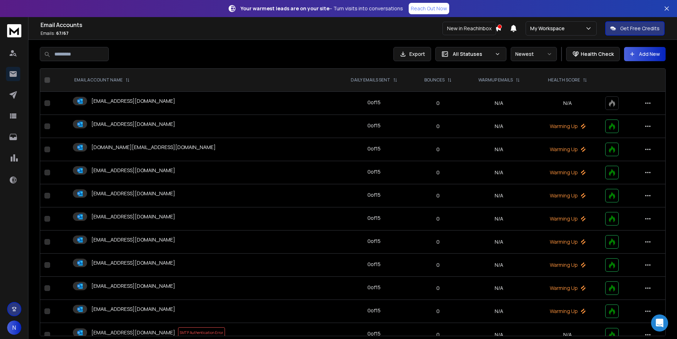
click at [498, 25] on icon at bounding box center [498, 28] width 7 height 7
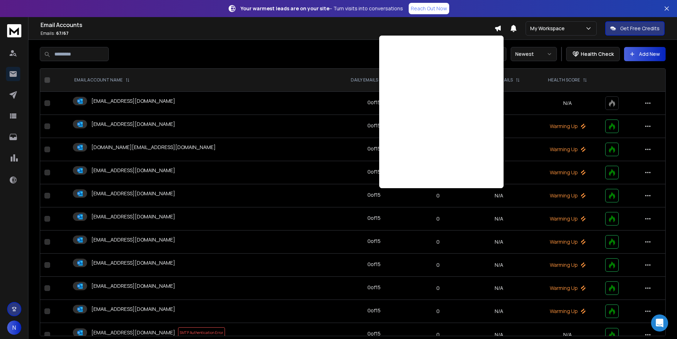
scroll to position [4, 0]
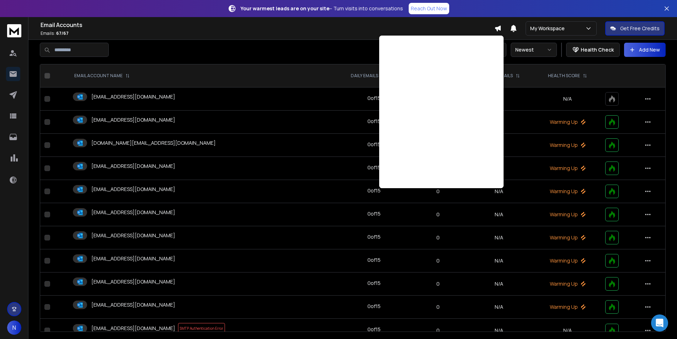
click at [282, 47] on div at bounding box center [214, 50] width 349 height 14
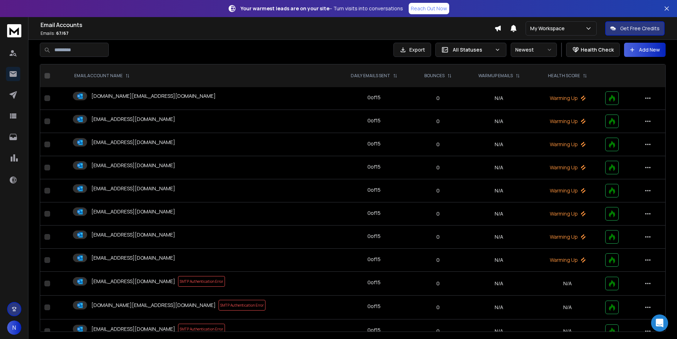
scroll to position [0, 0]
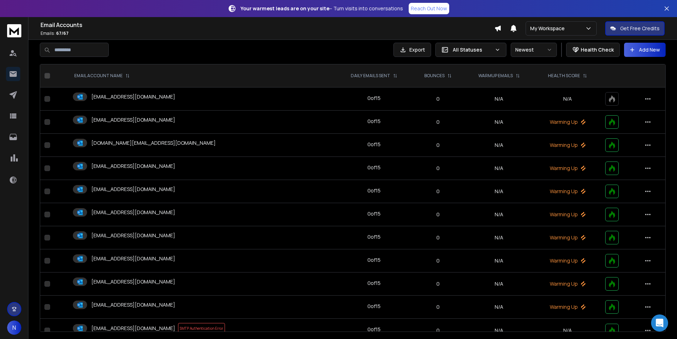
drag, startPoint x: 668, startPoint y: 9, endPoint x: 664, endPoint y: 19, distance: 11.0
click at [669, 9] on icon at bounding box center [667, 8] width 6 height 6
